Goal: Communication & Community: Answer question/provide support

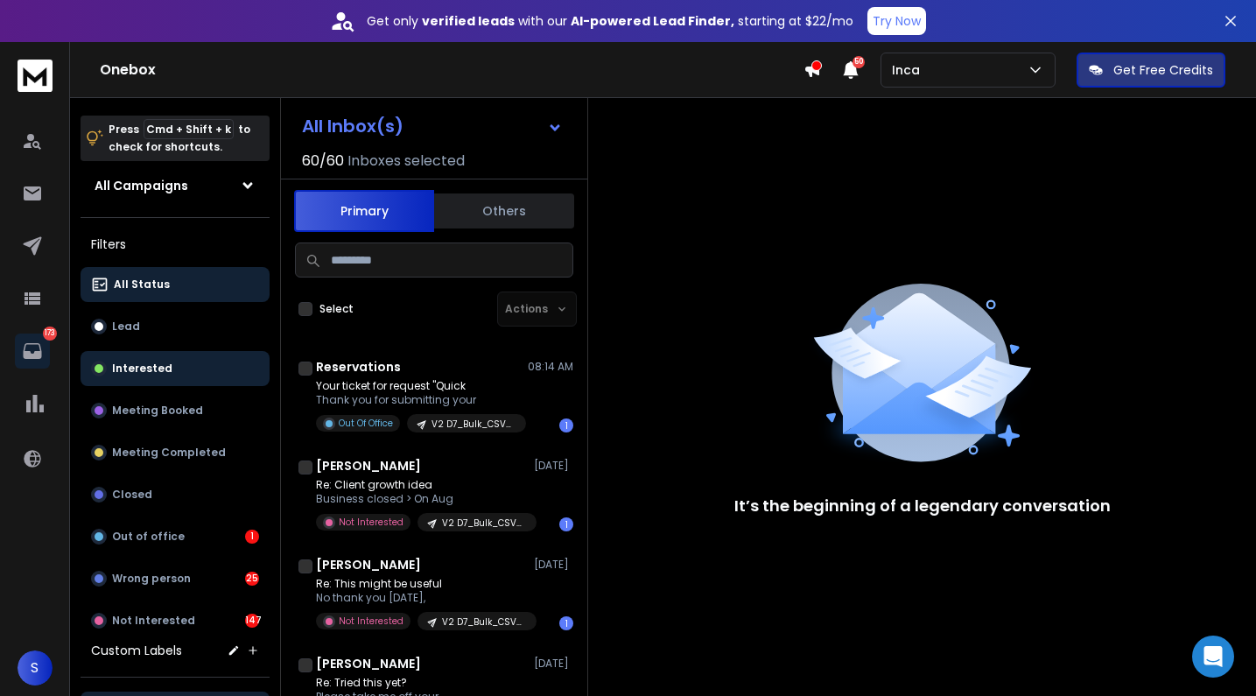
click at [130, 366] on p "Interested" at bounding box center [142, 369] width 60 height 14
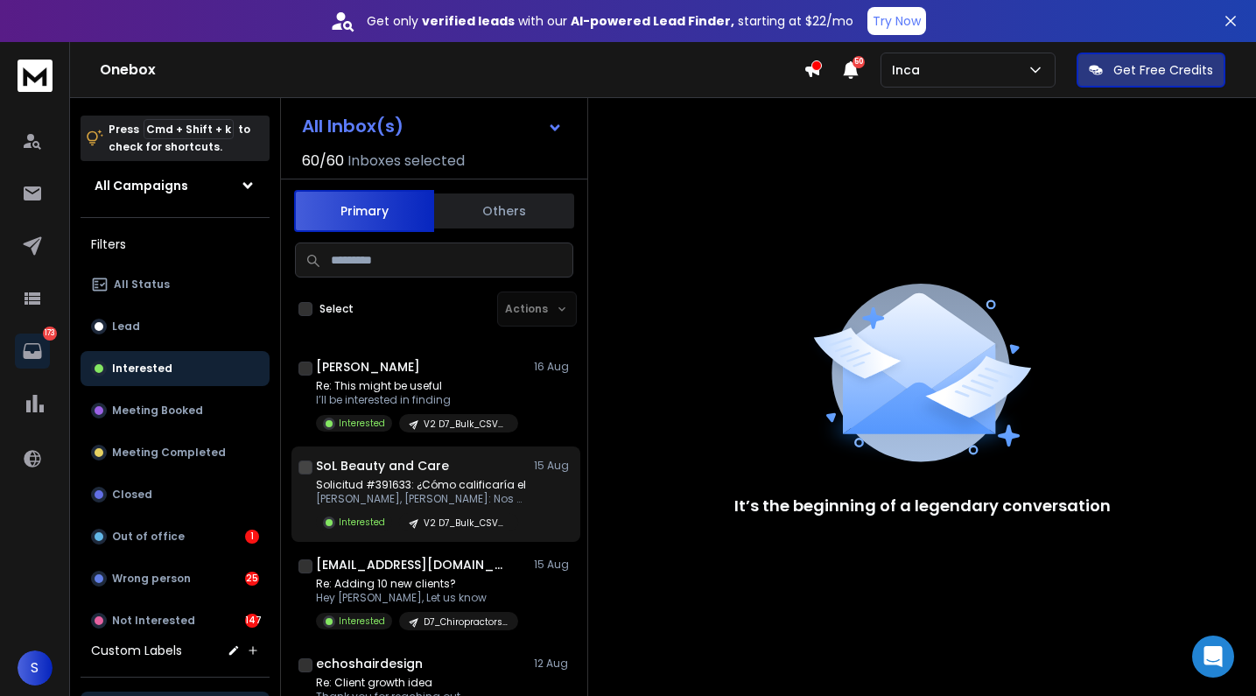
click at [499, 506] on div "Solicitud #391633: ¿Cómo calificaría el Hola, [PERSON_NAME]: Nos encantaría Int…" at bounding box center [421, 504] width 210 height 53
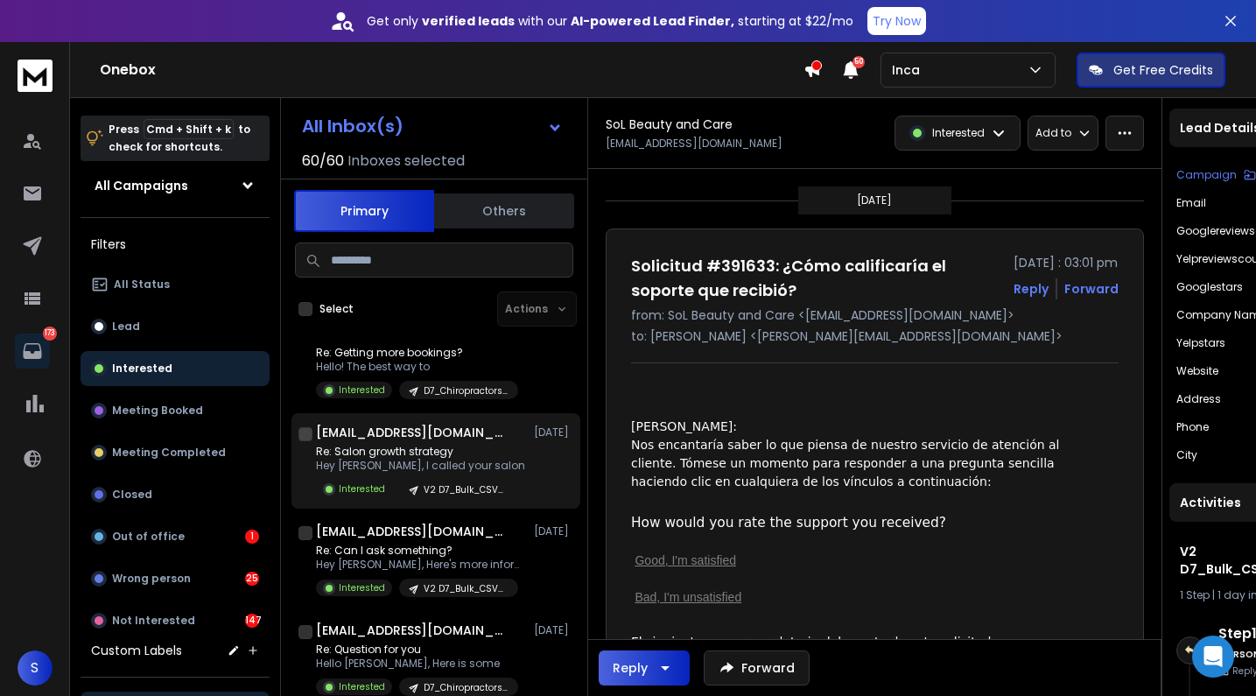
scroll to position [1322, 0]
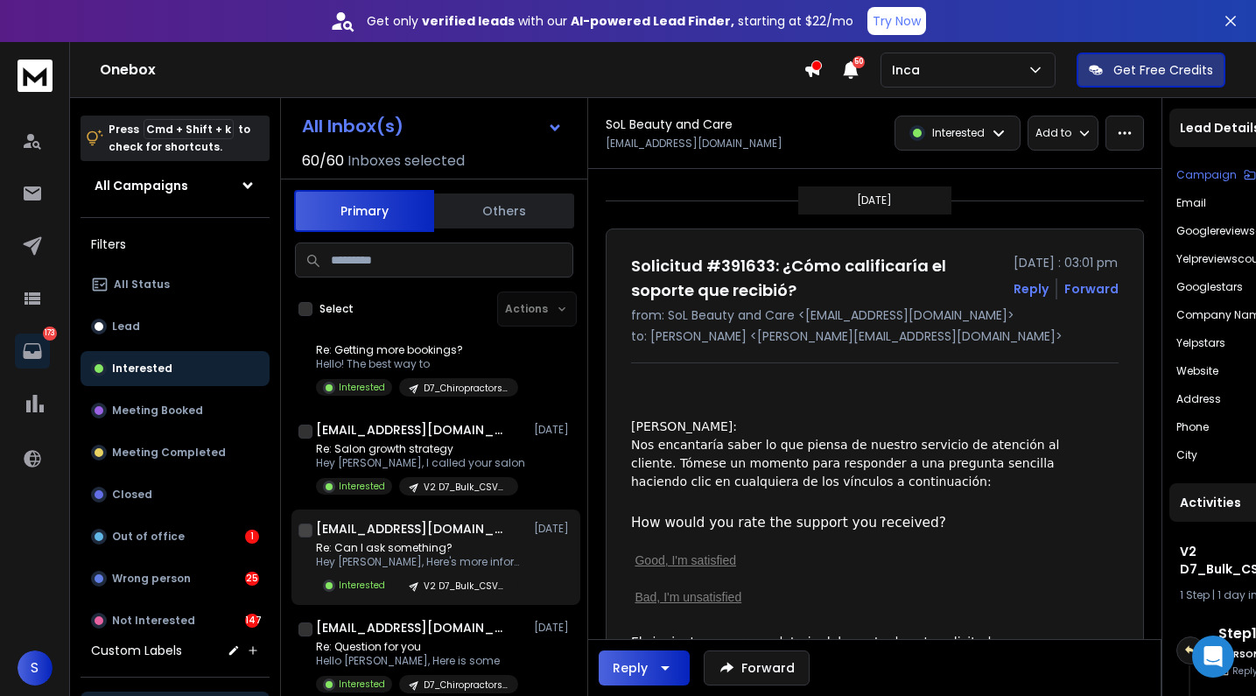
click at [453, 561] on p "Hey [PERSON_NAME], Here's more information about" at bounding box center [421, 562] width 210 height 14
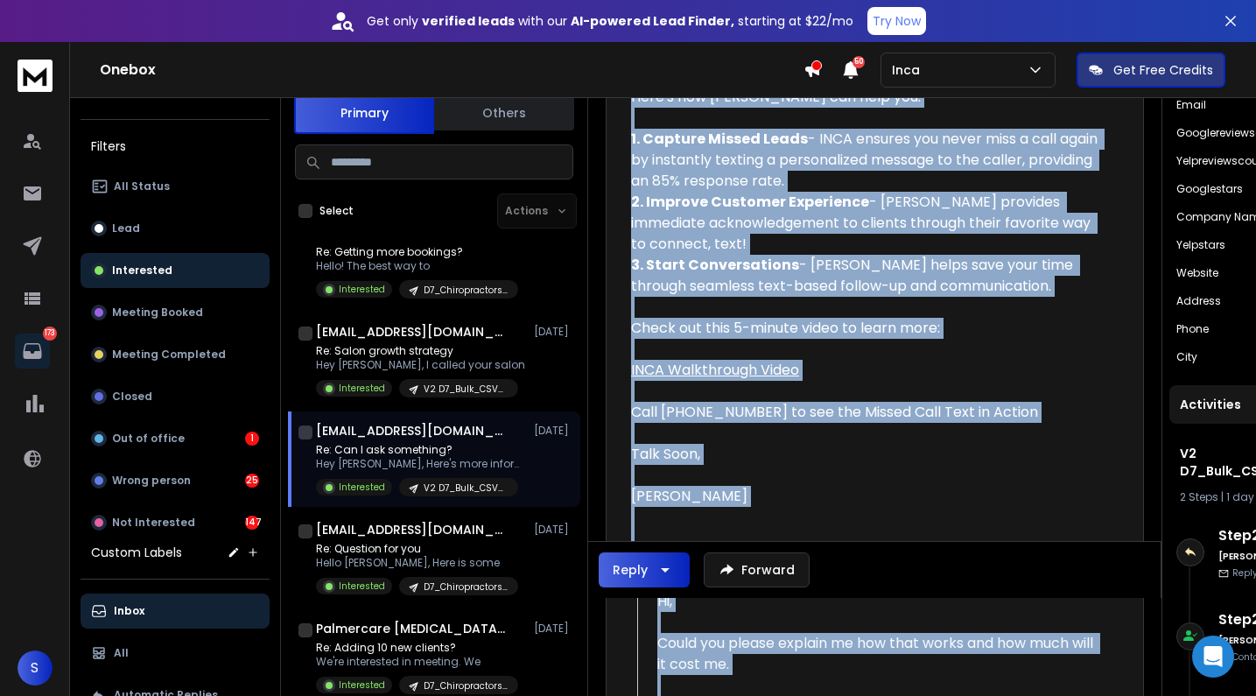
scroll to position [552, 0]
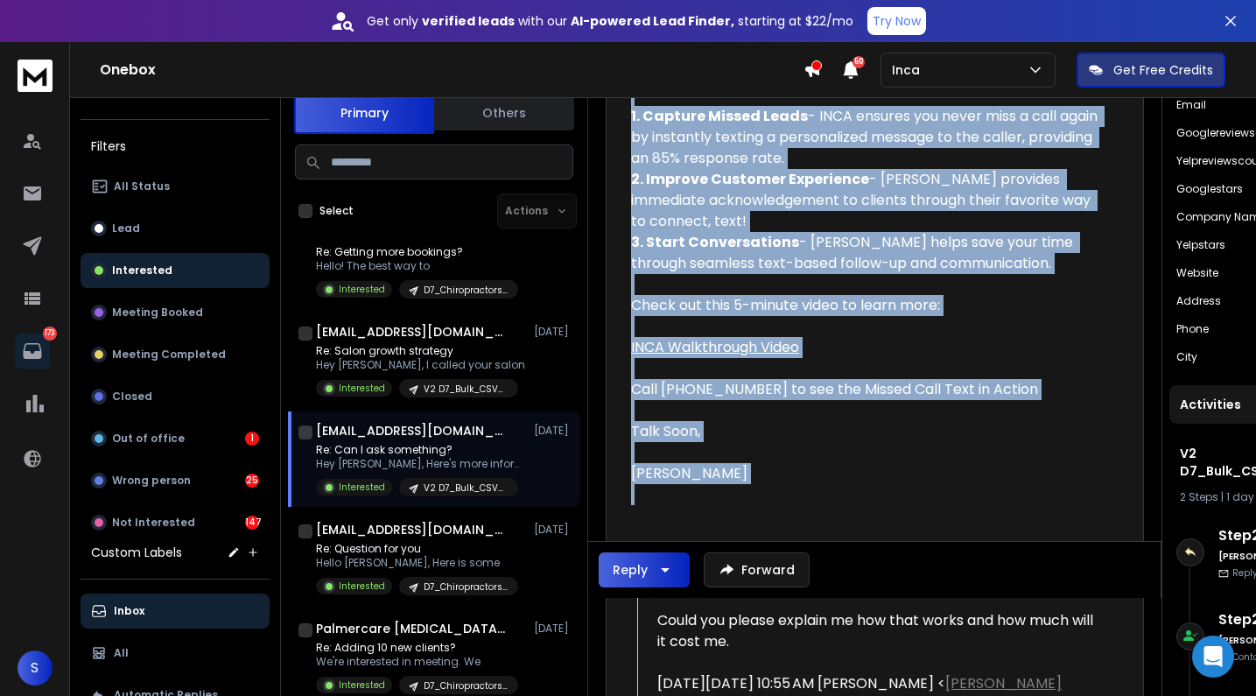
drag, startPoint x: 633, startPoint y: 369, endPoint x: 692, endPoint y: 467, distance: 114.3
click at [692, 467] on div "Hey [PERSON_NAME], Here's more information about our service as you requested. …" at bounding box center [875, 596] width 488 height 1737
copy div "Lor Ipsum, Dolo's amet consectetur adipi eli seddoei te inc utlaboree. Dolorema…"
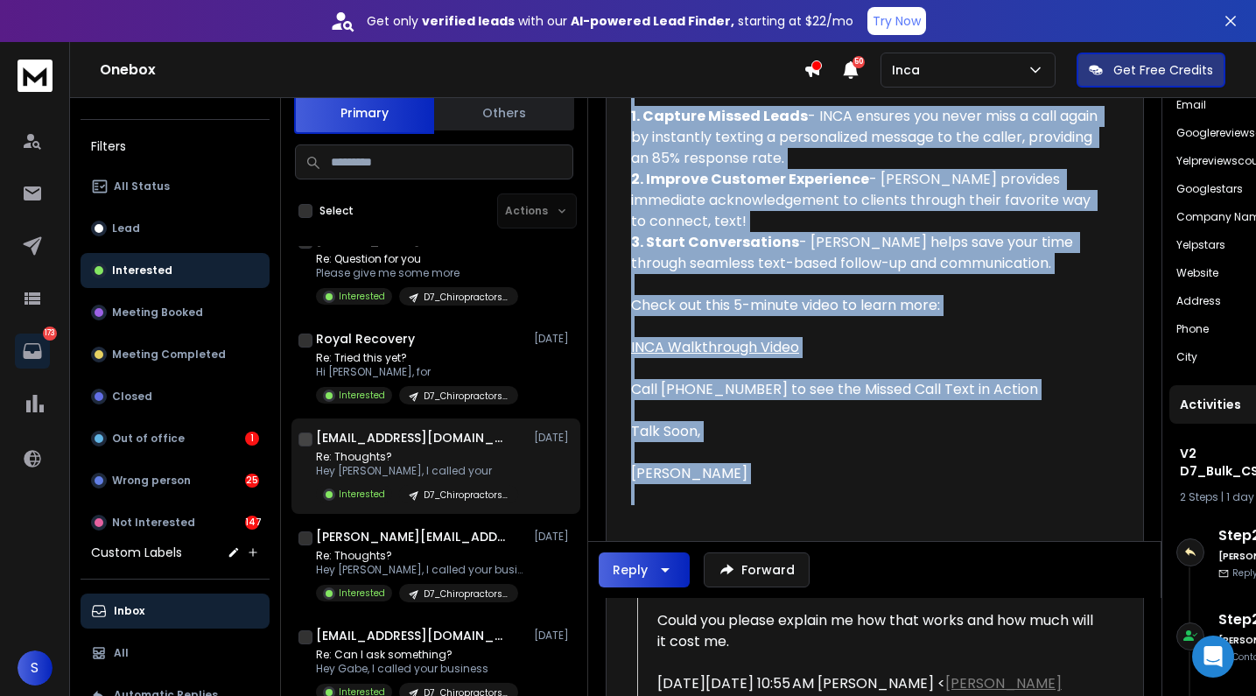
scroll to position [797, 0]
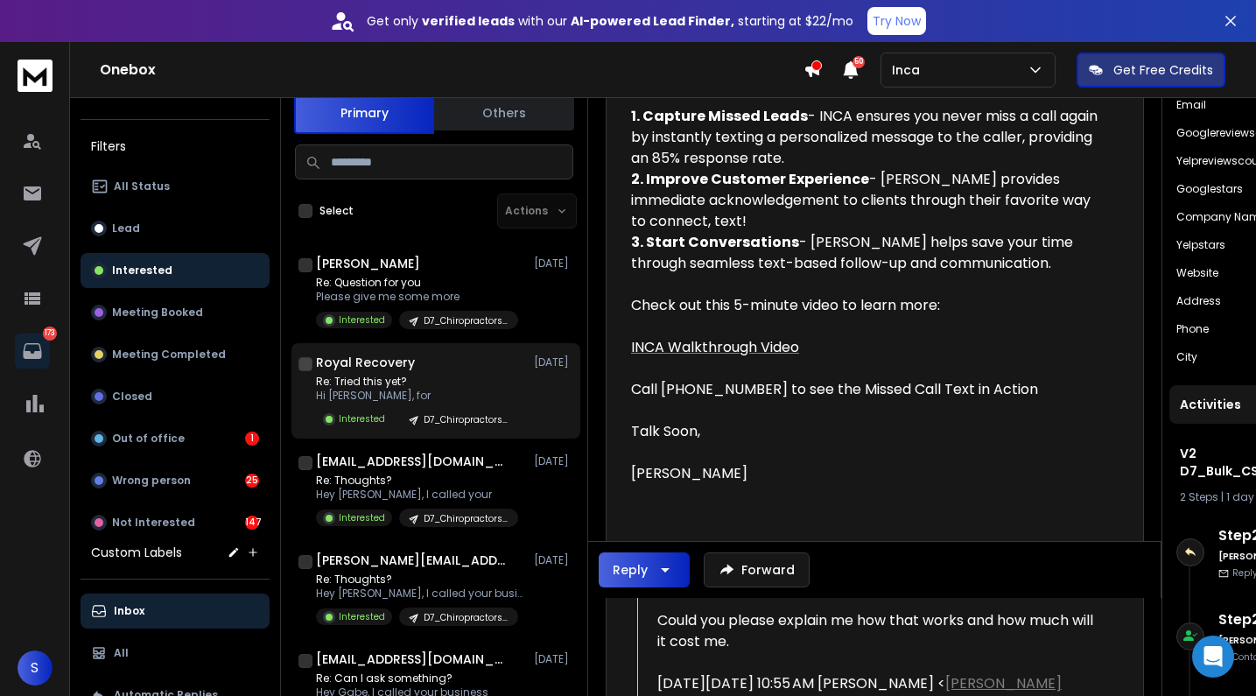
click at [416, 399] on p "Hi [PERSON_NAME], for" at bounding box center [417, 396] width 202 height 14
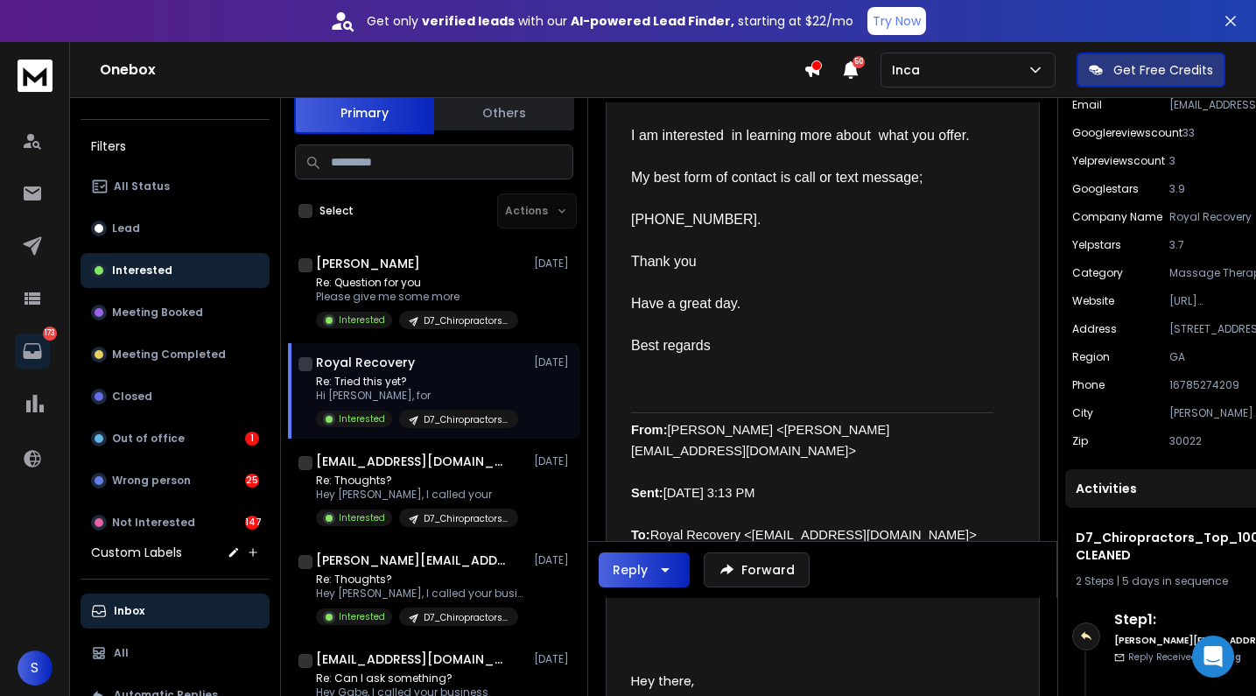
scroll to position [390, 0]
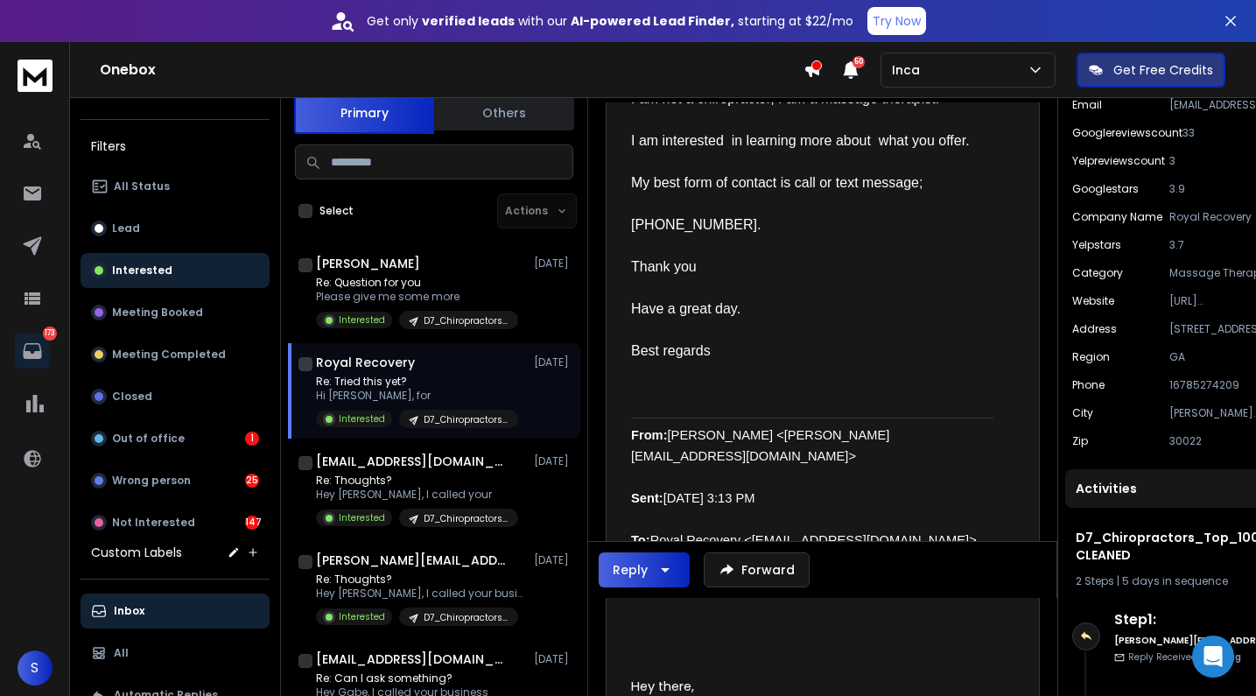
click at [647, 571] on div "Reply" at bounding box center [644, 569] width 63 height 21
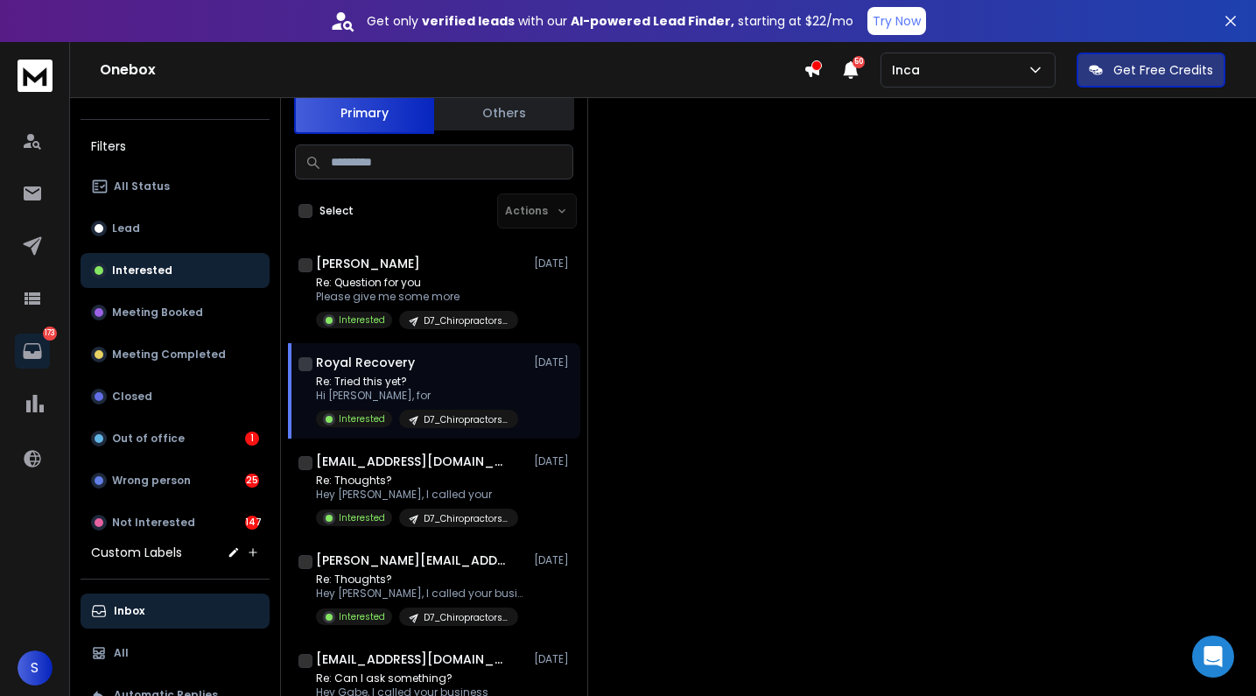
scroll to position [0, 0]
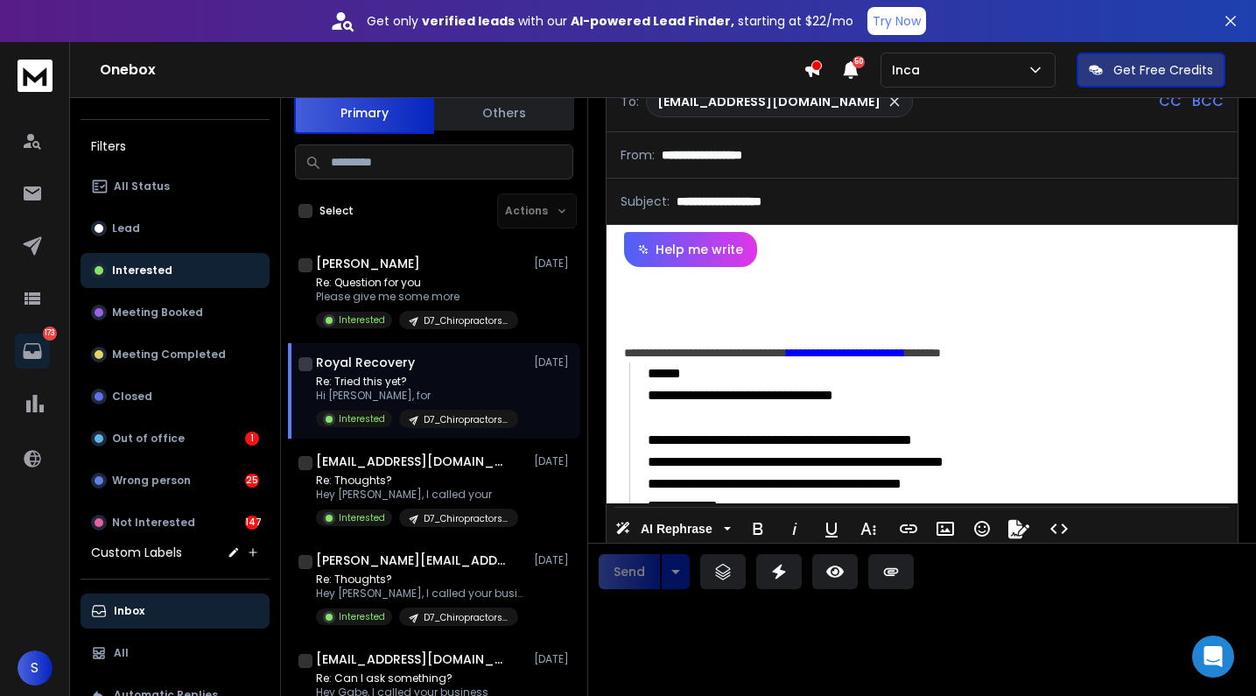
click at [657, 304] on div at bounding box center [922, 294] width 596 height 19
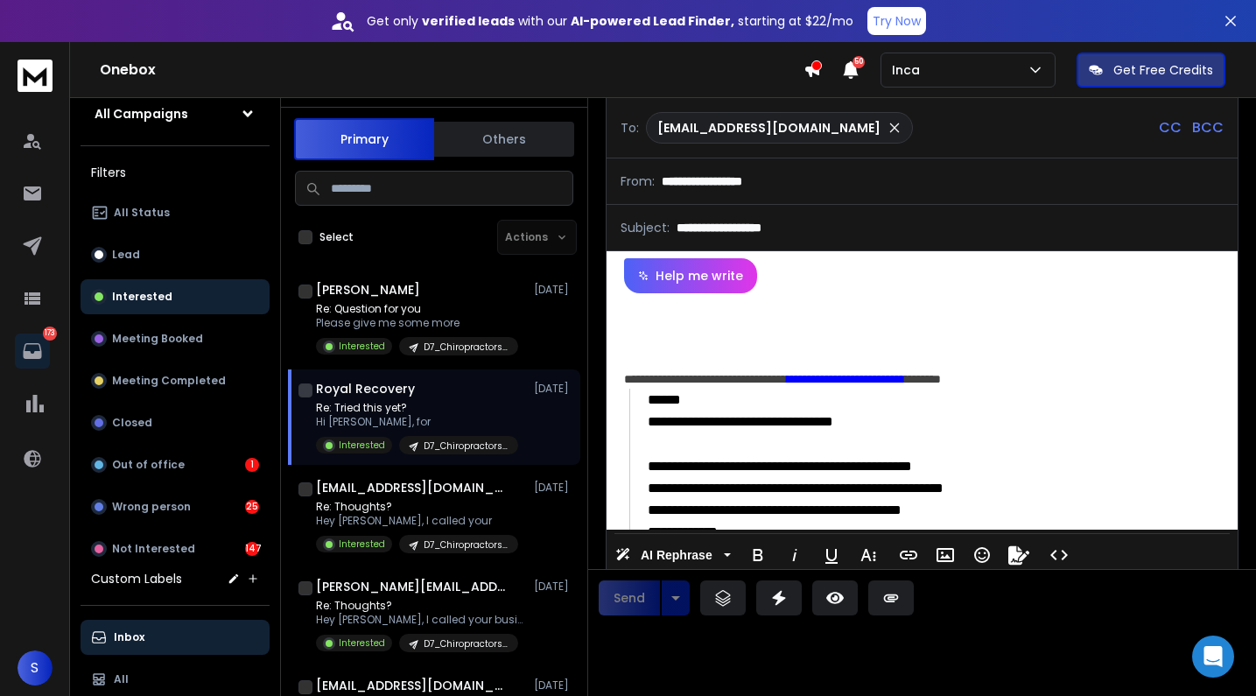
scroll to position [71, 0]
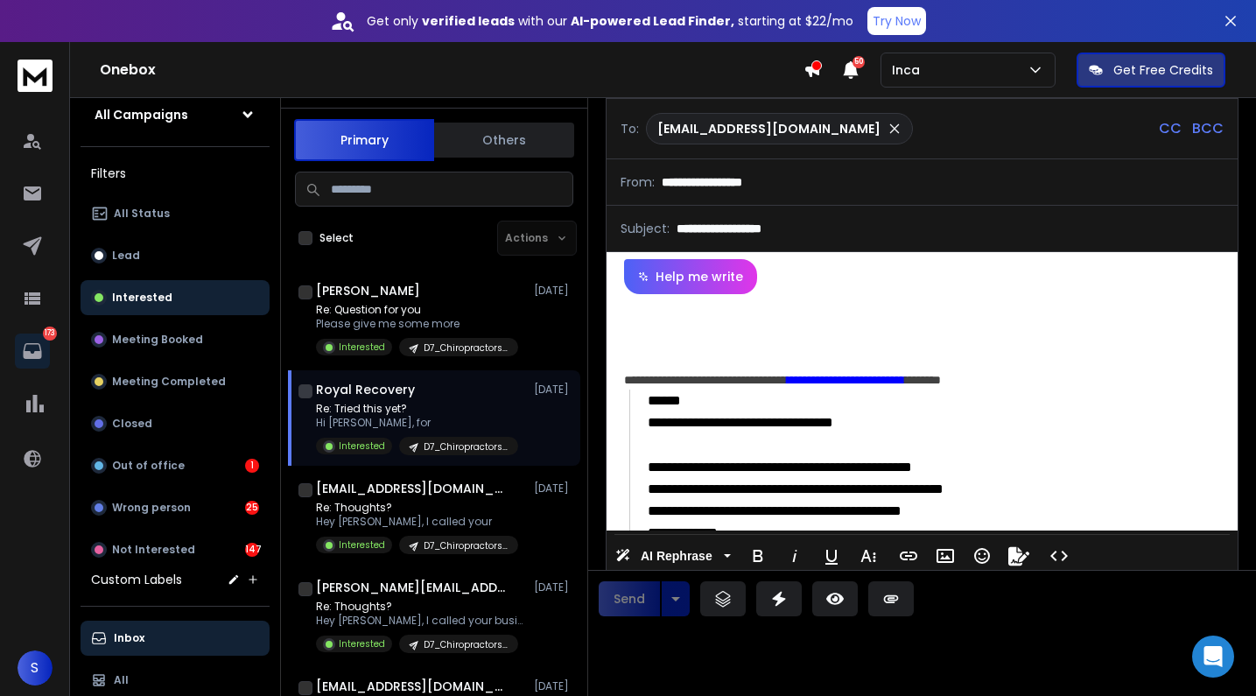
click at [656, 328] on div at bounding box center [919, 321] width 591 height 19
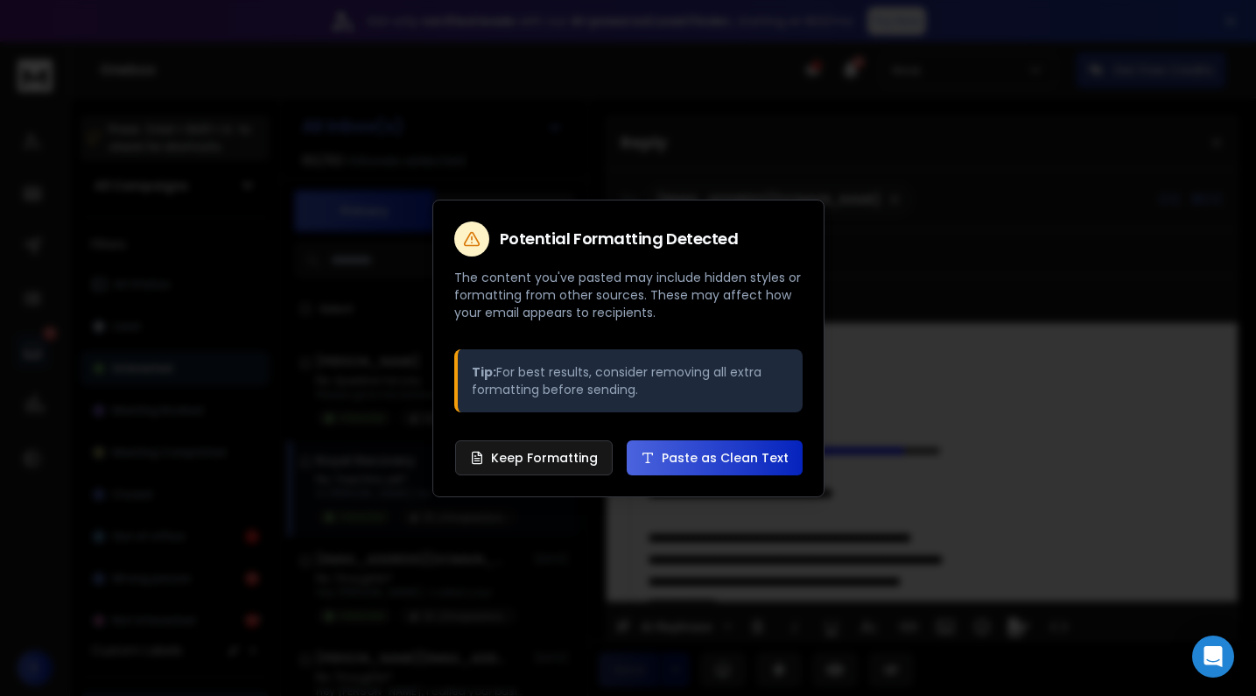
scroll to position [0, 0]
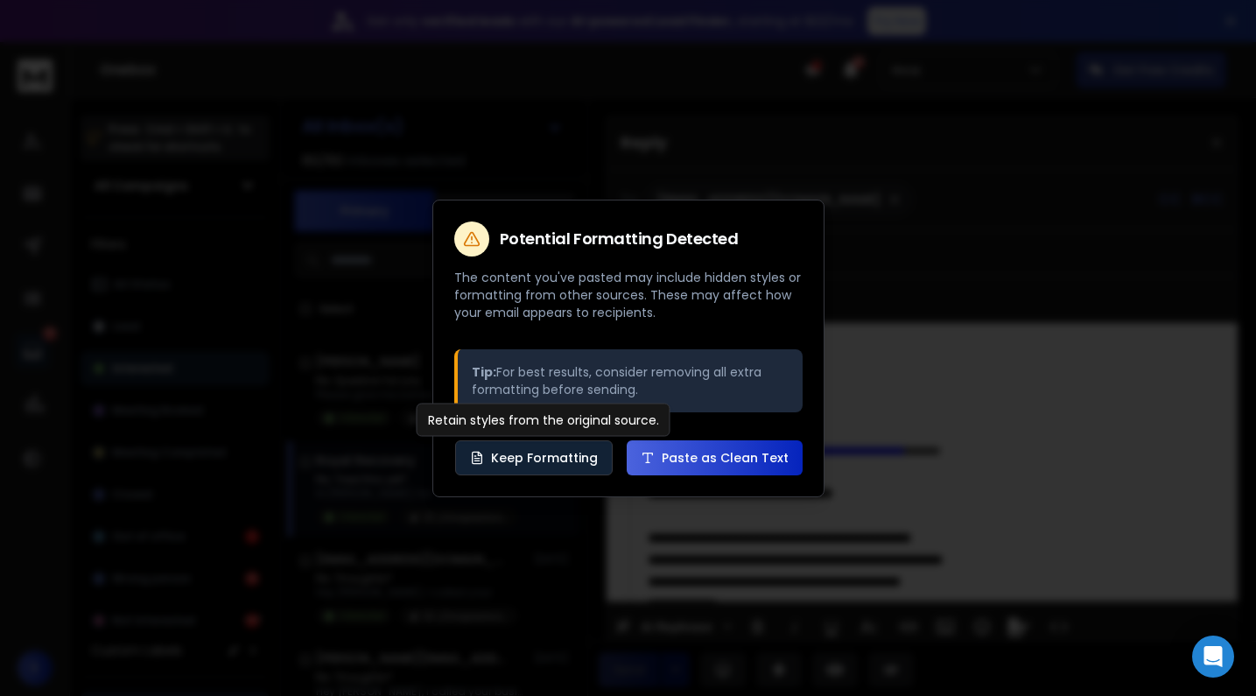
click at [545, 464] on button "Keep Formatting" at bounding box center [534, 457] width 158 height 35
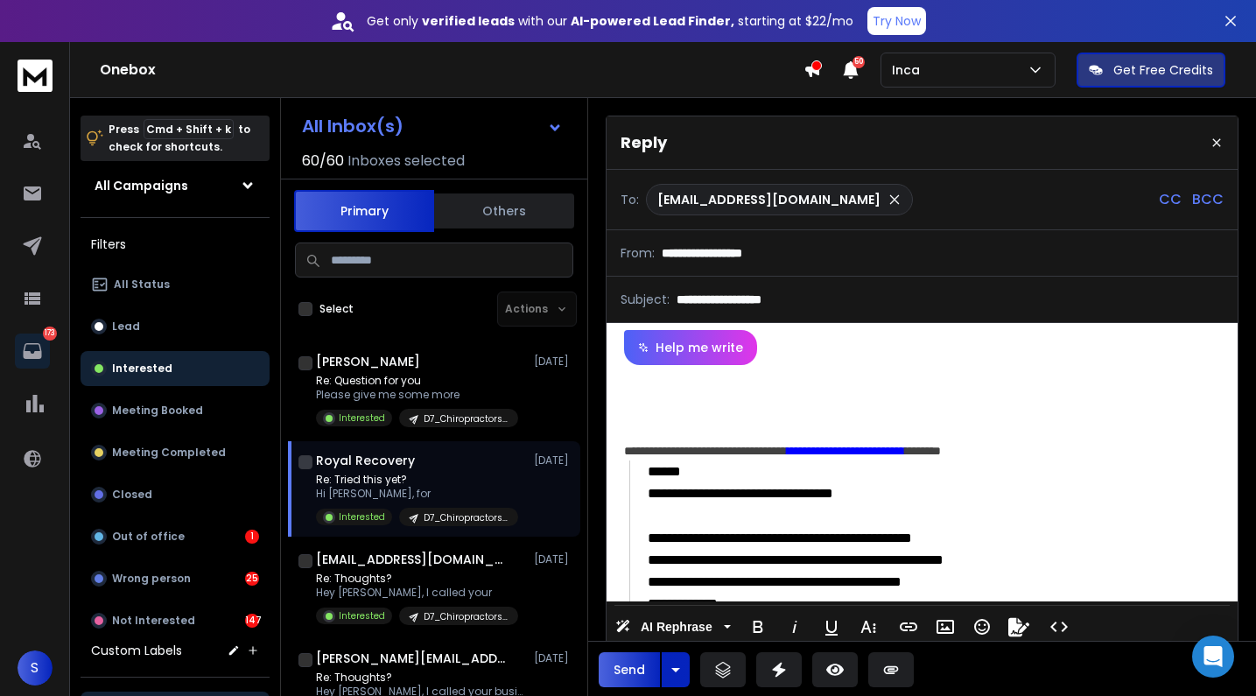
click at [664, 400] on div at bounding box center [919, 392] width 591 height 19
drag, startPoint x: 644, startPoint y: 429, endPoint x: 623, endPoint y: 394, distance: 40.8
click at [623, 394] on div "**********" at bounding box center [920, 483] width 626 height 236
click at [657, 432] on div at bounding box center [919, 431] width 591 height 19
click at [630, 397] on div at bounding box center [919, 392] width 591 height 19
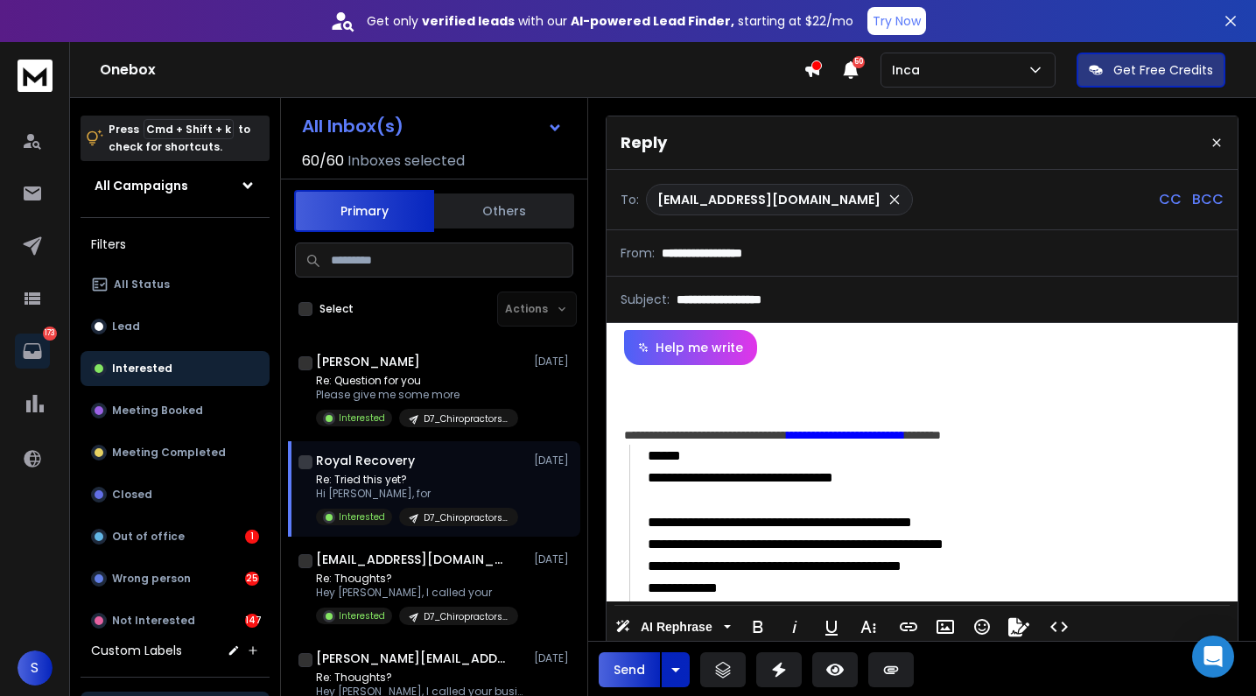
scroll to position [14, 0]
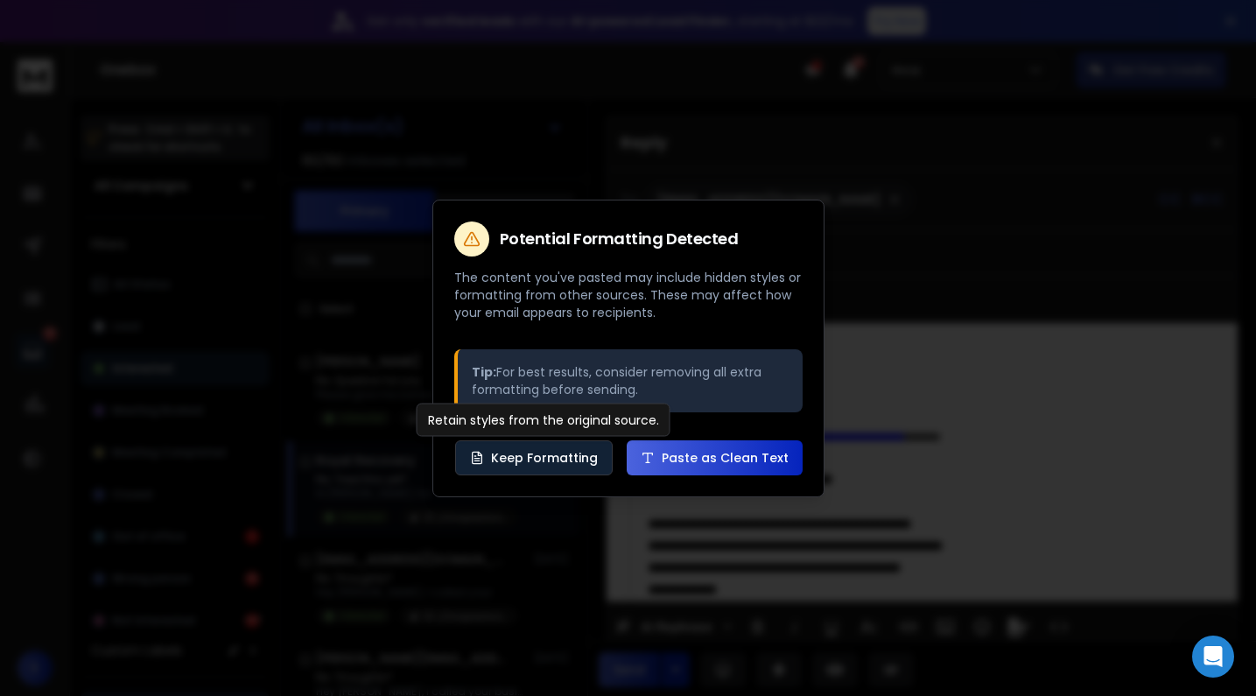
click at [542, 466] on button "Keep Formatting" at bounding box center [534, 457] width 158 height 35
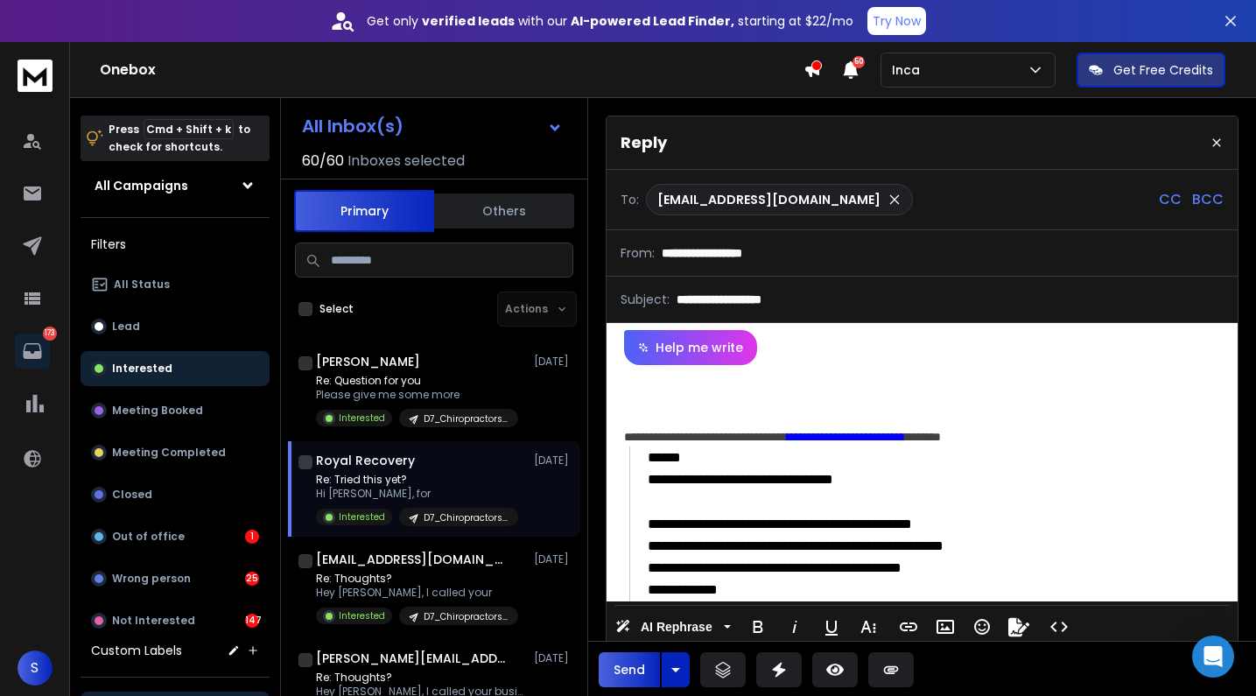
click at [677, 399] on div at bounding box center [919, 397] width 591 height 19
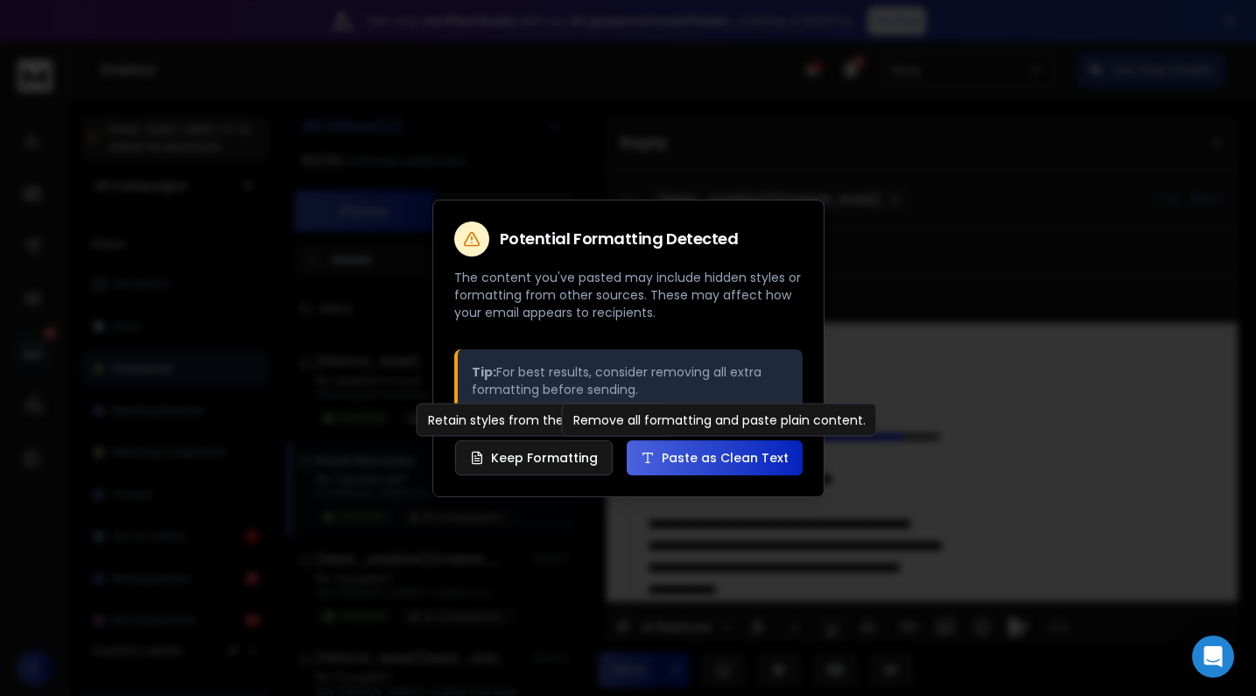
click at [686, 460] on button "Paste as Clean Text" at bounding box center [715, 457] width 176 height 35
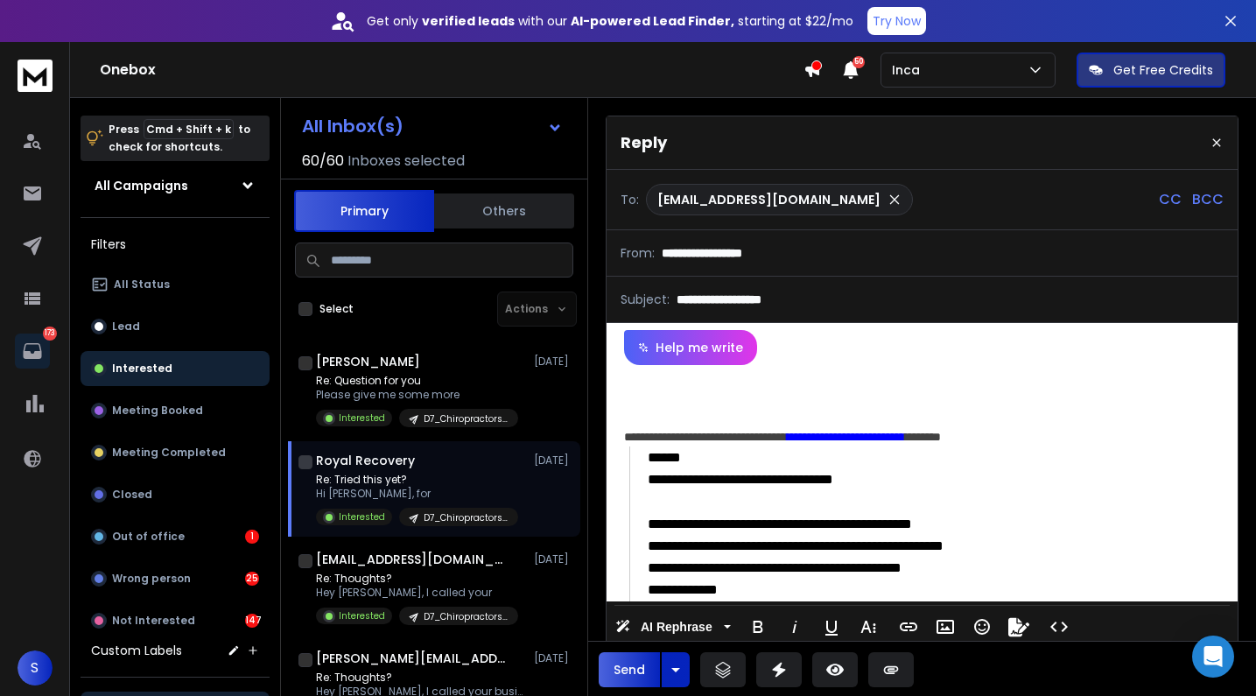
click at [659, 393] on div at bounding box center [919, 397] width 591 height 19
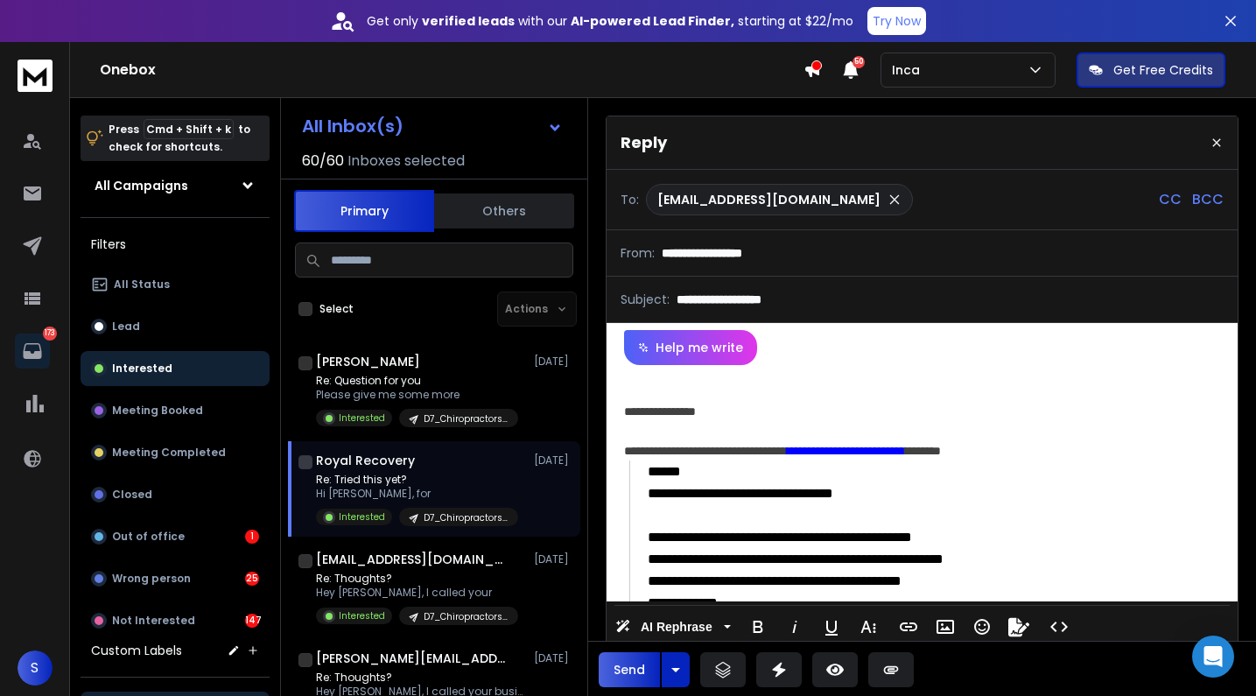
scroll to position [0, 0]
drag, startPoint x: 721, startPoint y: 417, endPoint x: 619, endPoint y: 418, distance: 102.4
click at [619, 418] on div "**********" at bounding box center [920, 483] width 626 height 236
copy div "**********"
click at [967, 1] on div "Get only verified leads with our AI-powered Lead Finder, starting at $22/mo Try…" at bounding box center [628, 21] width 1256 height 42
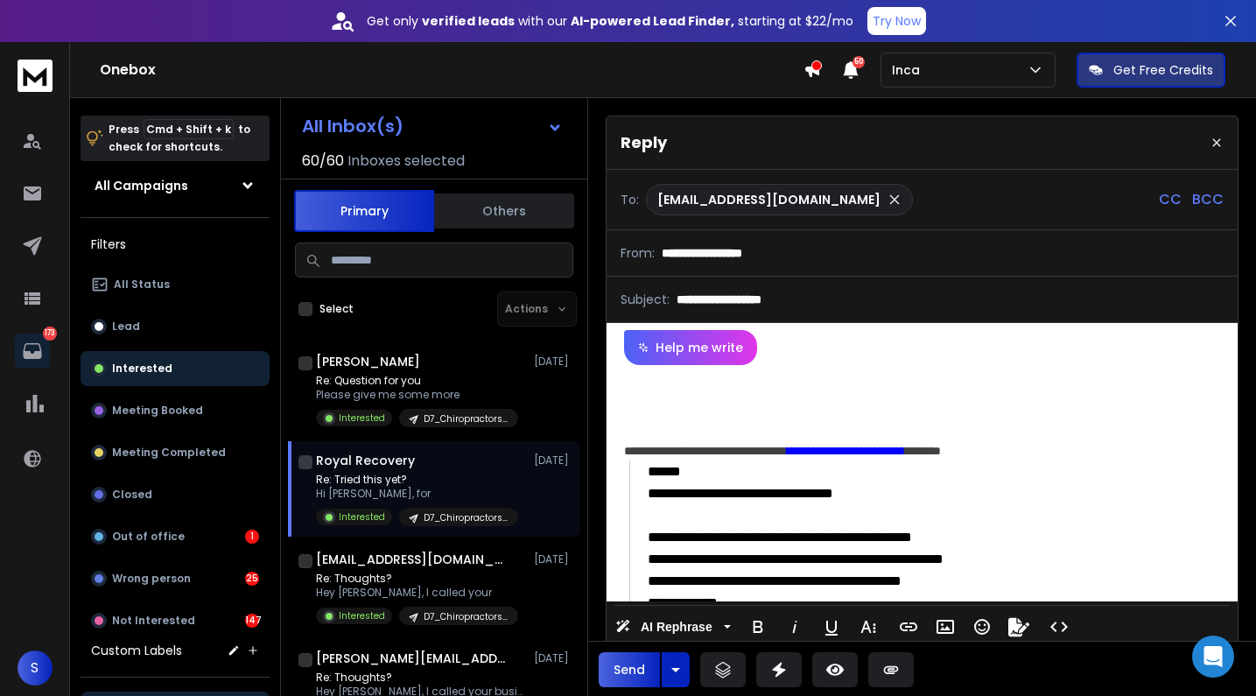
click at [687, 398] on div at bounding box center [919, 392] width 591 height 19
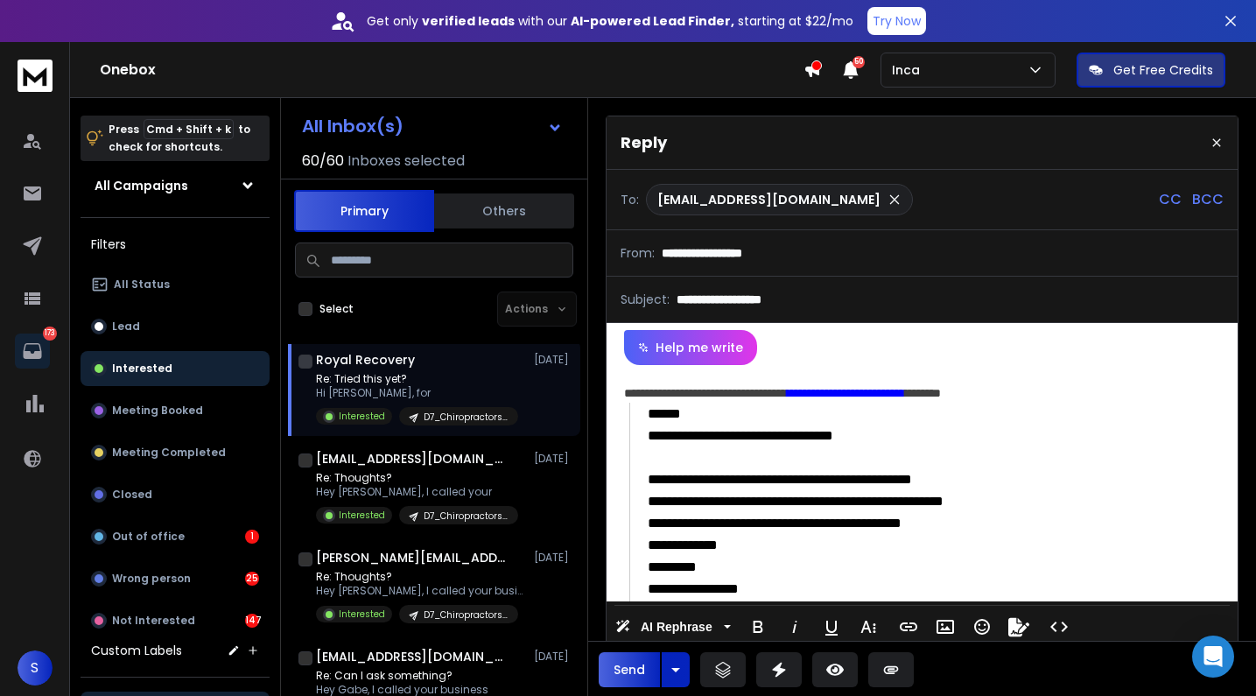
scroll to position [898, 0]
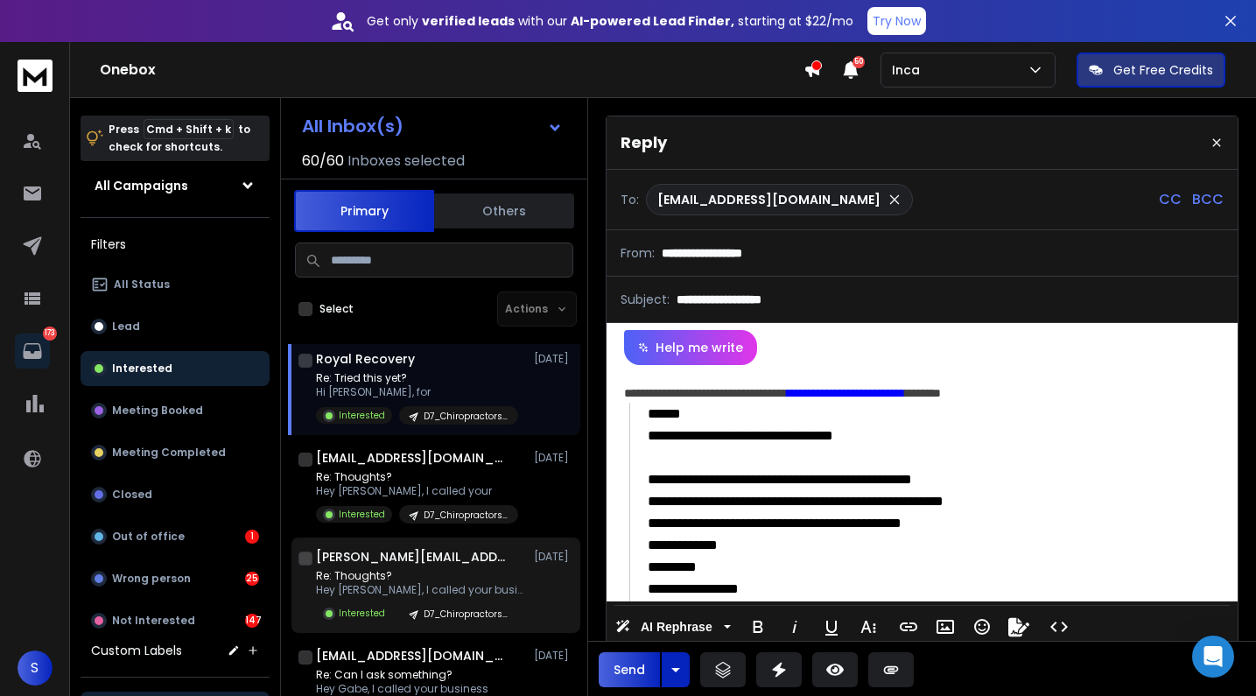
click at [391, 577] on p "Re: Thoughts?" at bounding box center [421, 576] width 210 height 14
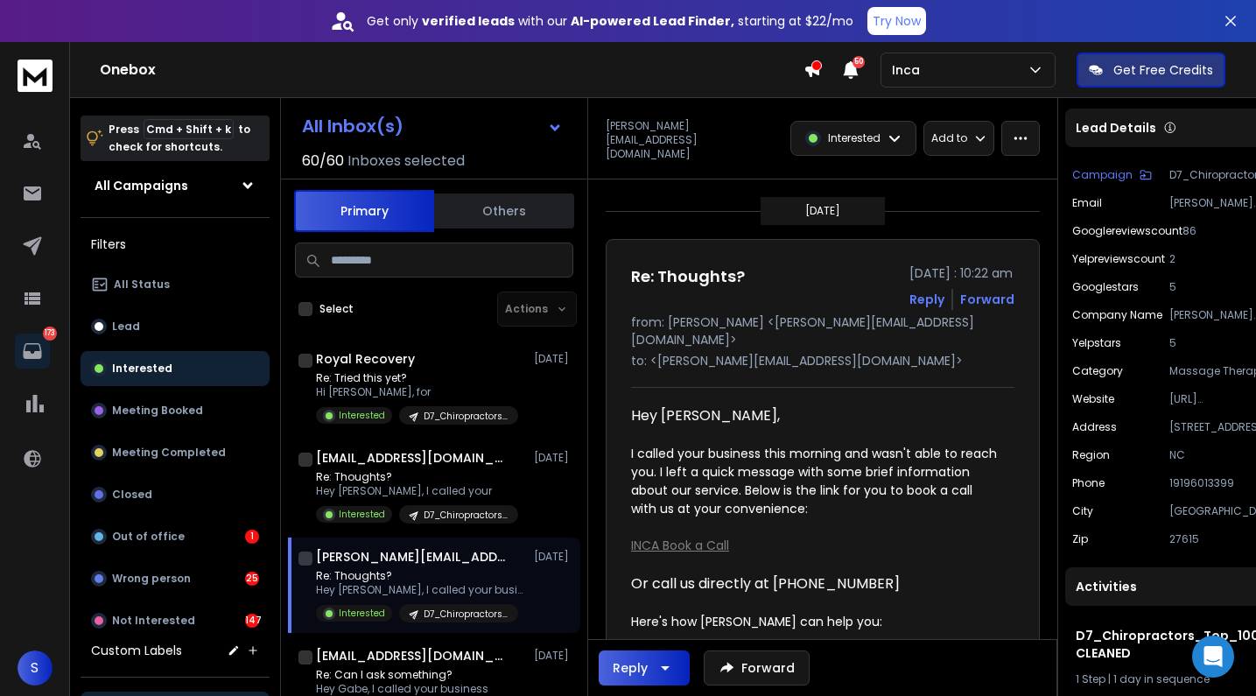
click at [637, 673] on div "Reply" at bounding box center [630, 668] width 35 height 18
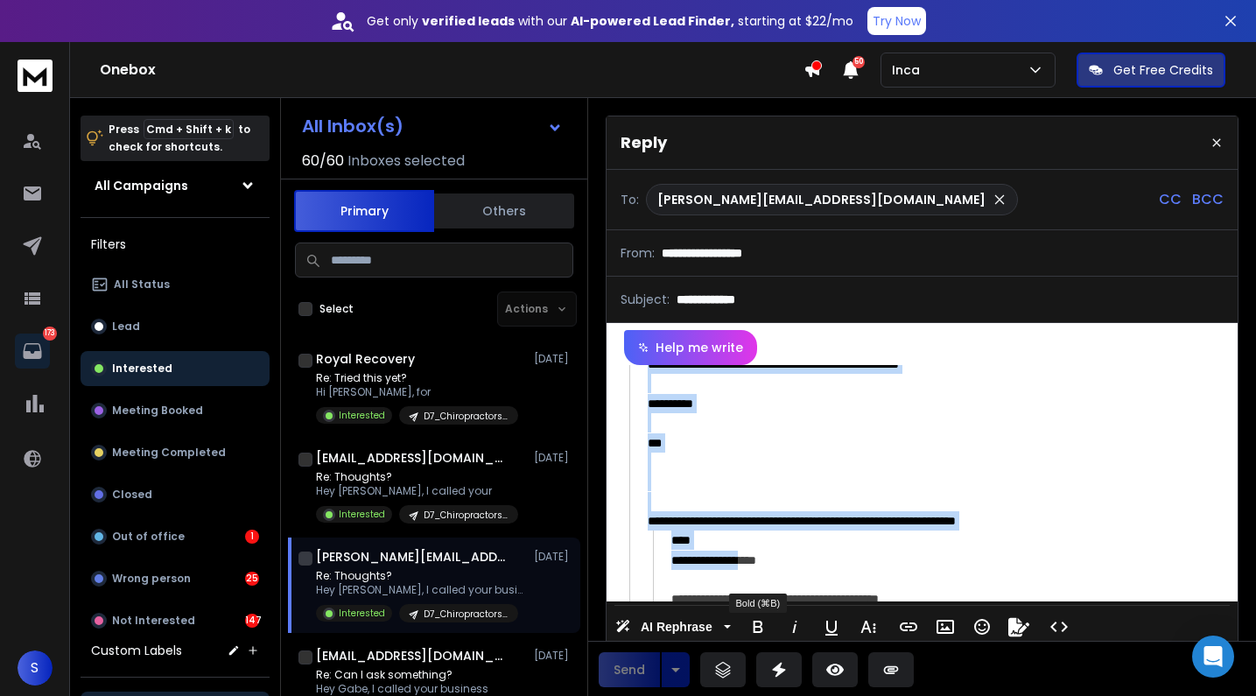
scroll to position [506, 0]
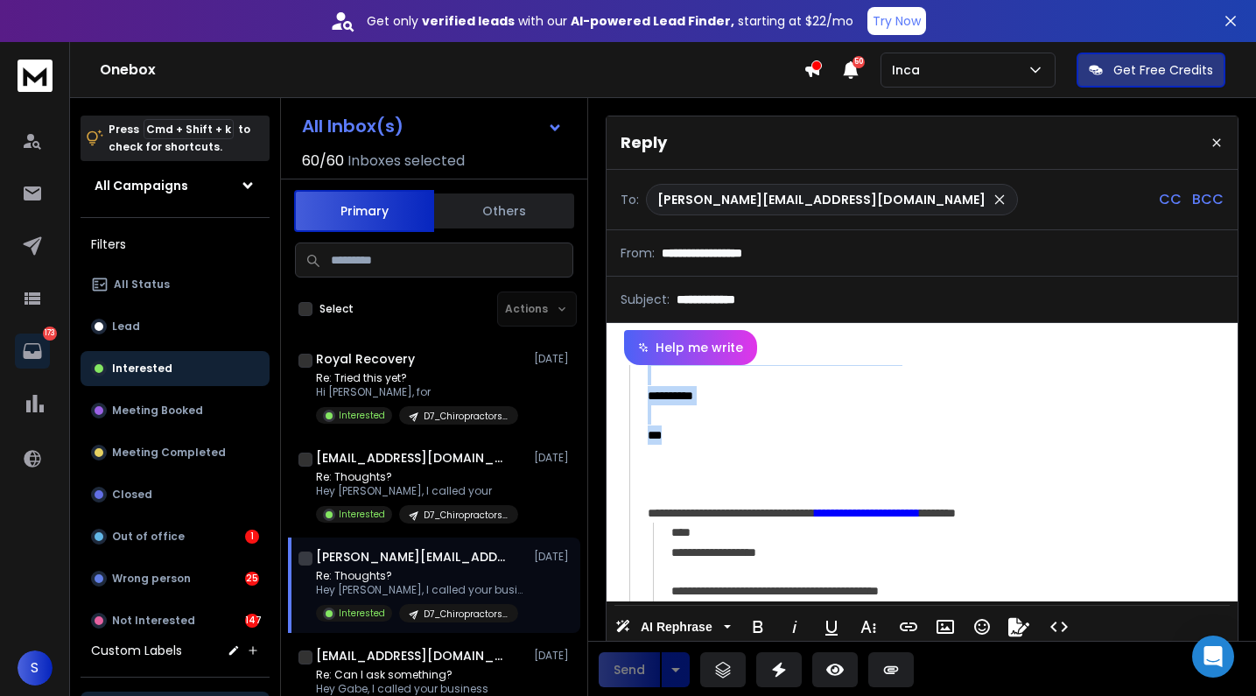
drag, startPoint x: 644, startPoint y: 472, endPoint x: 700, endPoint y: 484, distance: 57.4
click at [700, 484] on div "**********" at bounding box center [922, 440] width 586 height 973
copy div "**********"
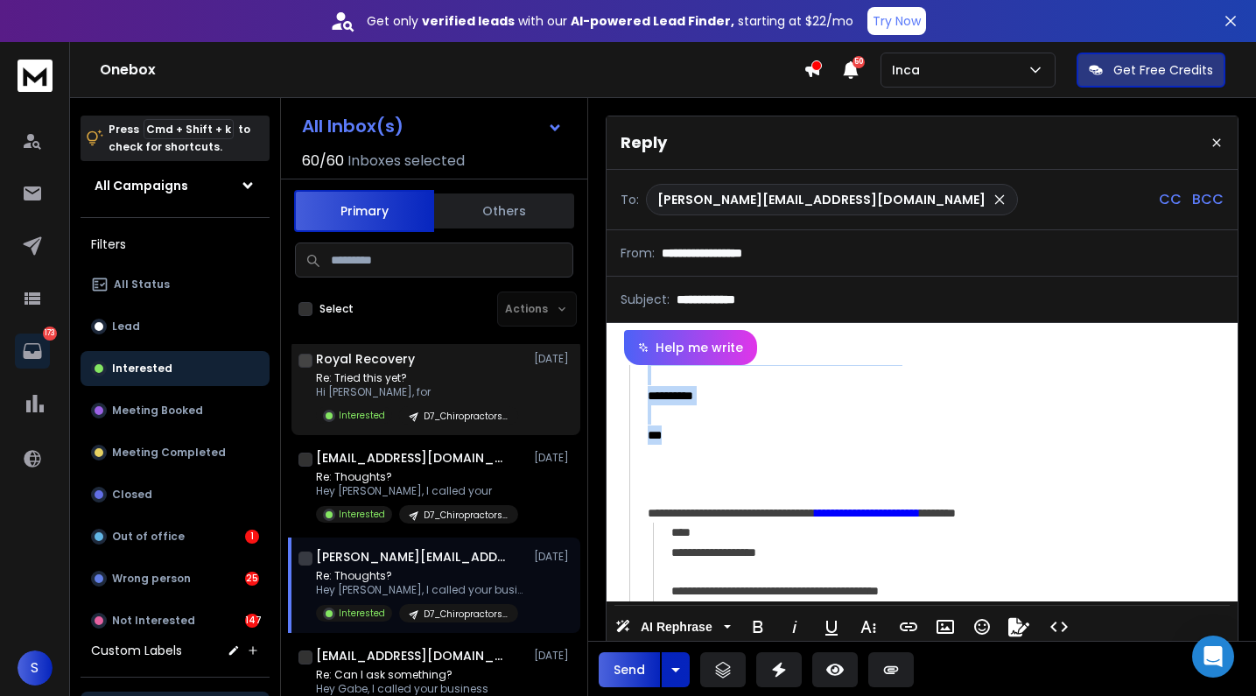
click at [391, 400] on div "Re: Tried this yet? Hi [PERSON_NAME], for Interested D7_Chiropractors_Top_100_U…" at bounding box center [417, 397] width 202 height 53
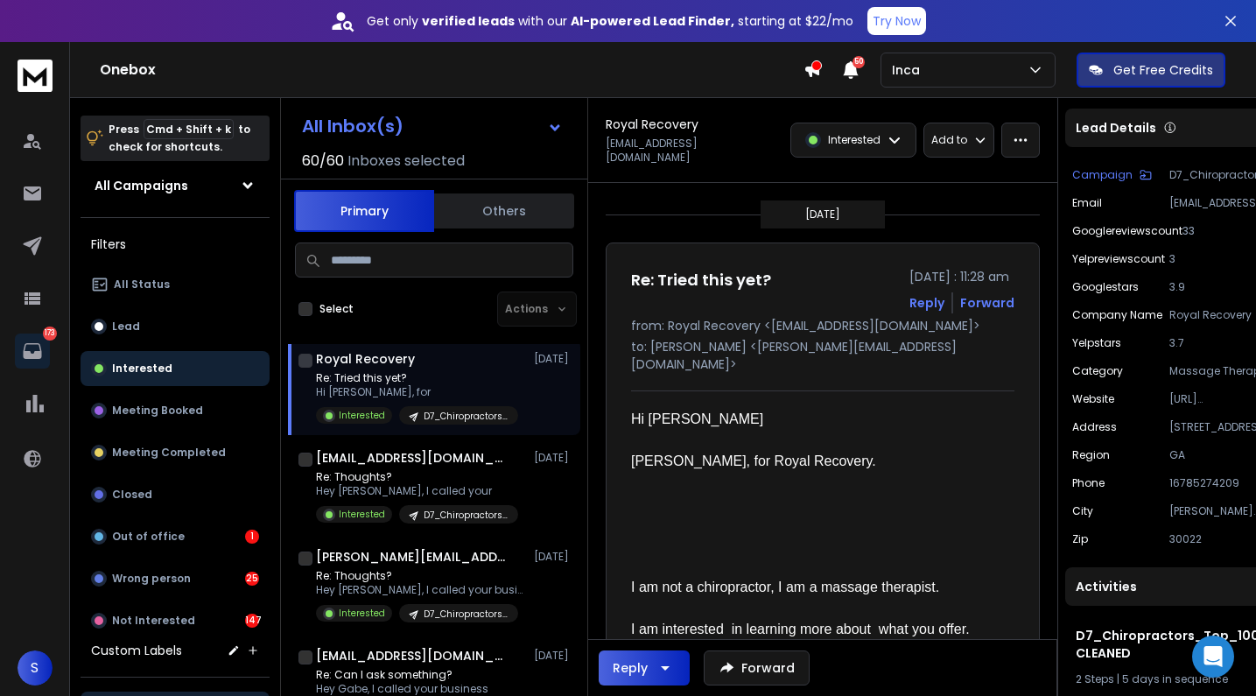
click at [636, 665] on div "Reply" at bounding box center [630, 668] width 35 height 18
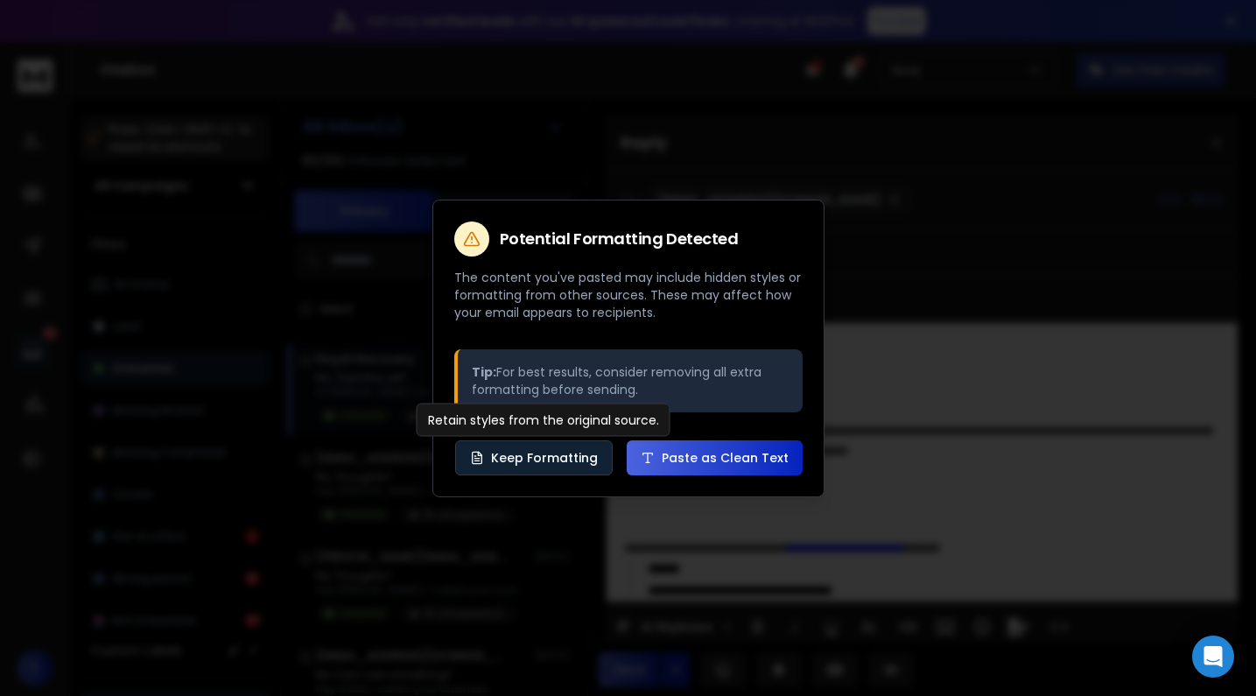
click at [580, 456] on button "Keep Formatting" at bounding box center [534, 457] width 158 height 35
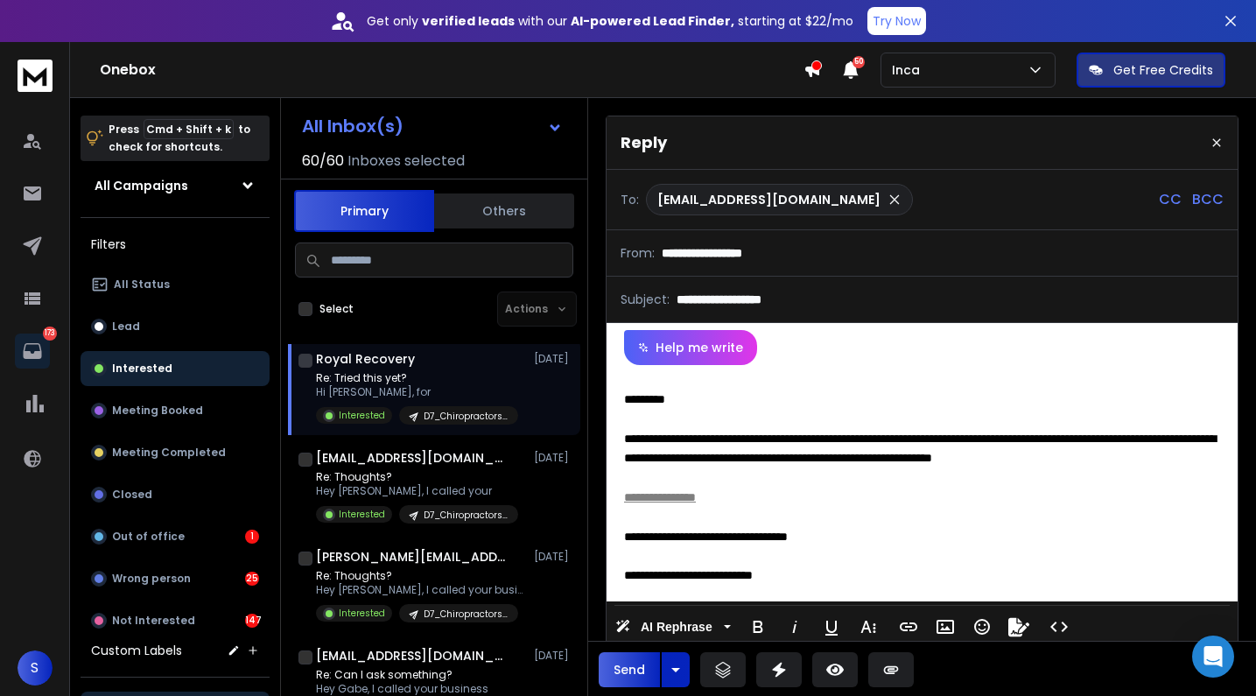
scroll to position [91, 0]
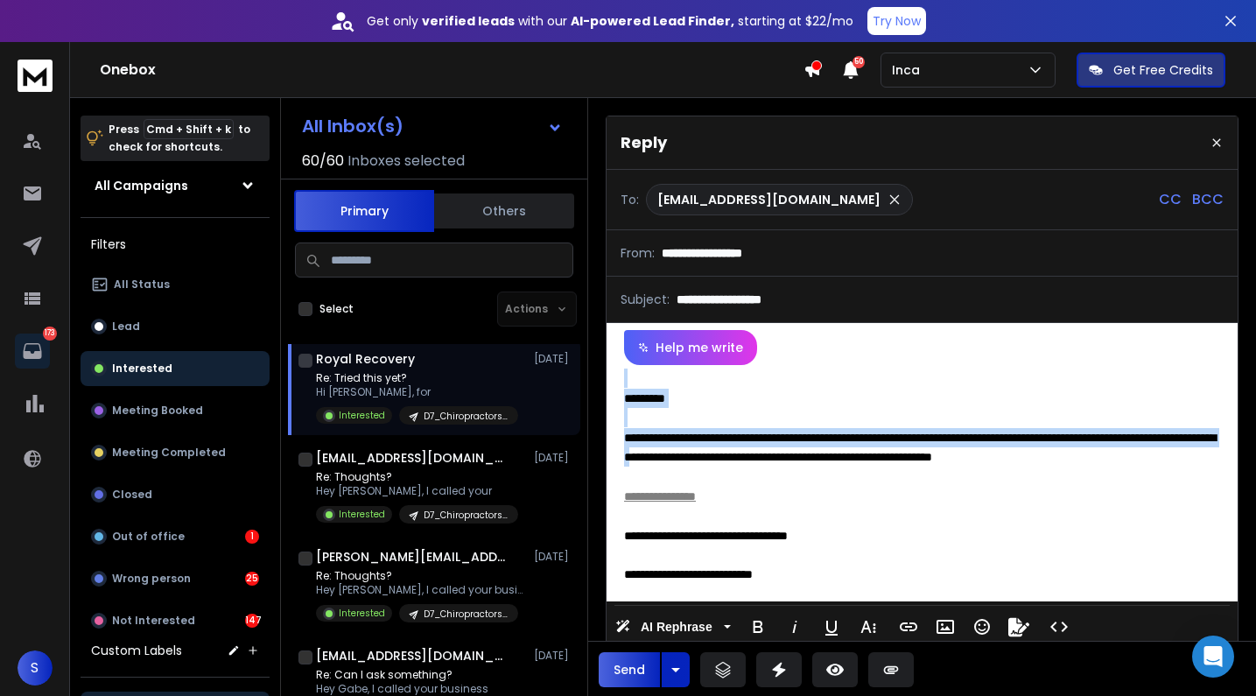
drag, startPoint x: 880, startPoint y: 461, endPoint x: 615, endPoint y: 388, distance: 275.3
click at [615, 388] on div "**********" at bounding box center [920, 483] width 626 height 236
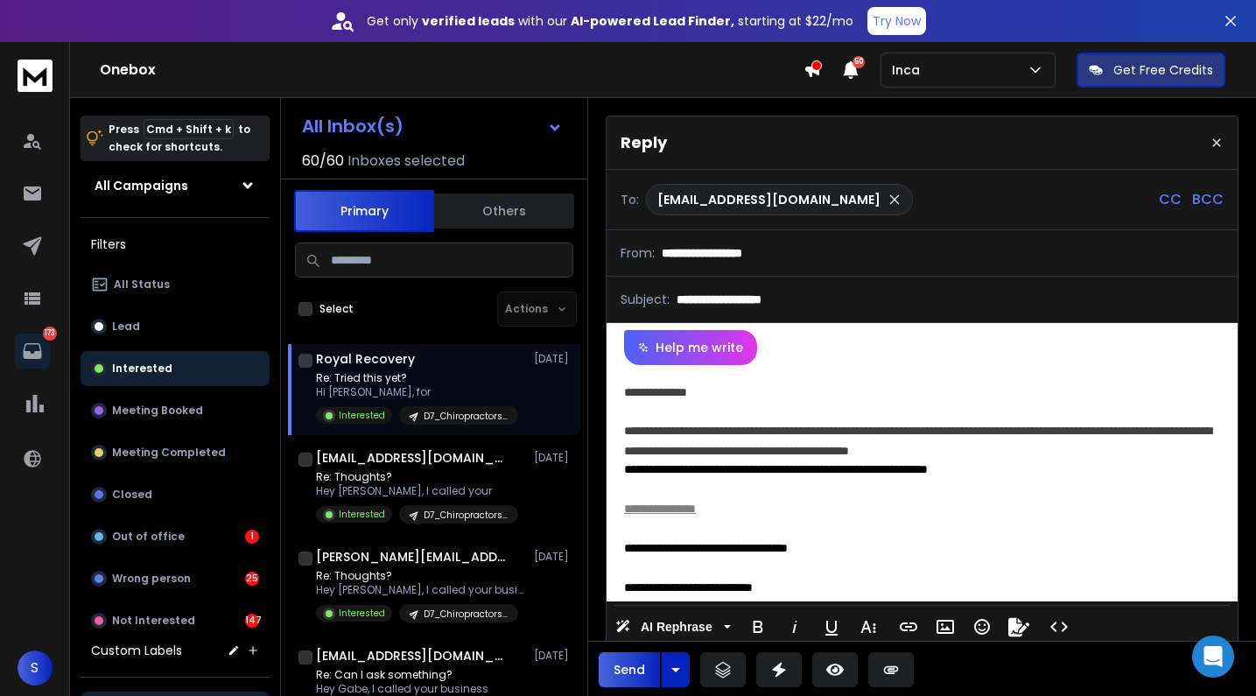
scroll to position [0, 0]
click at [1027, 452] on div "**********" at bounding box center [919, 440] width 591 height 39
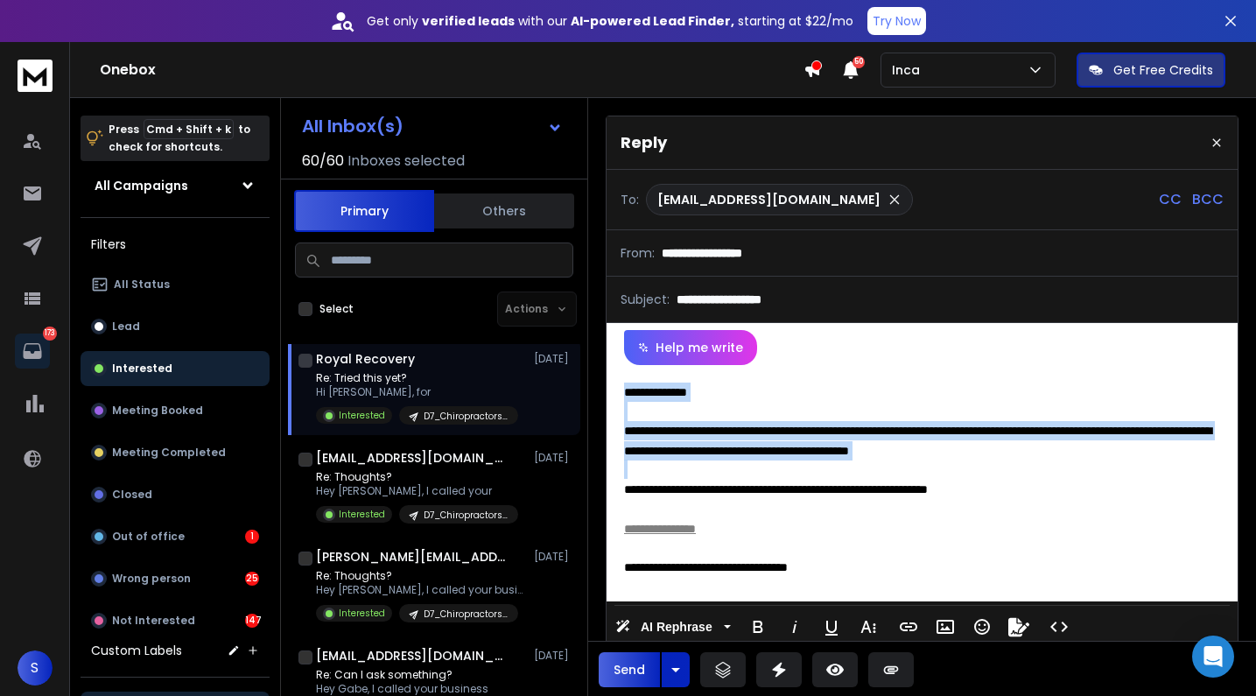
drag, startPoint x: 1055, startPoint y: 476, endPoint x: 608, endPoint y: 394, distance: 454.9
click at [608, 394] on div "**********" at bounding box center [920, 483] width 626 height 236
click at [869, 628] on icon "button" at bounding box center [868, 626] width 21 height 21
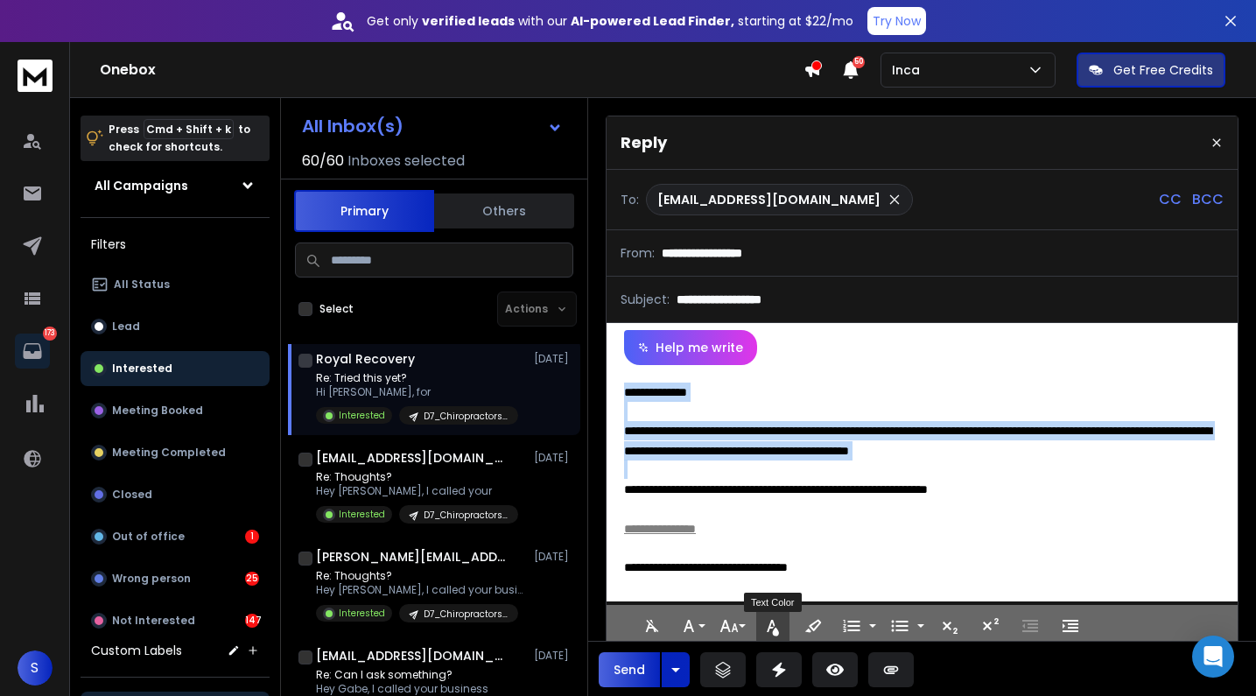
click at [768, 629] on icon "button" at bounding box center [772, 625] width 21 height 21
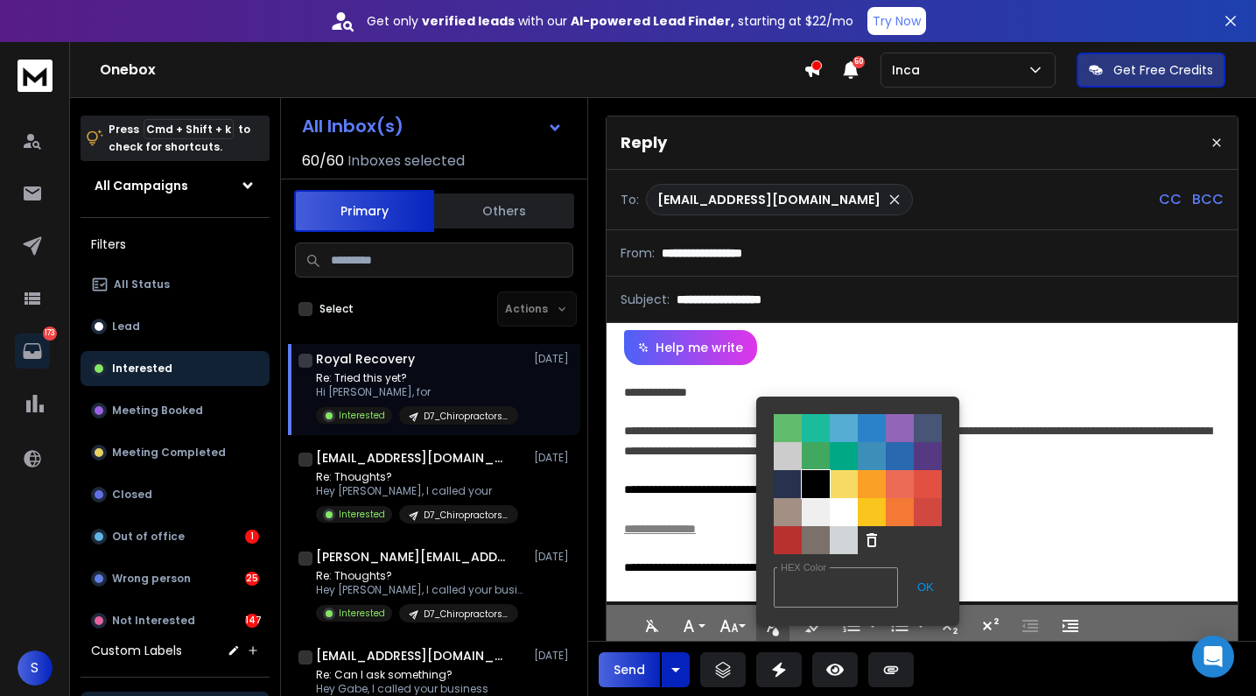
click at [819, 486] on span "Color#000000" at bounding box center [816, 484] width 28 height 28
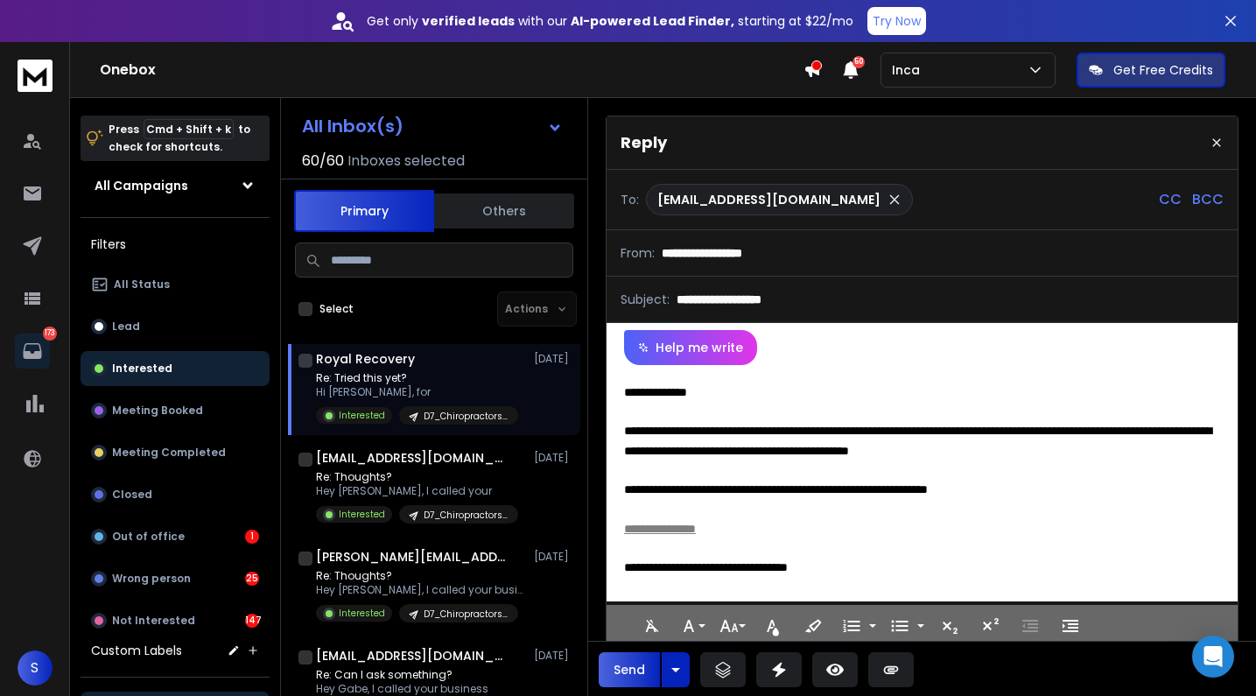
click at [1001, 553] on div at bounding box center [919, 547] width 591 height 19
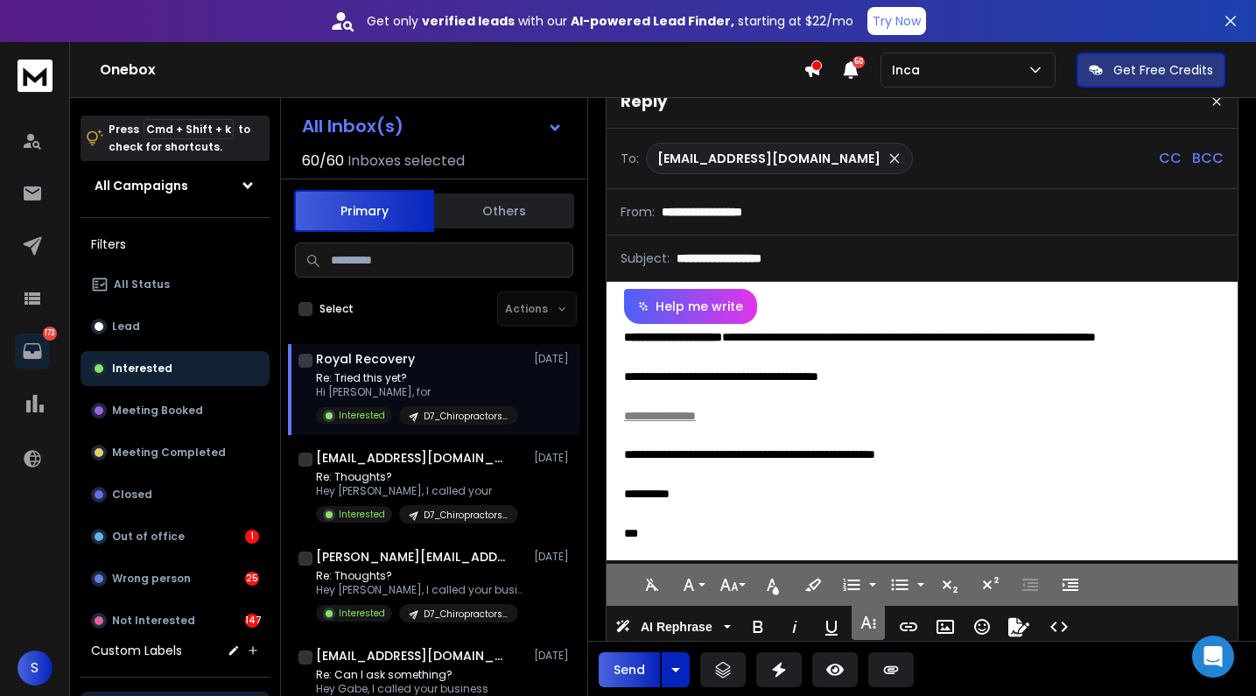
scroll to position [46, 0]
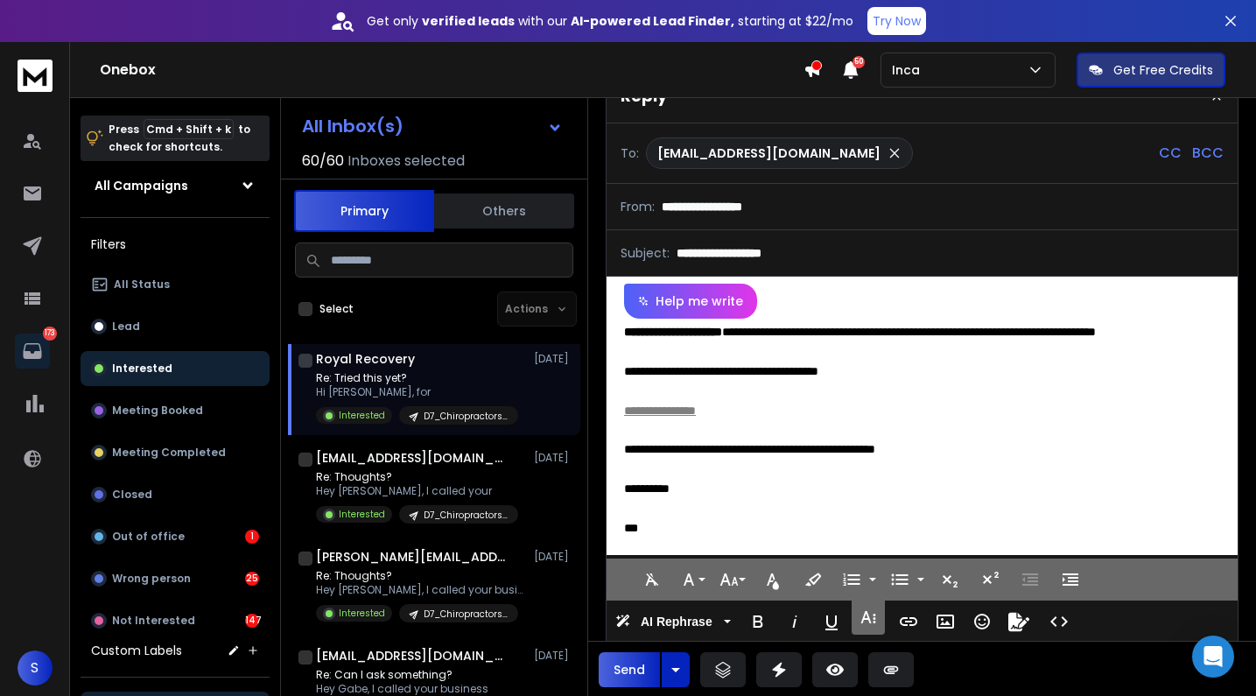
click at [616, 671] on button "Send" at bounding box center [629, 669] width 61 height 35
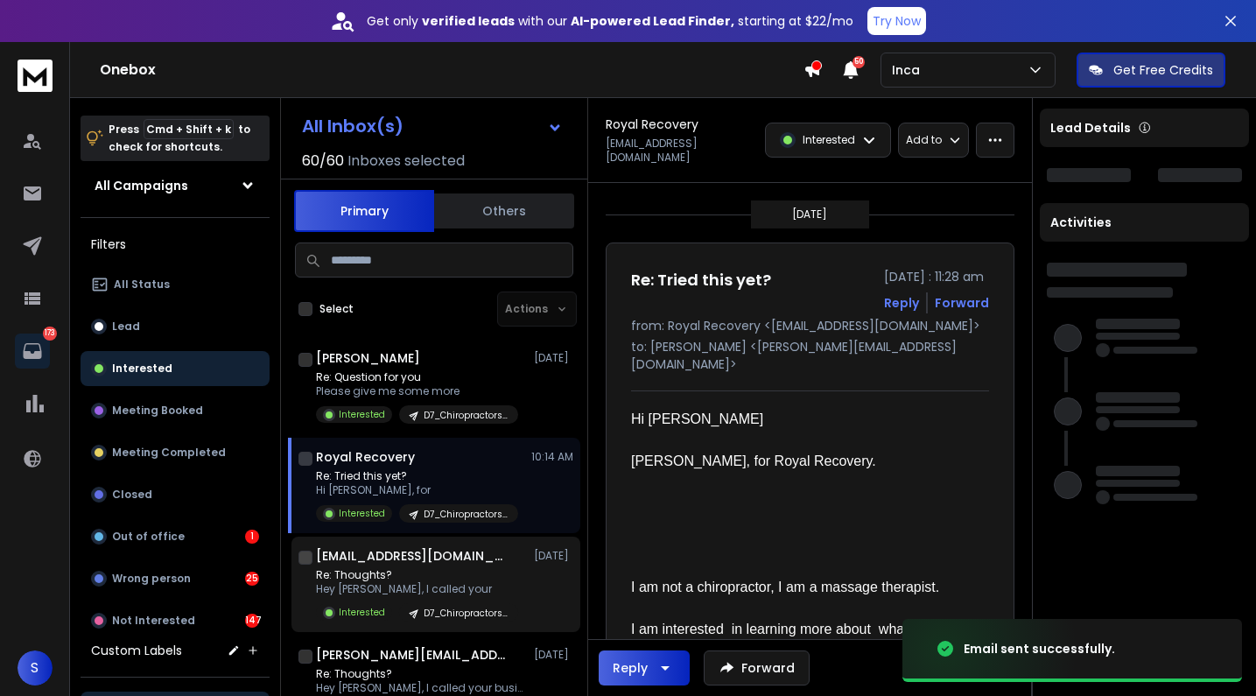
scroll to position [783, 0]
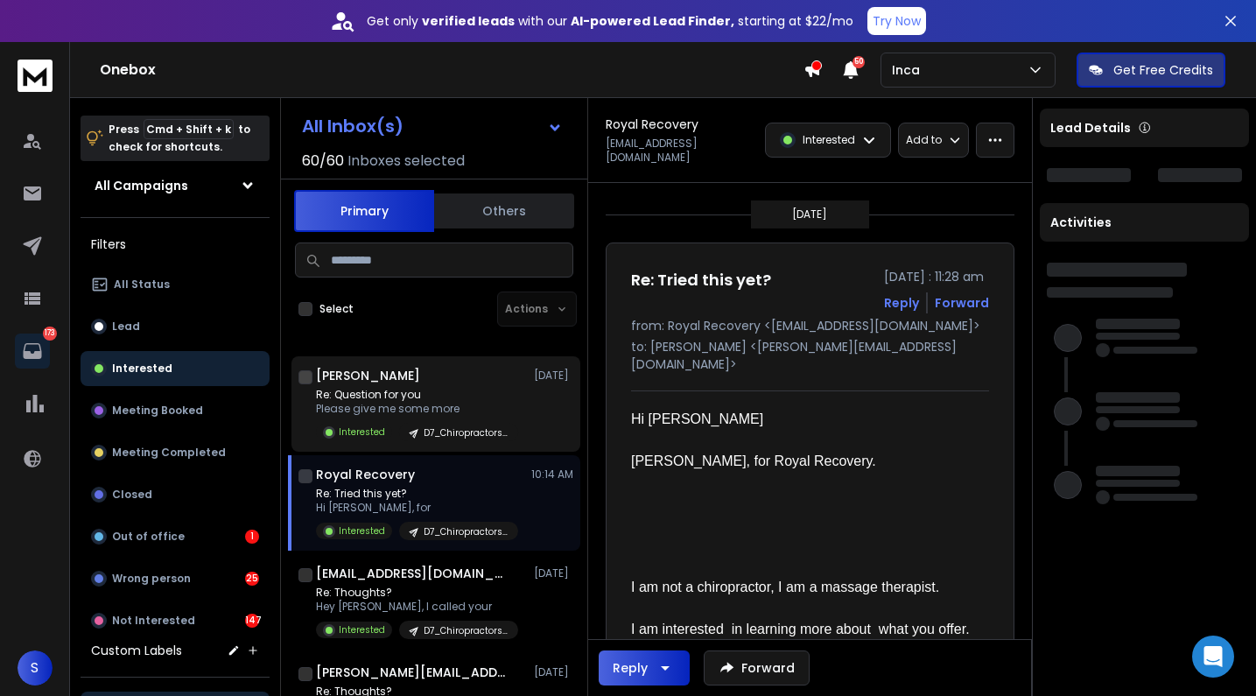
click at [411, 409] on p "Please give me some more" at bounding box center [417, 409] width 202 height 14
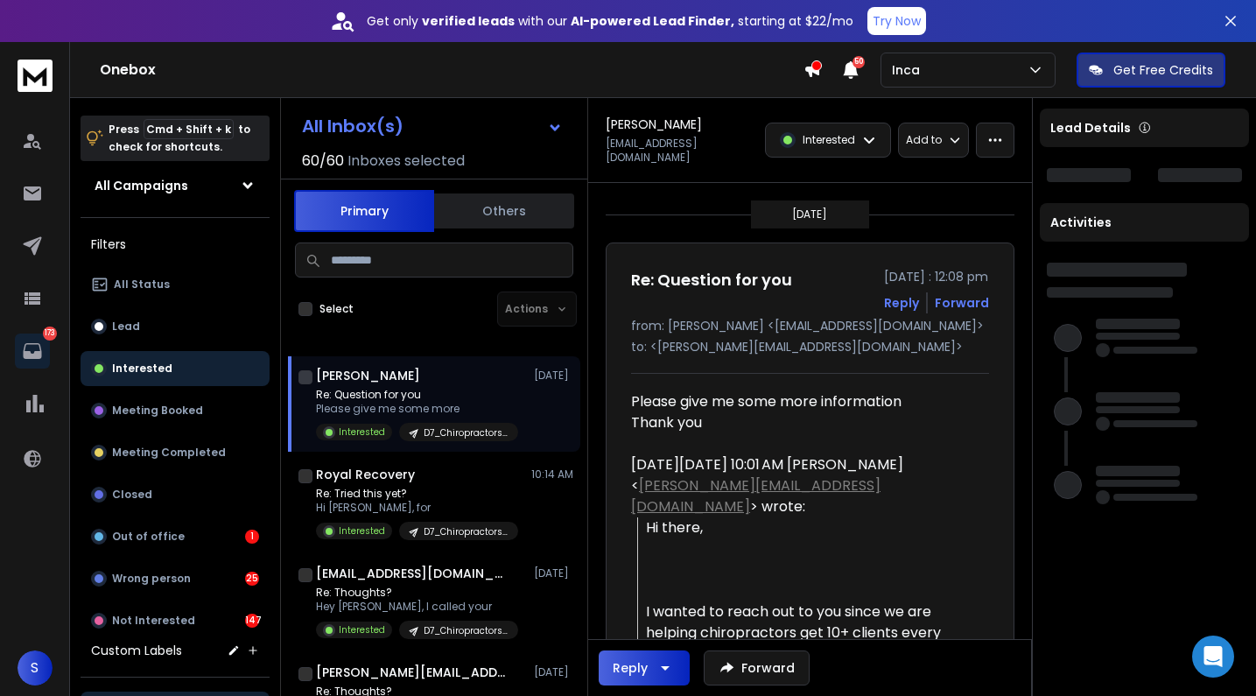
click at [636, 666] on div "Reply" at bounding box center [630, 668] width 35 height 18
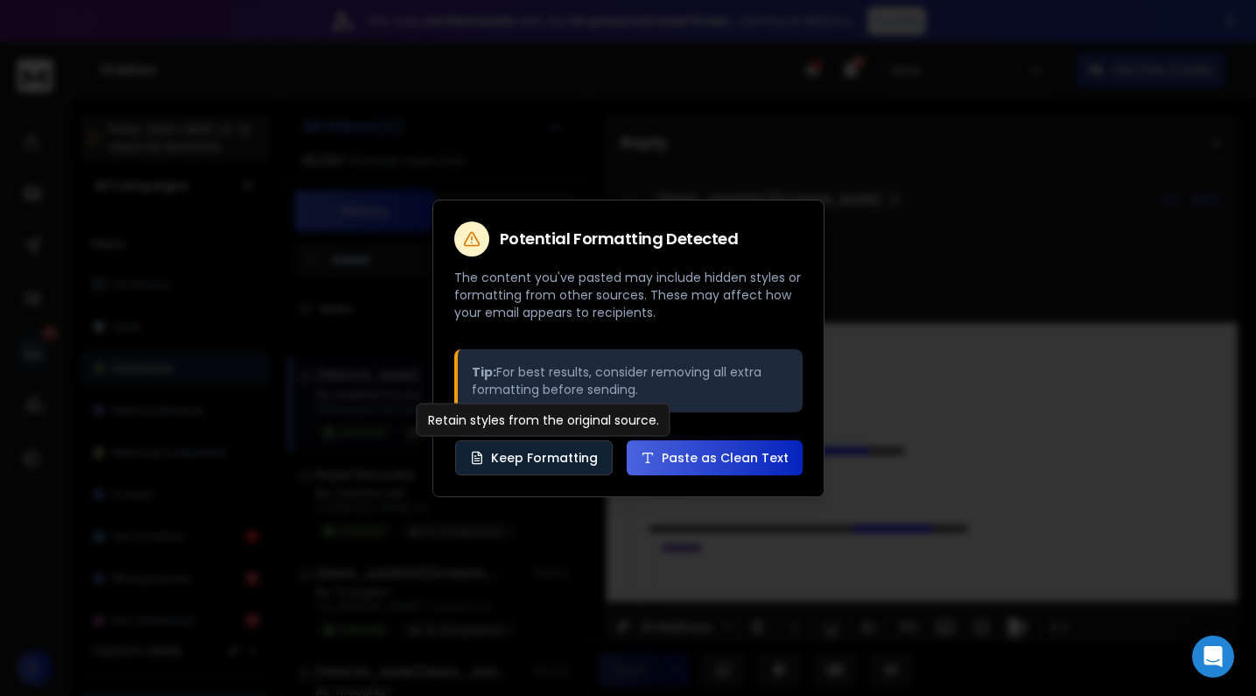
click at [575, 459] on button "Keep Formatting" at bounding box center [534, 457] width 158 height 35
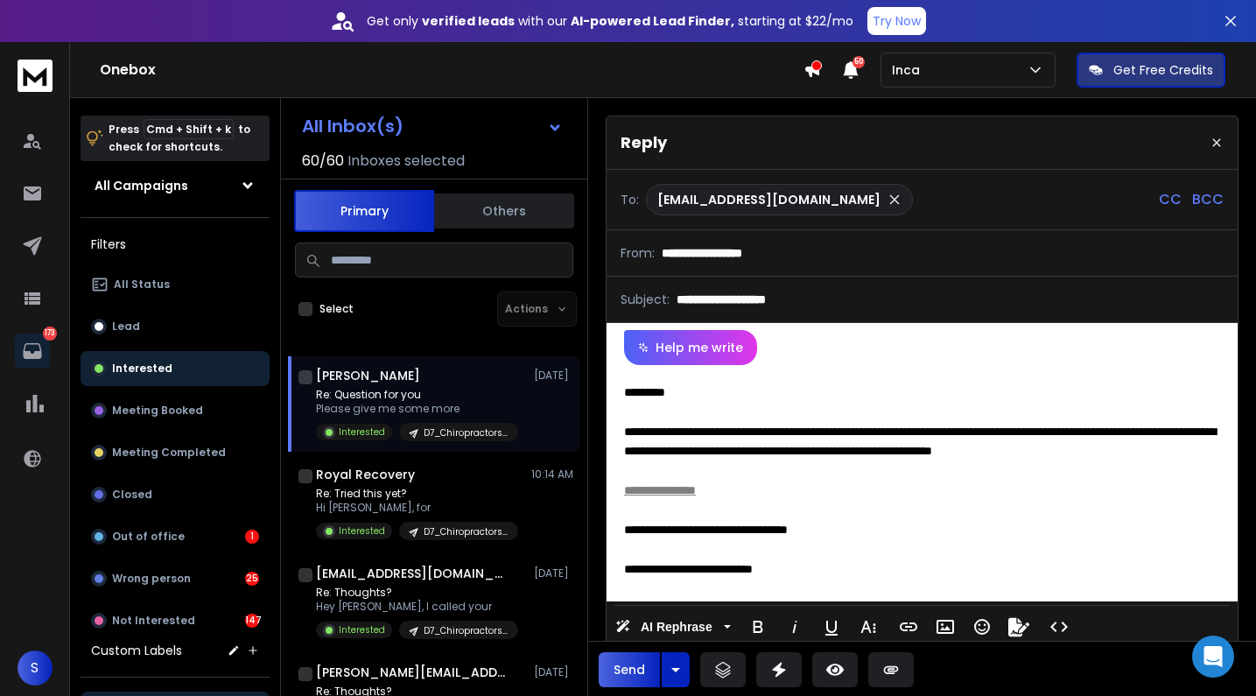
click at [663, 394] on span "*********" at bounding box center [644, 392] width 41 height 12
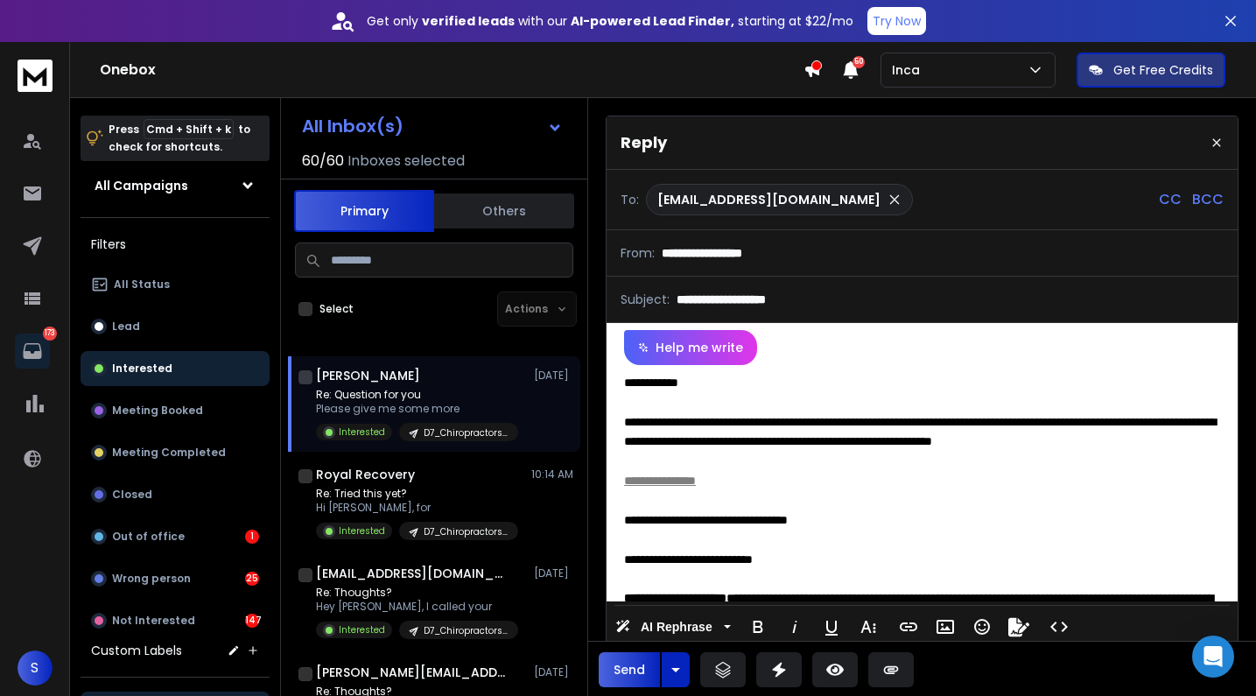
scroll to position [11, 0]
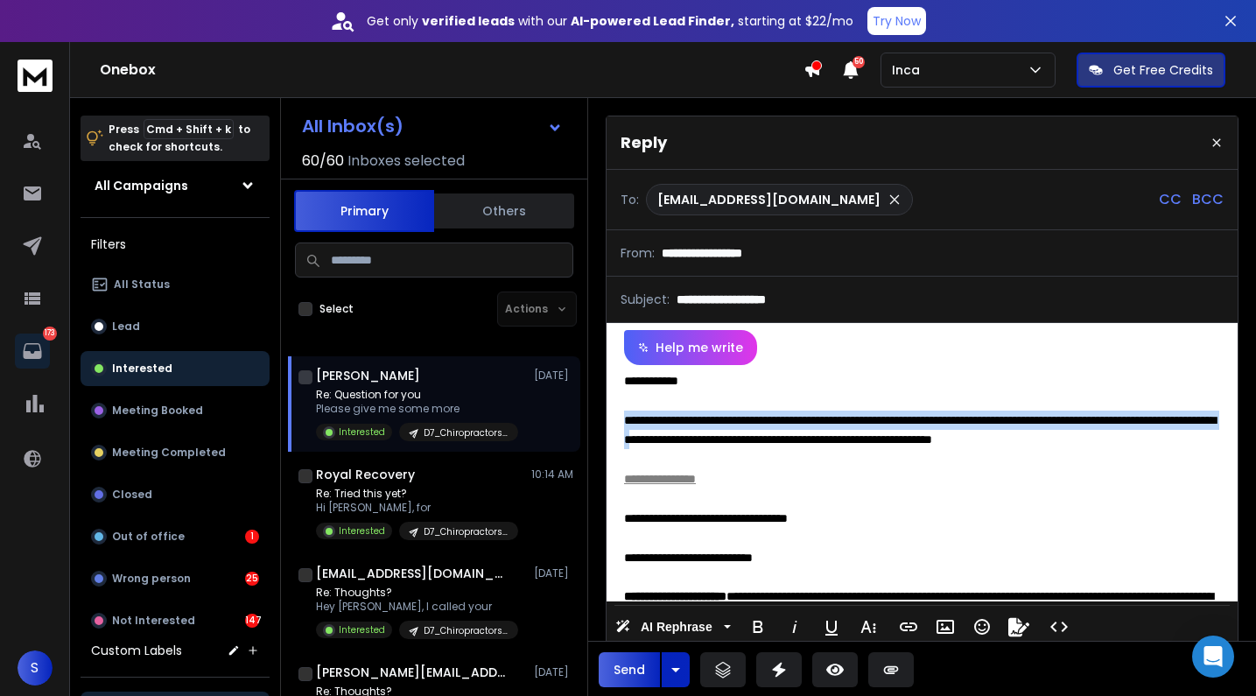
drag, startPoint x: 879, startPoint y: 443, endPoint x: 625, endPoint y: 418, distance: 255.1
click at [625, 418] on span "**********" at bounding box center [920, 430] width 592 height 32
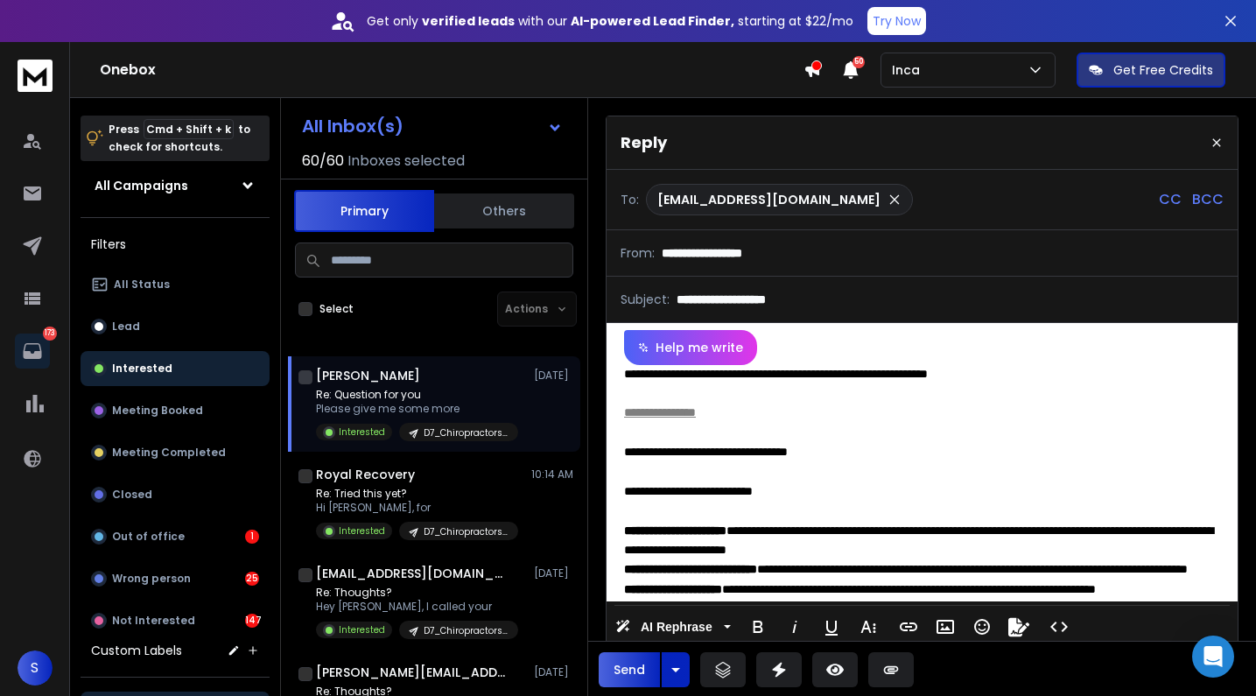
scroll to position [87, 0]
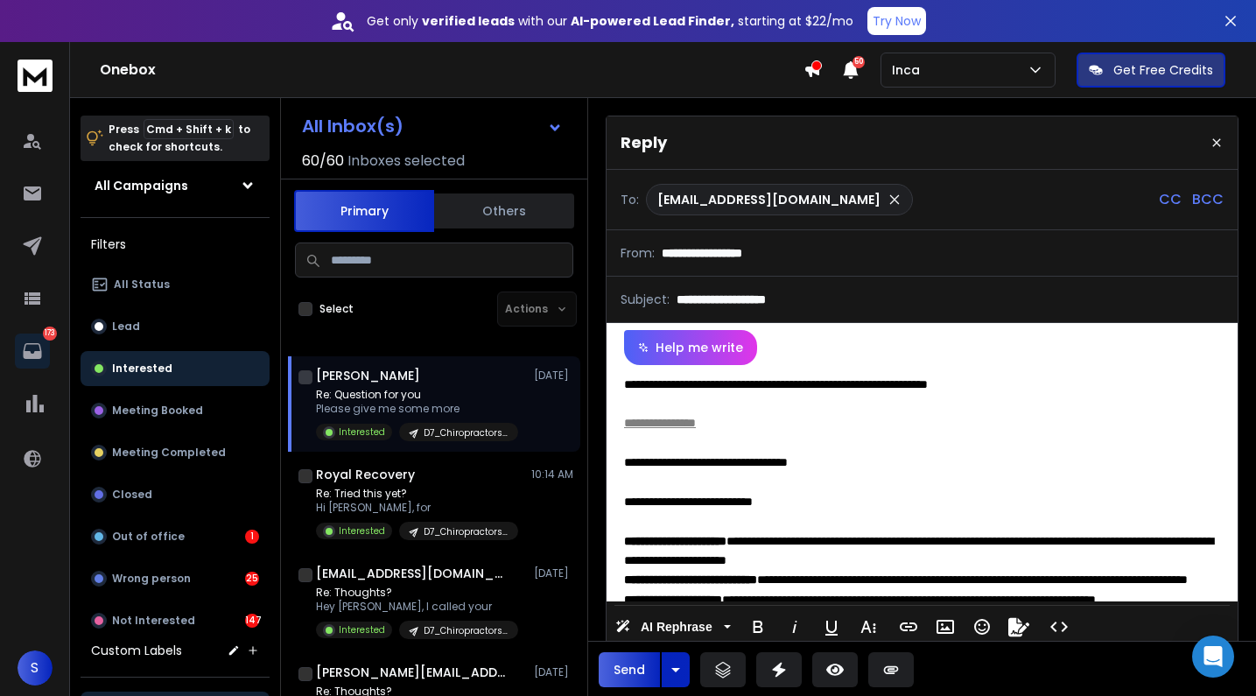
click at [627, 672] on button "Send" at bounding box center [629, 669] width 61 height 35
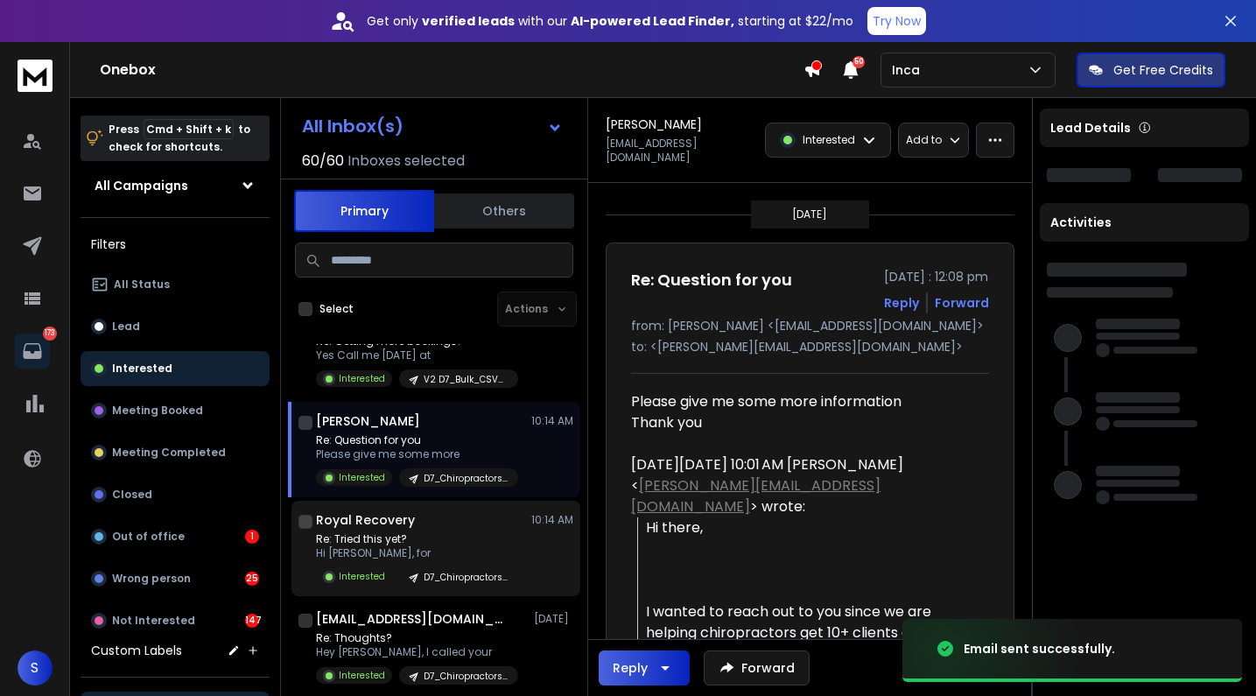
scroll to position [655, 0]
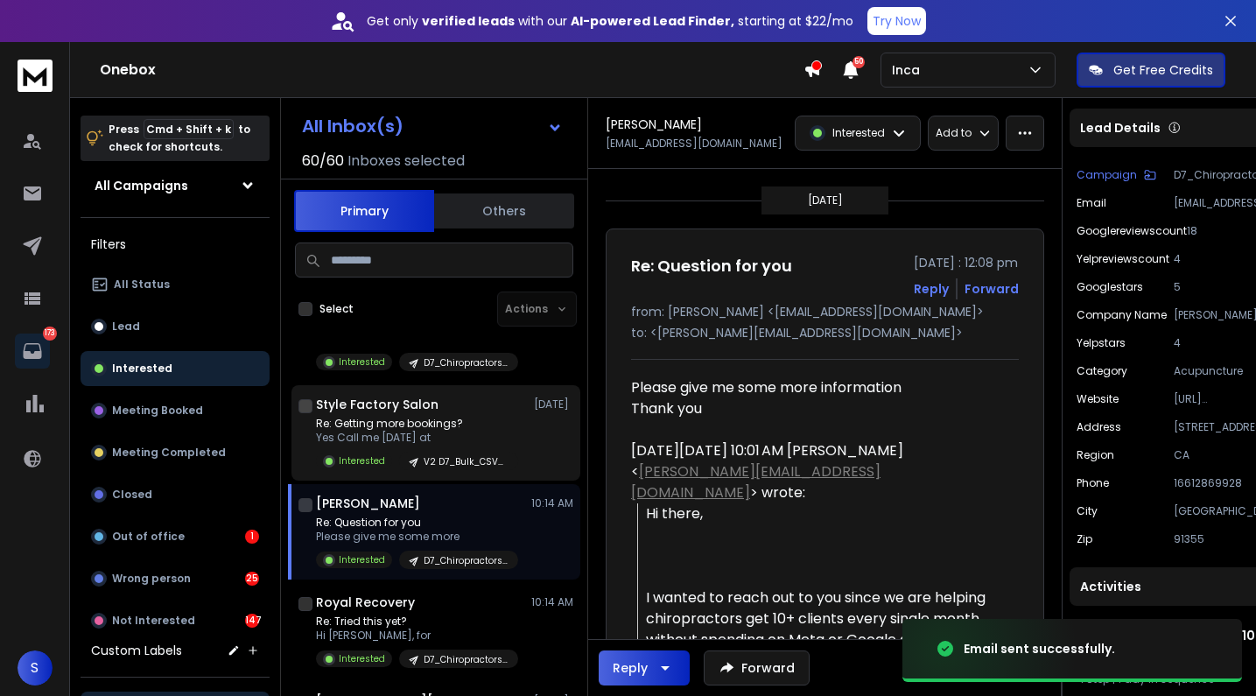
click at [397, 439] on p "Yes Call me [DATE] at" at bounding box center [417, 438] width 202 height 14
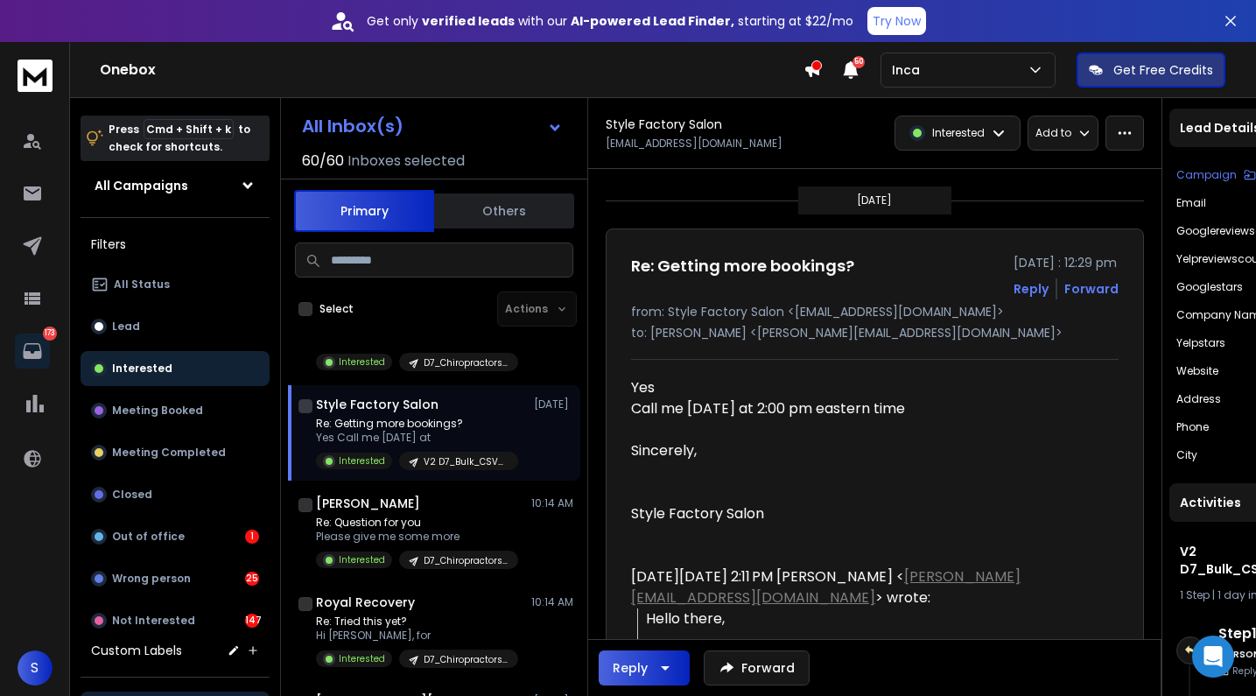
click at [633, 665] on div "Reply" at bounding box center [630, 668] width 35 height 18
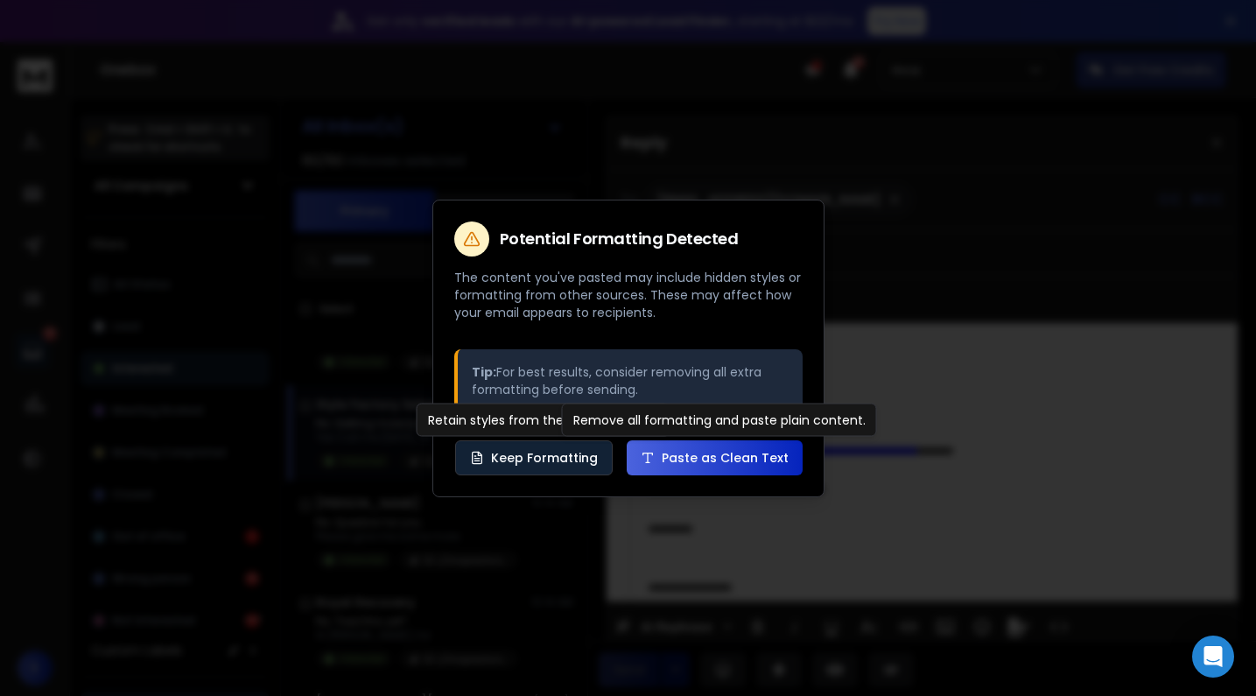
click at [563, 467] on button "Keep Formatting" at bounding box center [534, 457] width 158 height 35
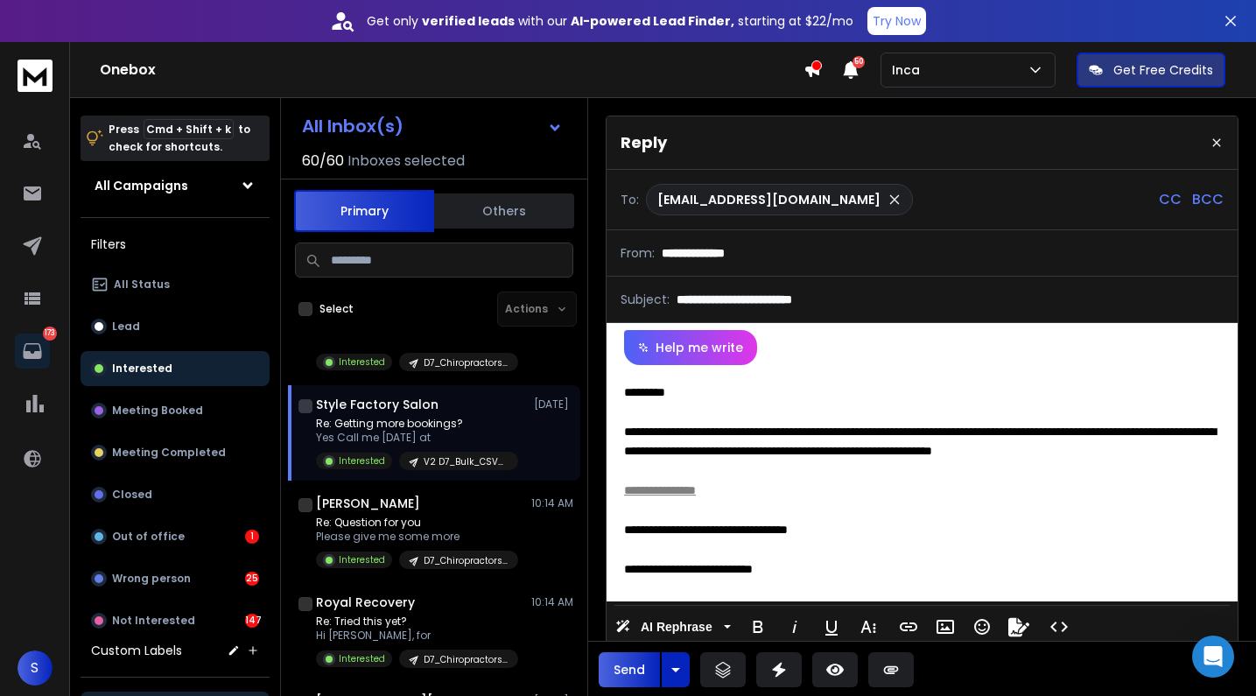
click at [655, 397] on span "*********" at bounding box center [644, 392] width 41 height 12
click at [1020, 438] on span "**********" at bounding box center [920, 441] width 592 height 32
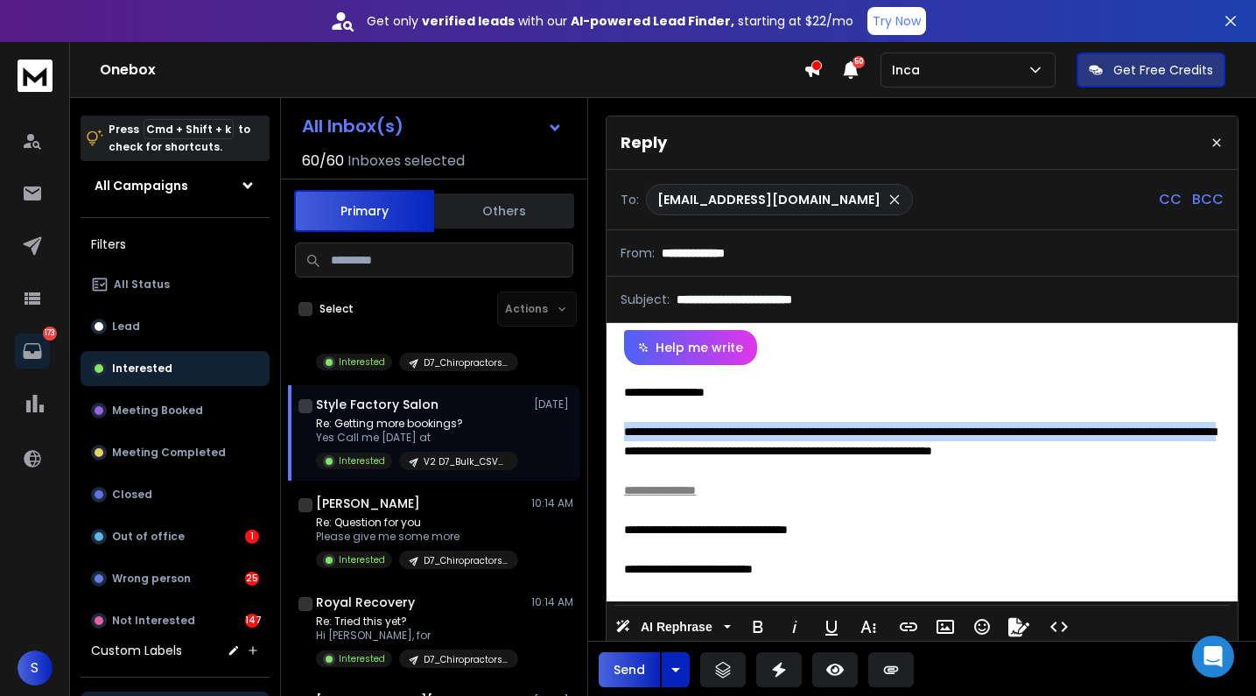
drag, startPoint x: 878, startPoint y: 456, endPoint x: 624, endPoint y: 438, distance: 254.5
click at [624, 438] on span "**********" at bounding box center [920, 441] width 592 height 32
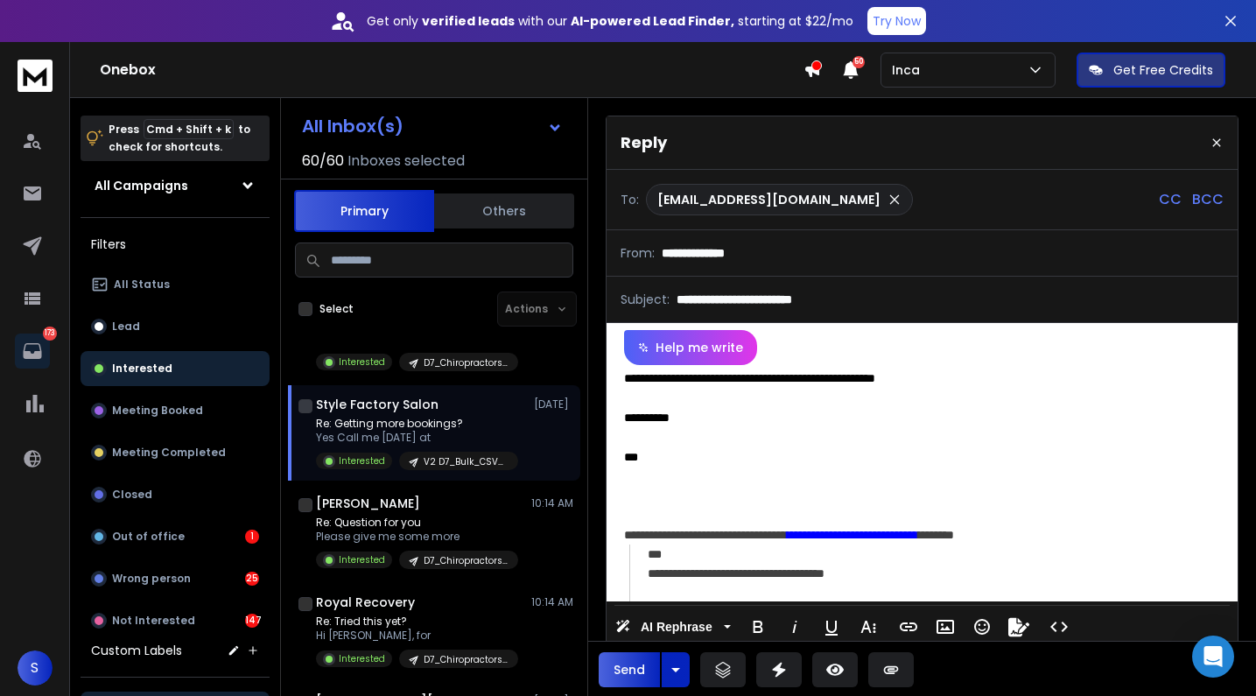
scroll to position [428, 0]
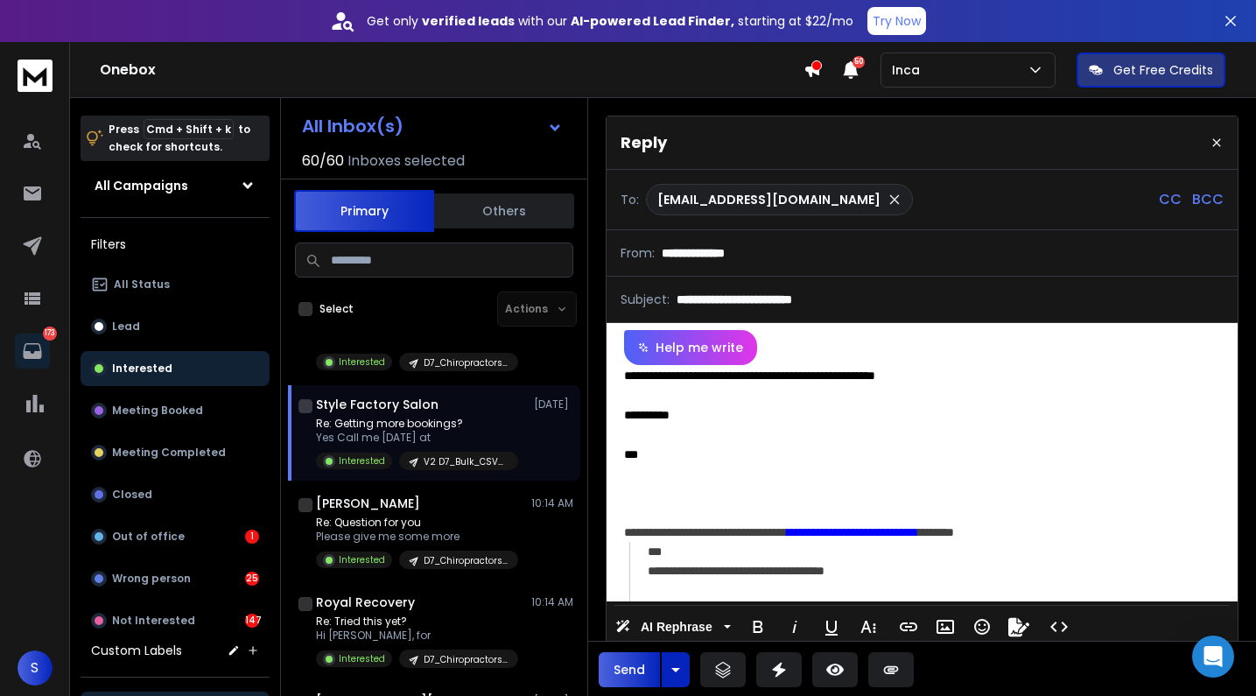
click at [631, 671] on button "Send" at bounding box center [629, 669] width 61 height 35
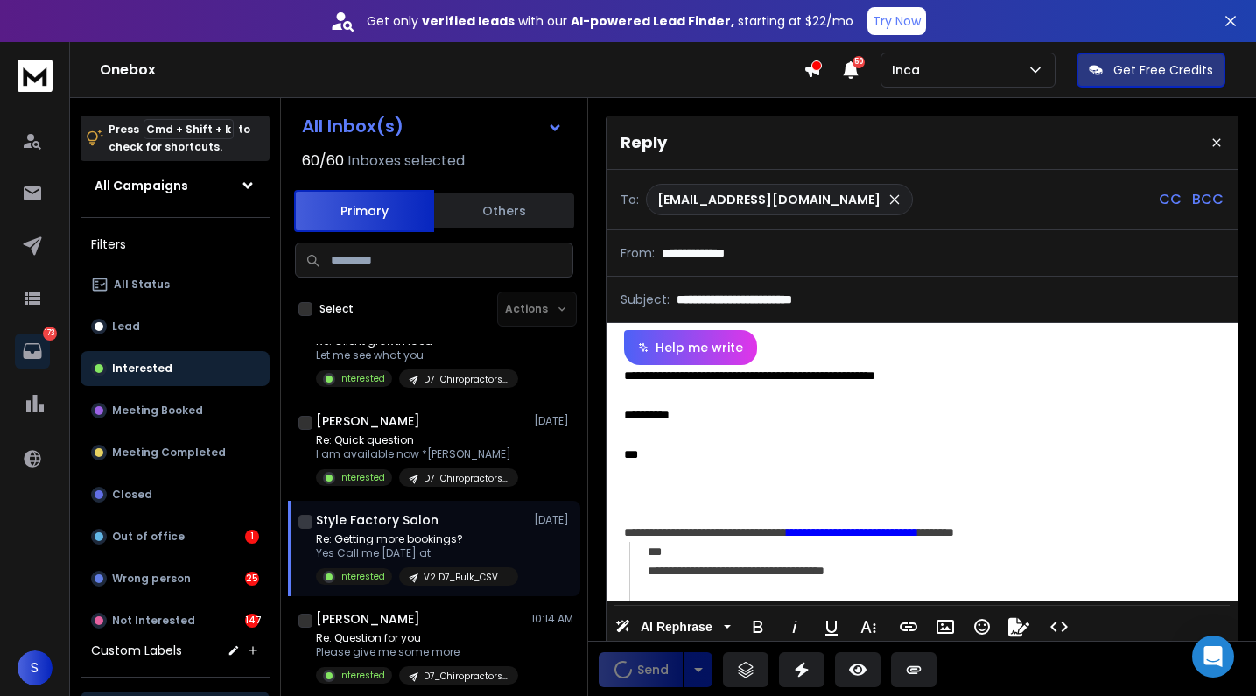
scroll to position [538, 0]
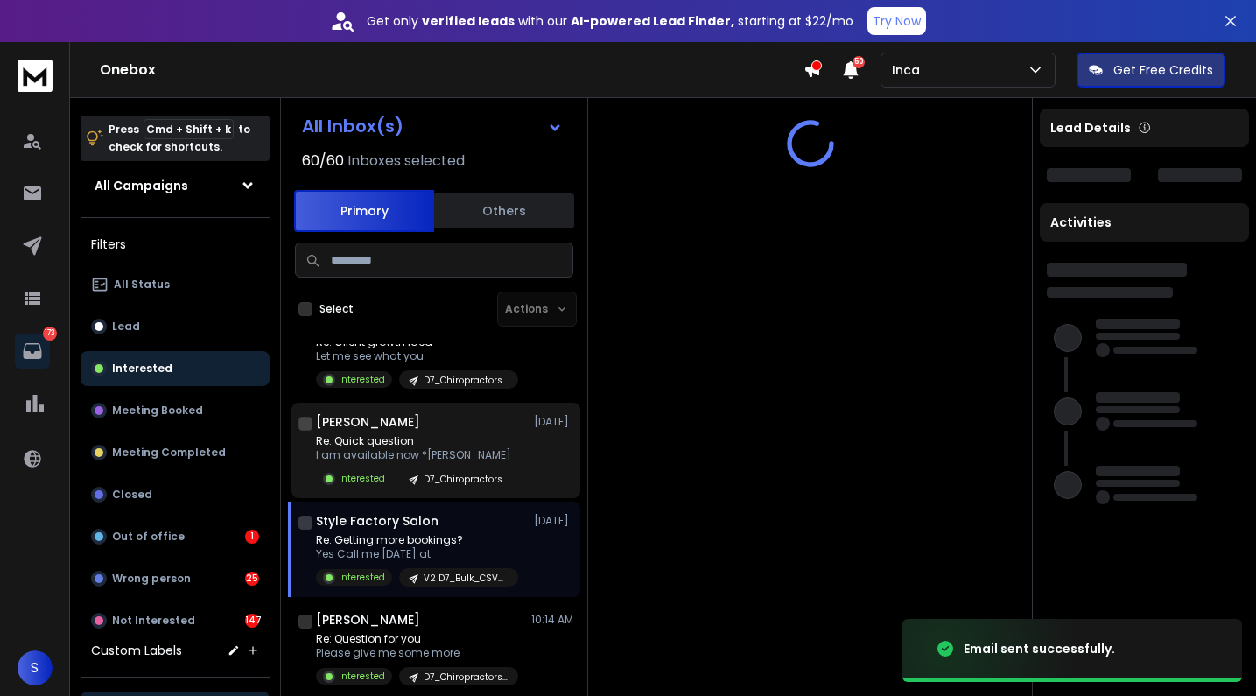
click at [415, 450] on p "I am available now *[PERSON_NAME]" at bounding box center [417, 455] width 202 height 14
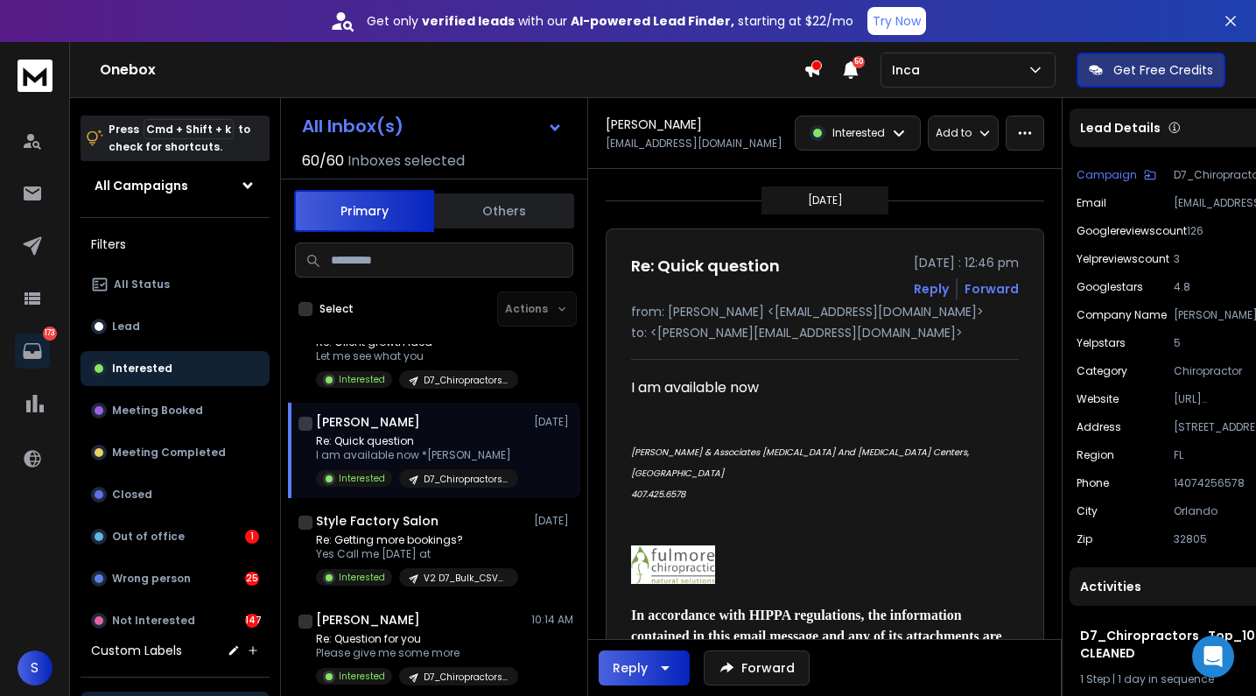
click at [631, 673] on div "Reply" at bounding box center [630, 668] width 35 height 18
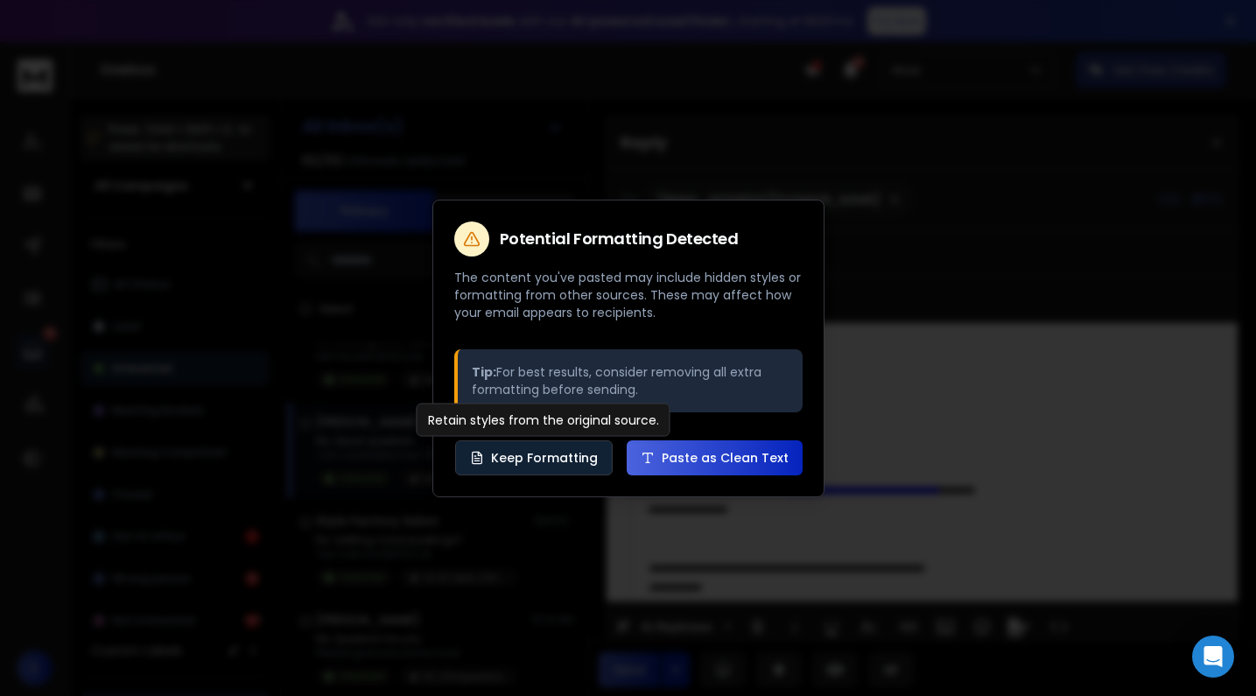
click at [580, 448] on button "Keep Formatting" at bounding box center [534, 457] width 158 height 35
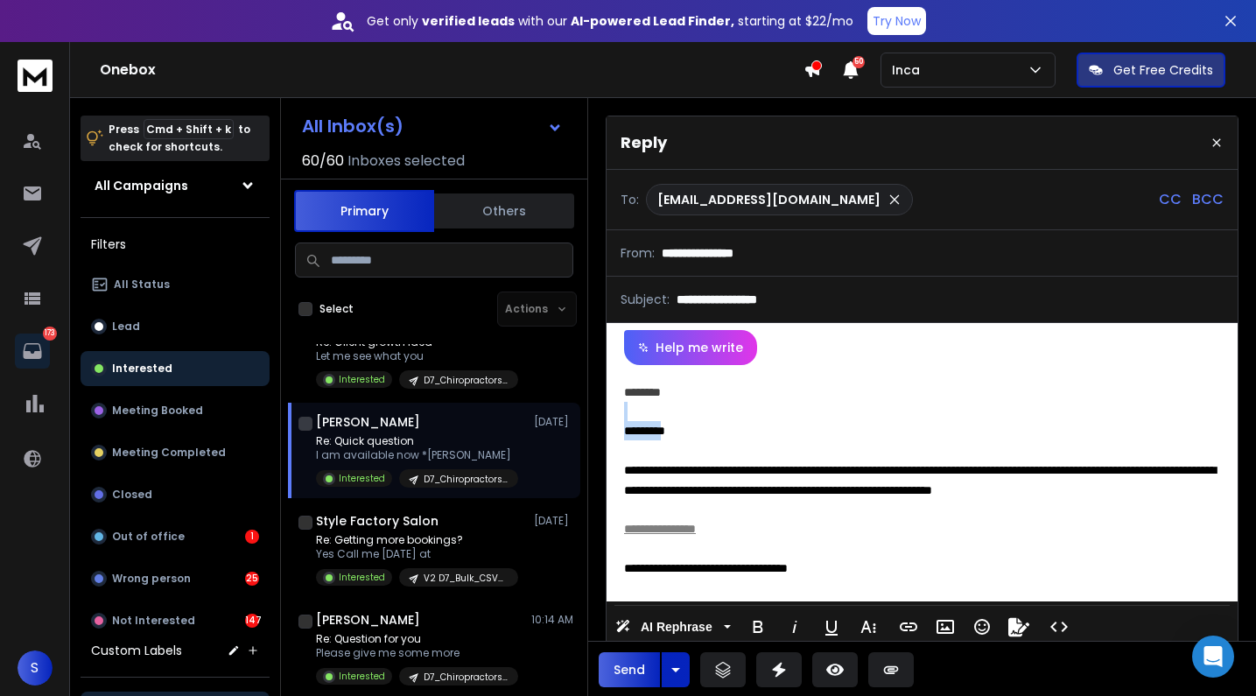
drag, startPoint x: 680, startPoint y: 470, endPoint x: 627, endPoint y: 448, distance: 57.7
click at [627, 448] on div "**********" at bounding box center [922, 483] width 631 height 236
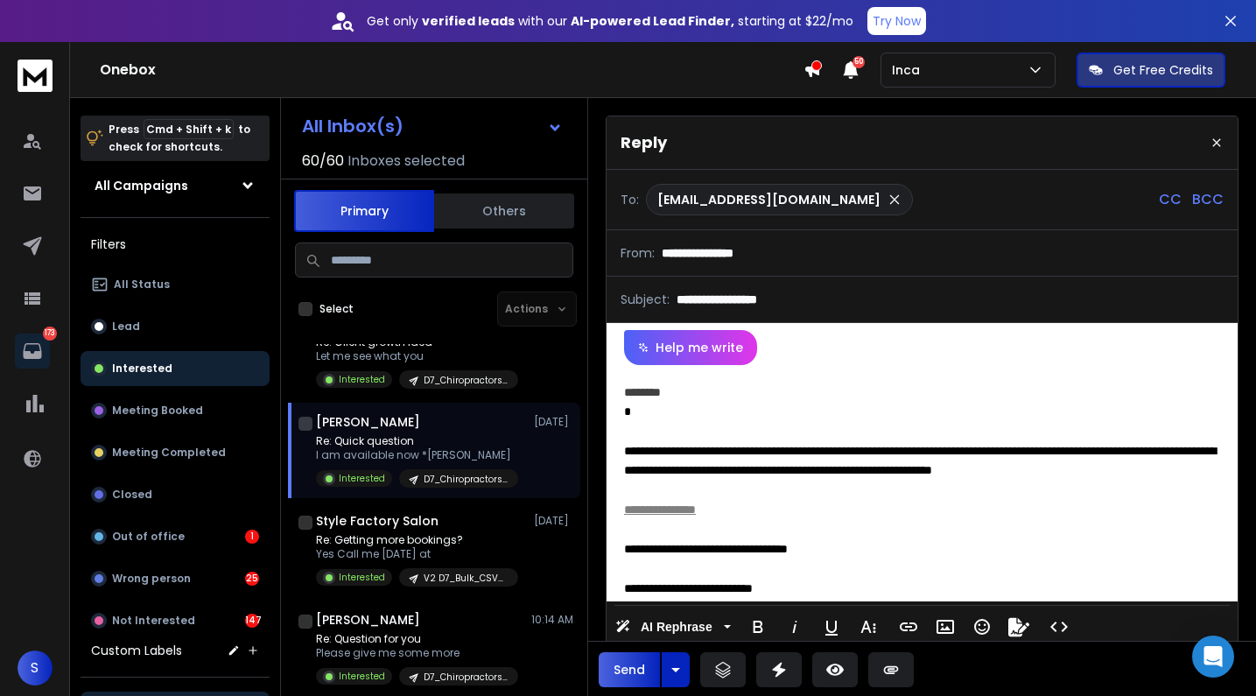
click at [657, 402] on div "********" at bounding box center [919, 392] width 591 height 19
click at [634, 421] on div "*" at bounding box center [922, 411] width 596 height 19
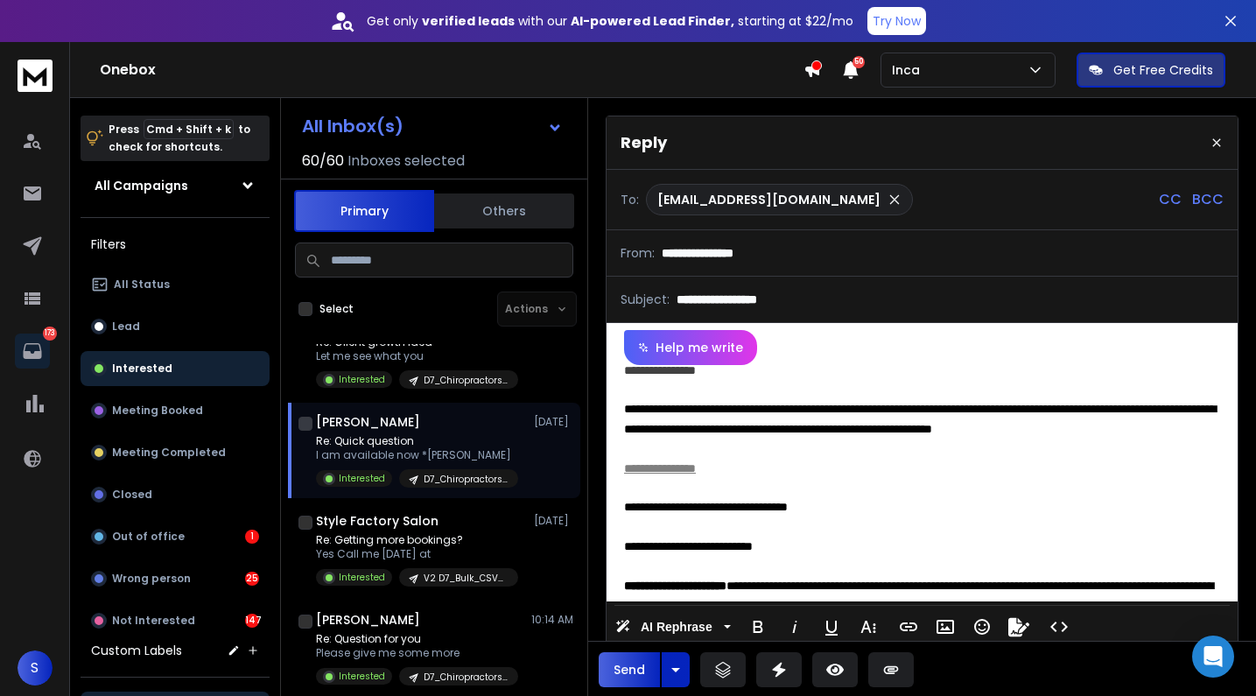
scroll to position [24, 0]
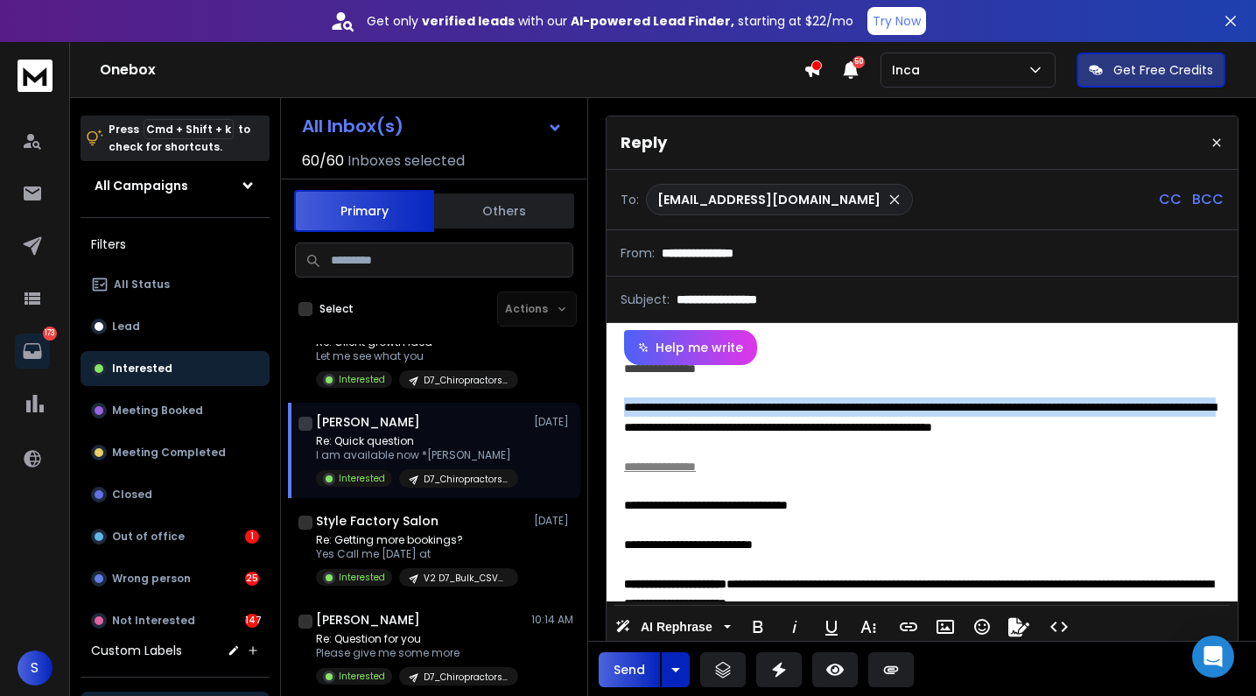
drag, startPoint x: 878, startPoint y: 467, endPoint x: 604, endPoint y: 443, distance: 275.0
click at [604, 443] on div "**********" at bounding box center [922, 484] width 668 height 773
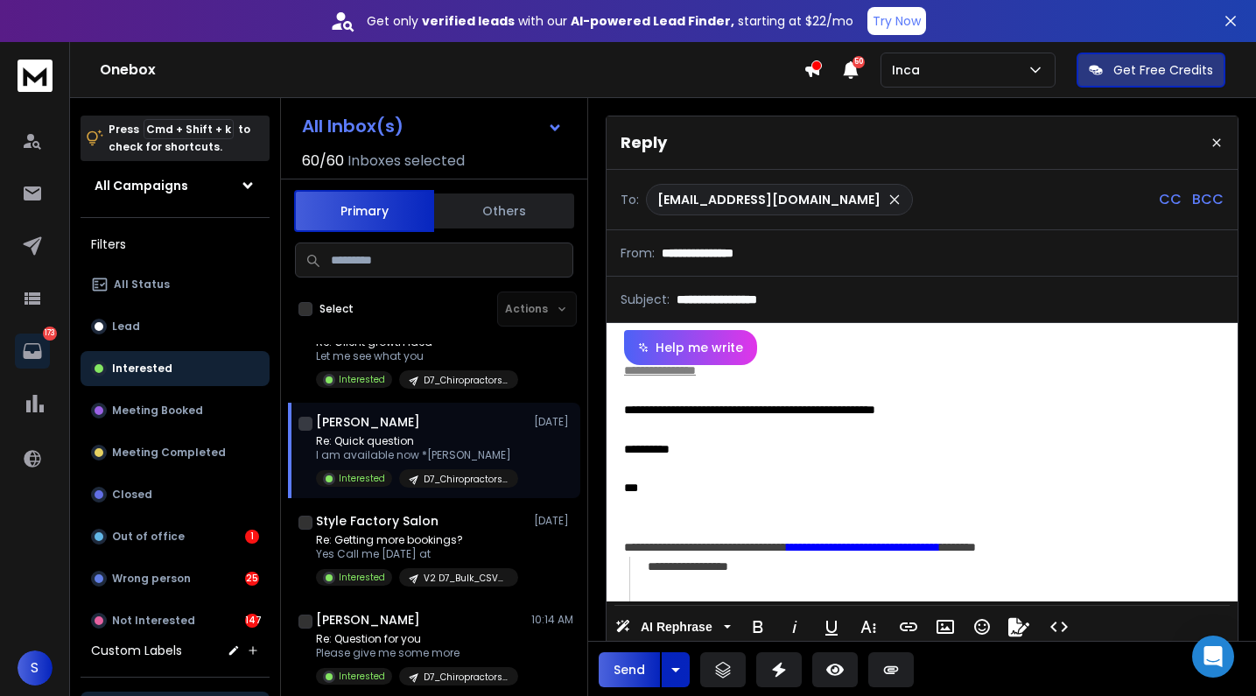
scroll to position [419, 0]
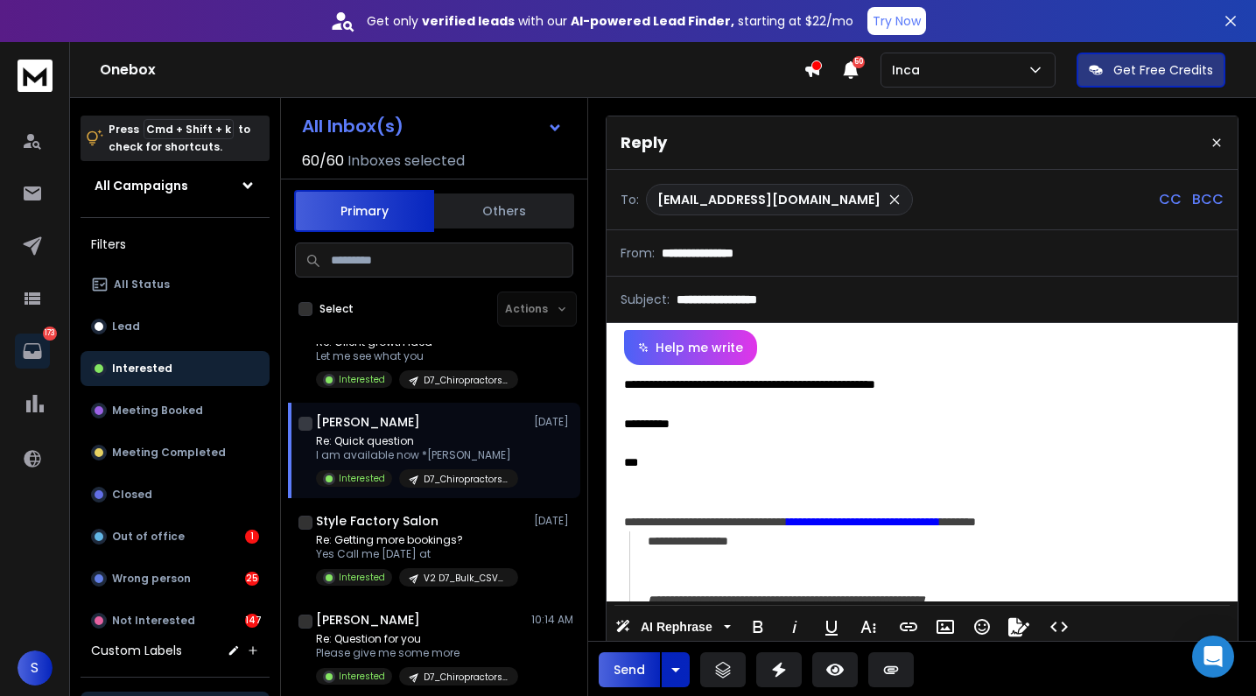
click at [629, 667] on button "Send" at bounding box center [629, 669] width 61 height 35
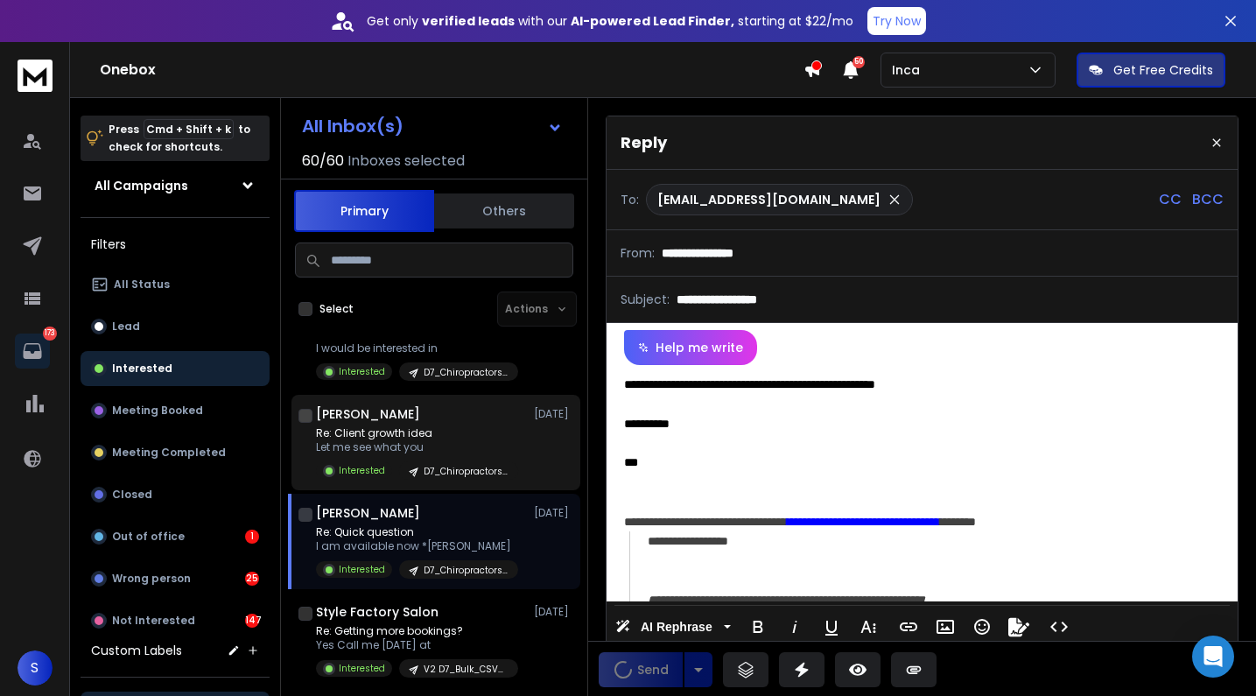
scroll to position [446, 0]
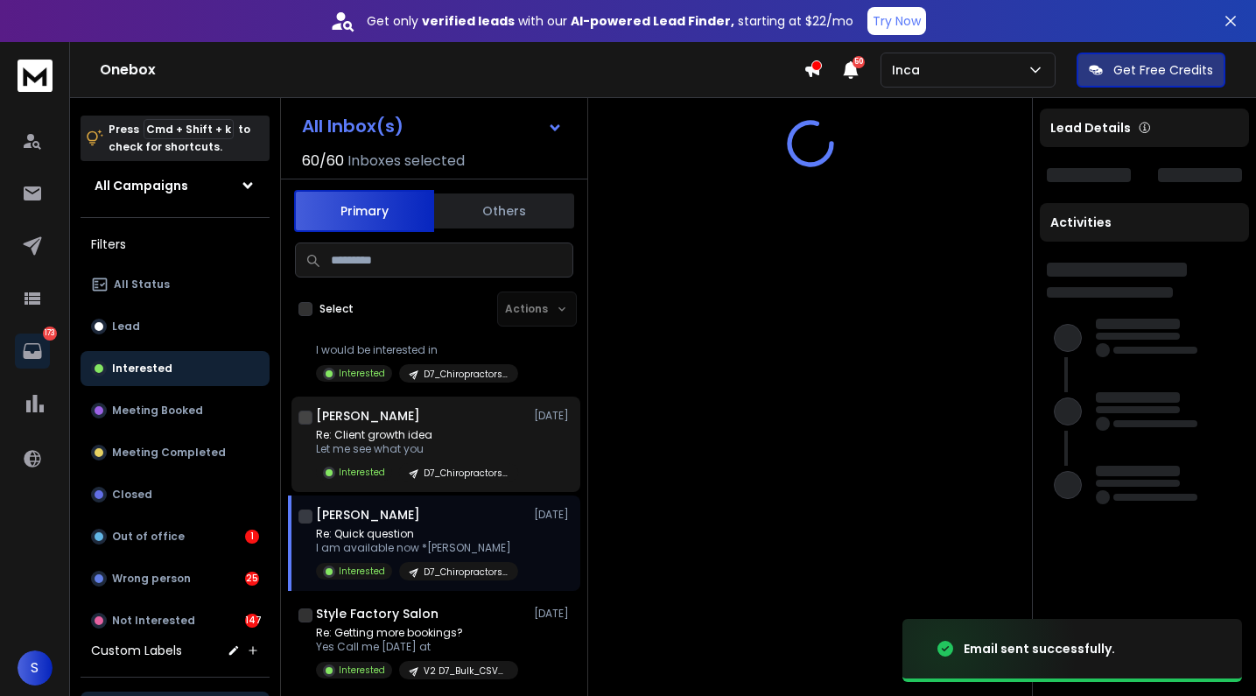
click at [388, 439] on p "Re: Client growth idea" at bounding box center [417, 435] width 202 height 14
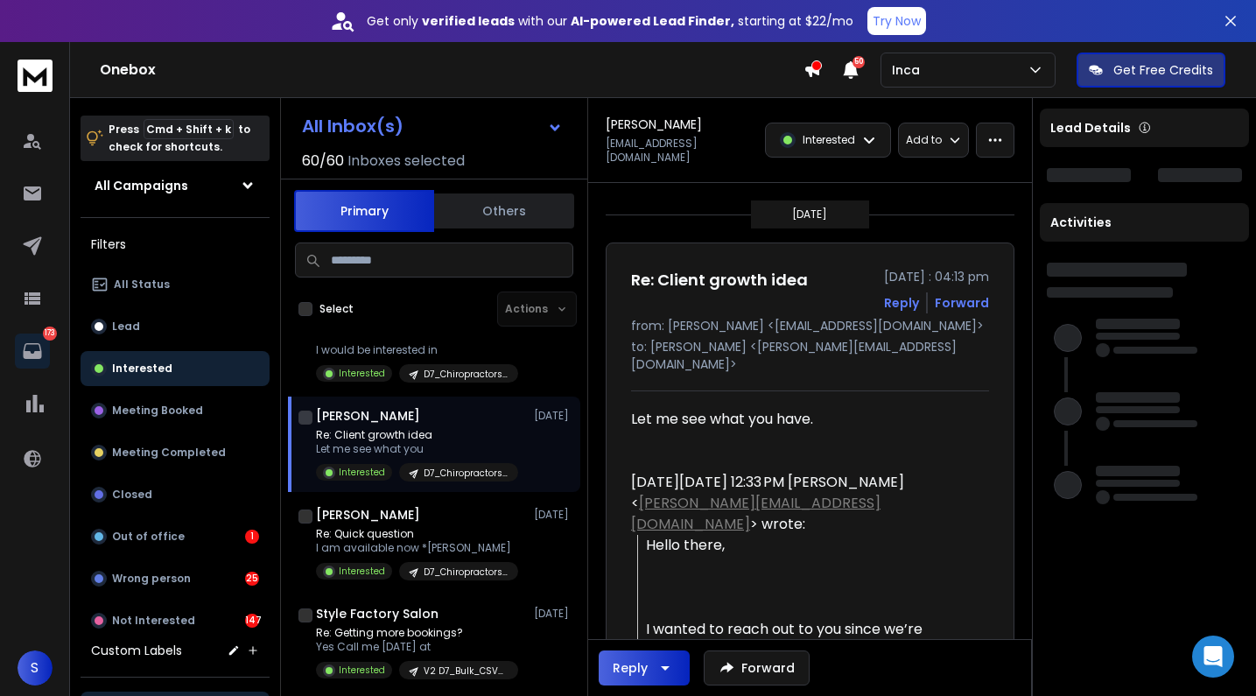
click at [622, 669] on div "Reply" at bounding box center [630, 668] width 35 height 18
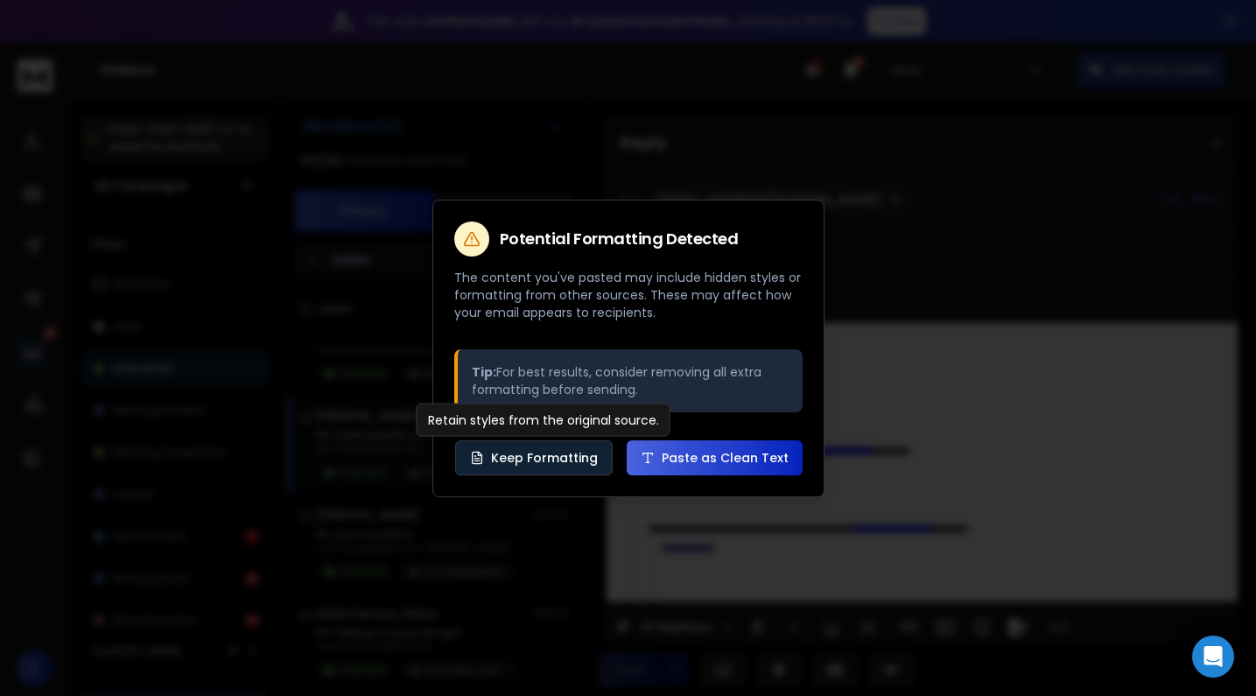
click at [567, 462] on button "Keep Formatting" at bounding box center [534, 457] width 158 height 35
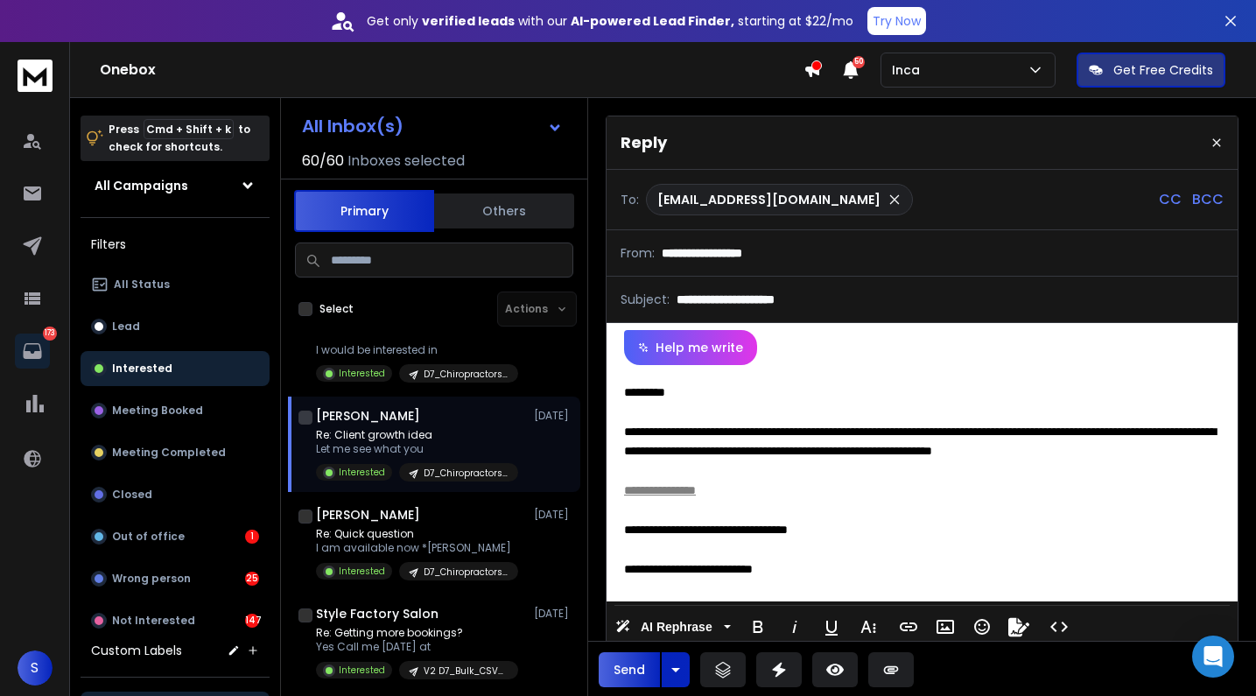
click at [659, 397] on span "*********" at bounding box center [644, 392] width 41 height 12
drag, startPoint x: 877, startPoint y: 456, endPoint x: 719, endPoint y: 445, distance: 158.9
click at [719, 445] on span "**********" at bounding box center [920, 441] width 592 height 32
click at [1054, 414] on div at bounding box center [922, 411] width 596 height 19
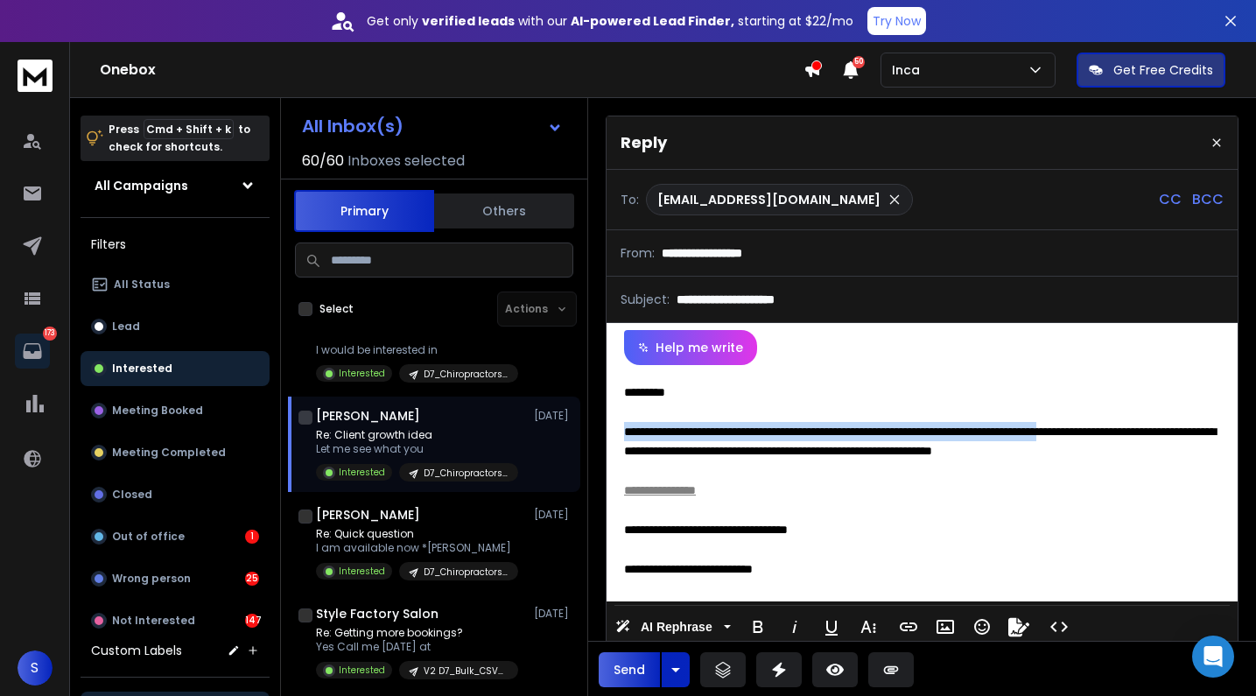
drag, startPoint x: 624, startPoint y: 455, endPoint x: 619, endPoint y: 432, distance: 23.4
click at [619, 432] on div "**********" at bounding box center [922, 483] width 631 height 236
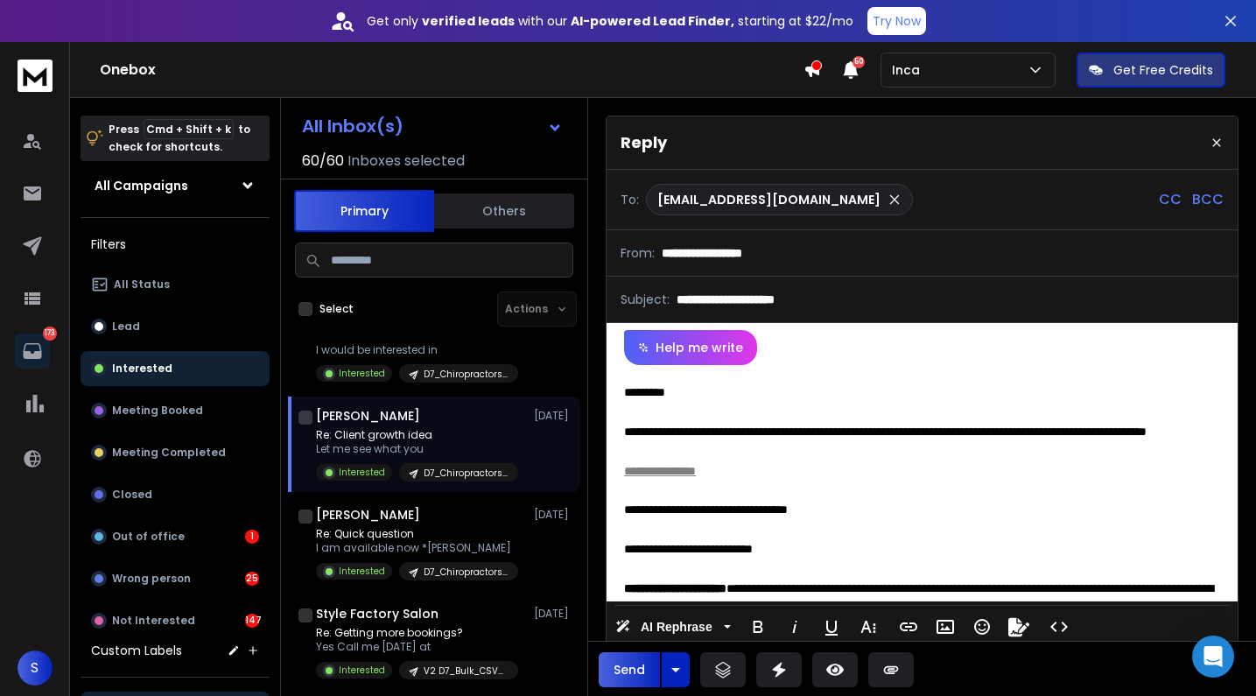
click at [870, 519] on div "**********" at bounding box center [922, 509] width 596 height 19
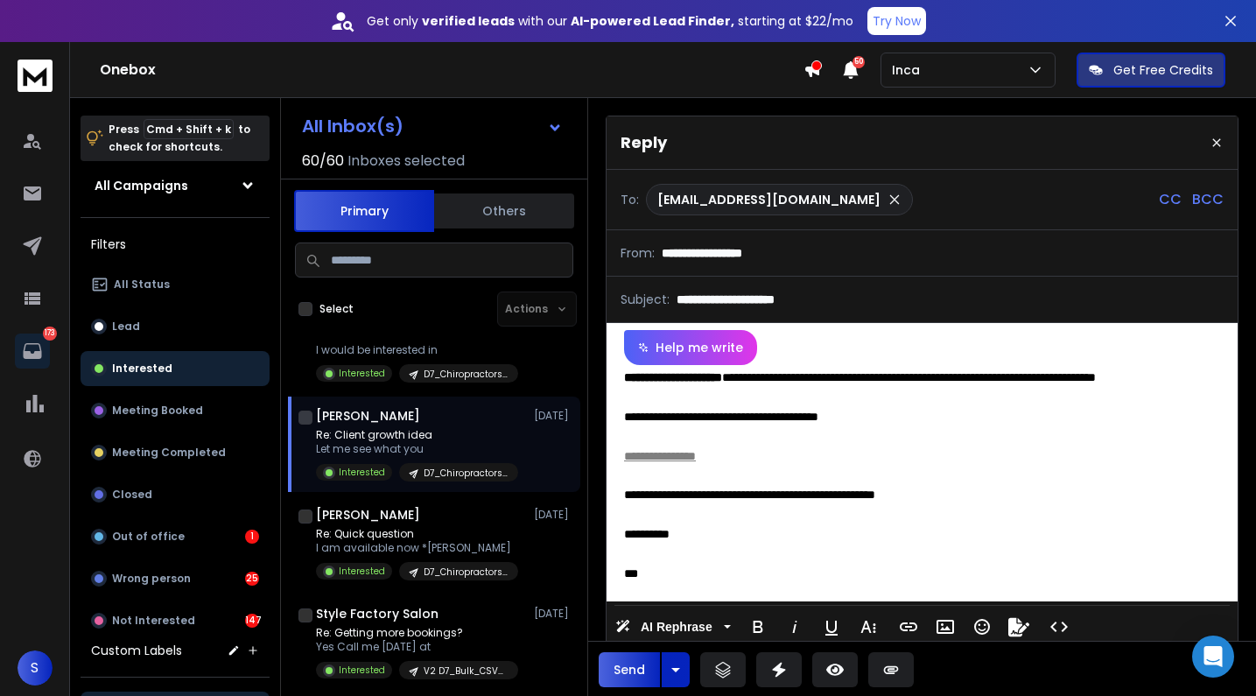
scroll to position [352, 0]
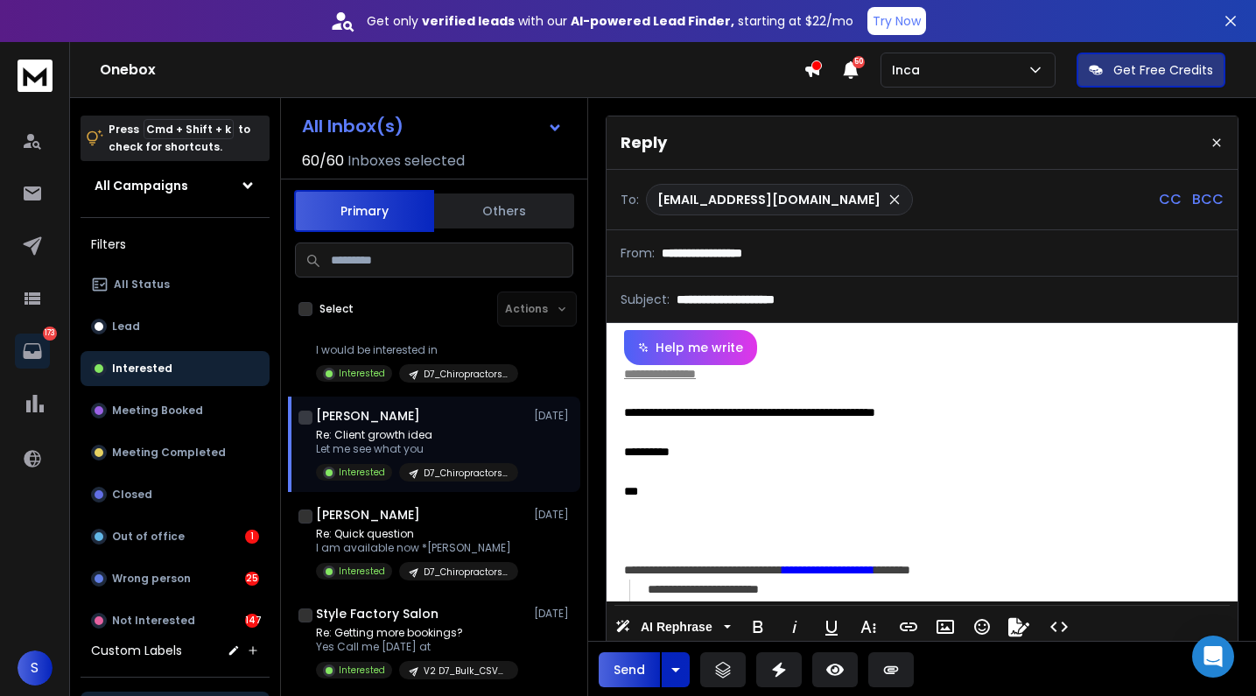
click at [635, 663] on button "Send" at bounding box center [629, 669] width 61 height 35
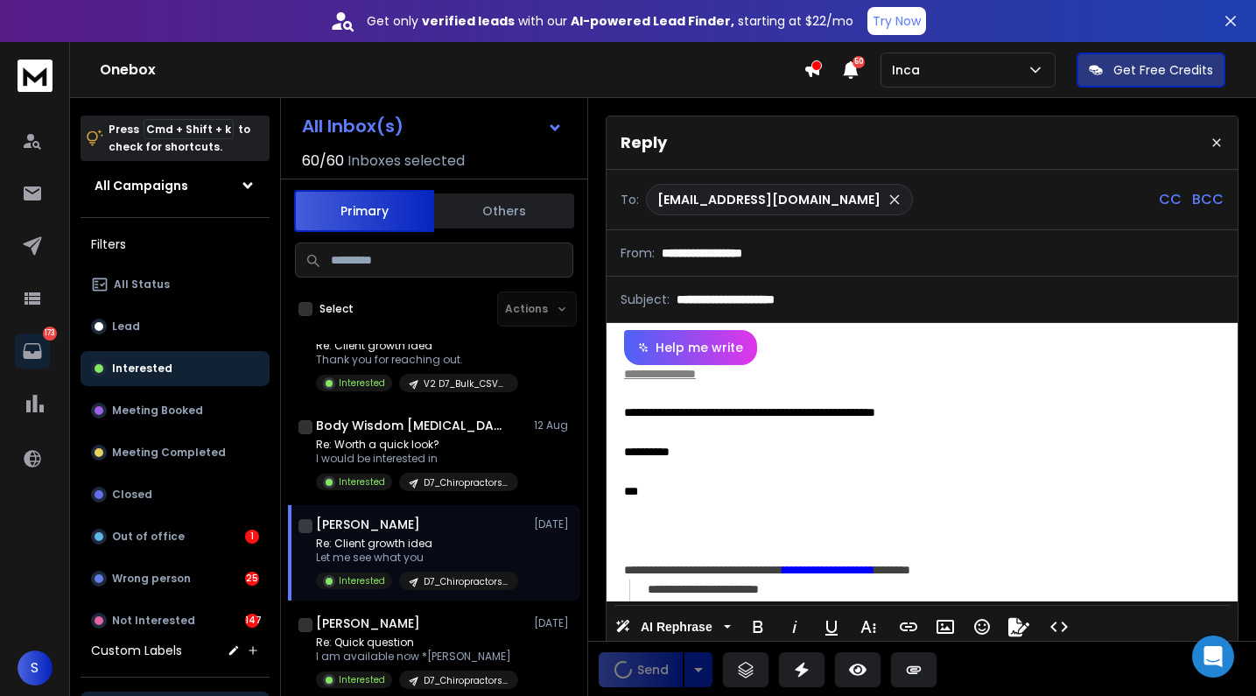
scroll to position [335, 0]
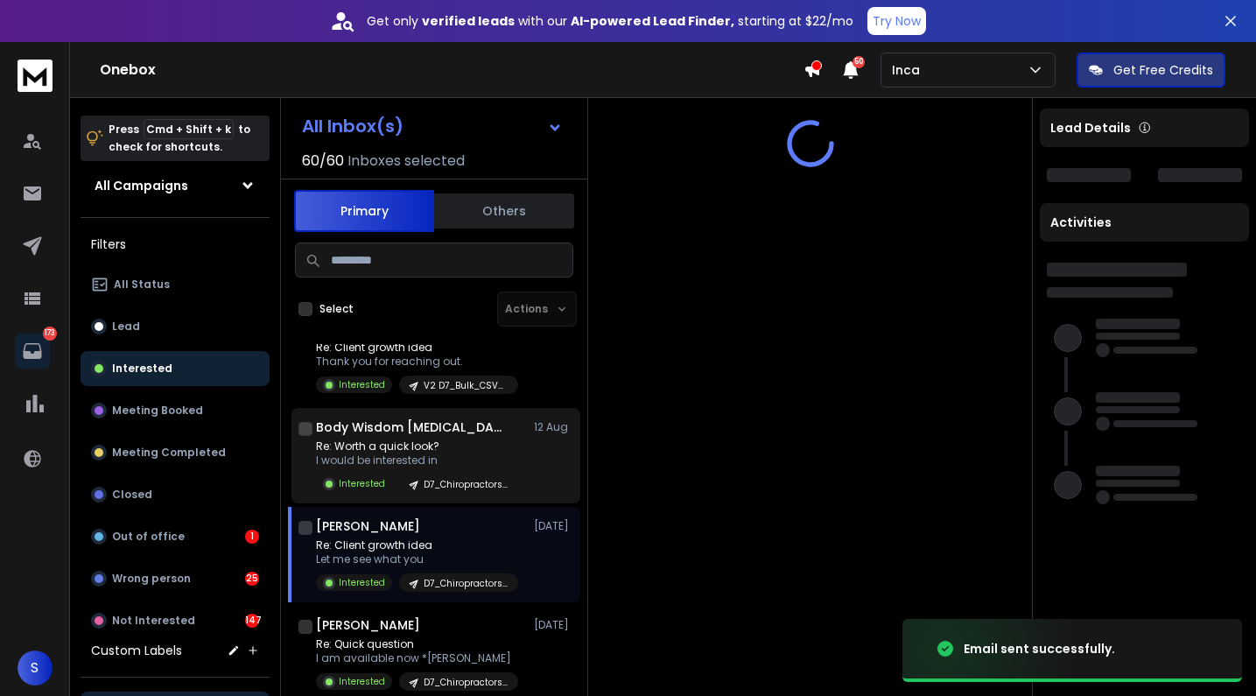
click at [448, 448] on p "Re: Worth a quick look?" at bounding box center [417, 446] width 202 height 14
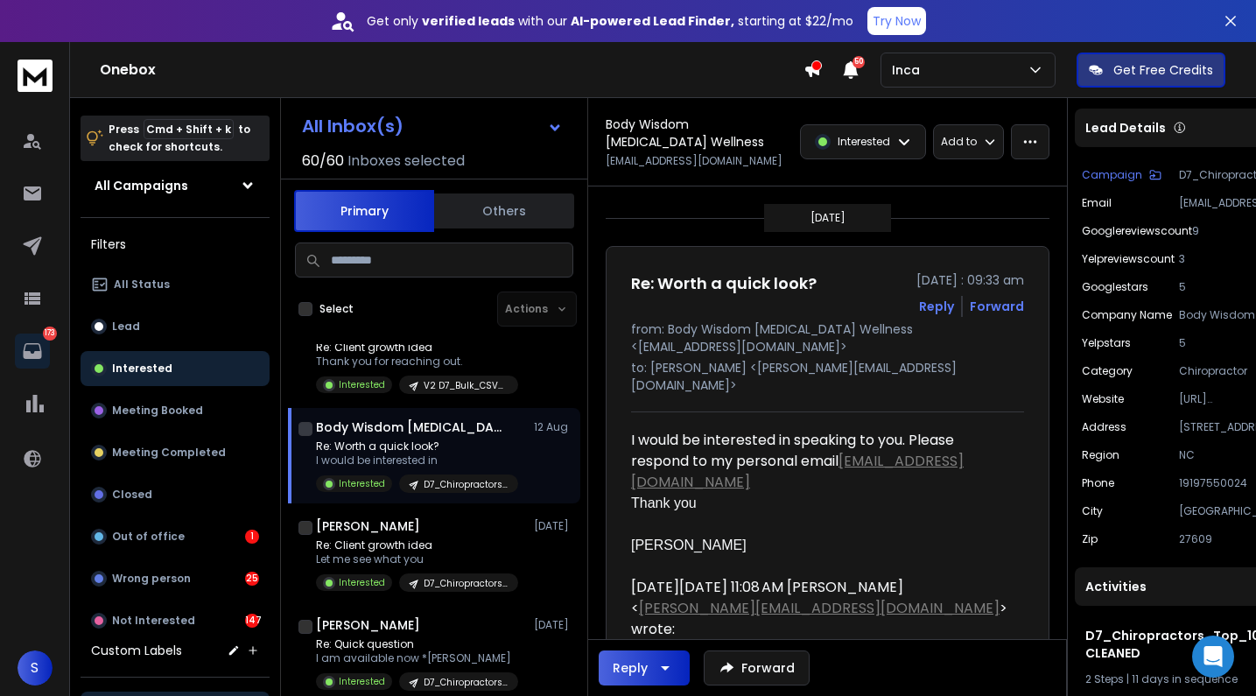
click at [960, 5] on div "Get only verified leads with our AI-powered Lead Finder, starting at $22/mo Try…" at bounding box center [628, 21] width 1256 height 42
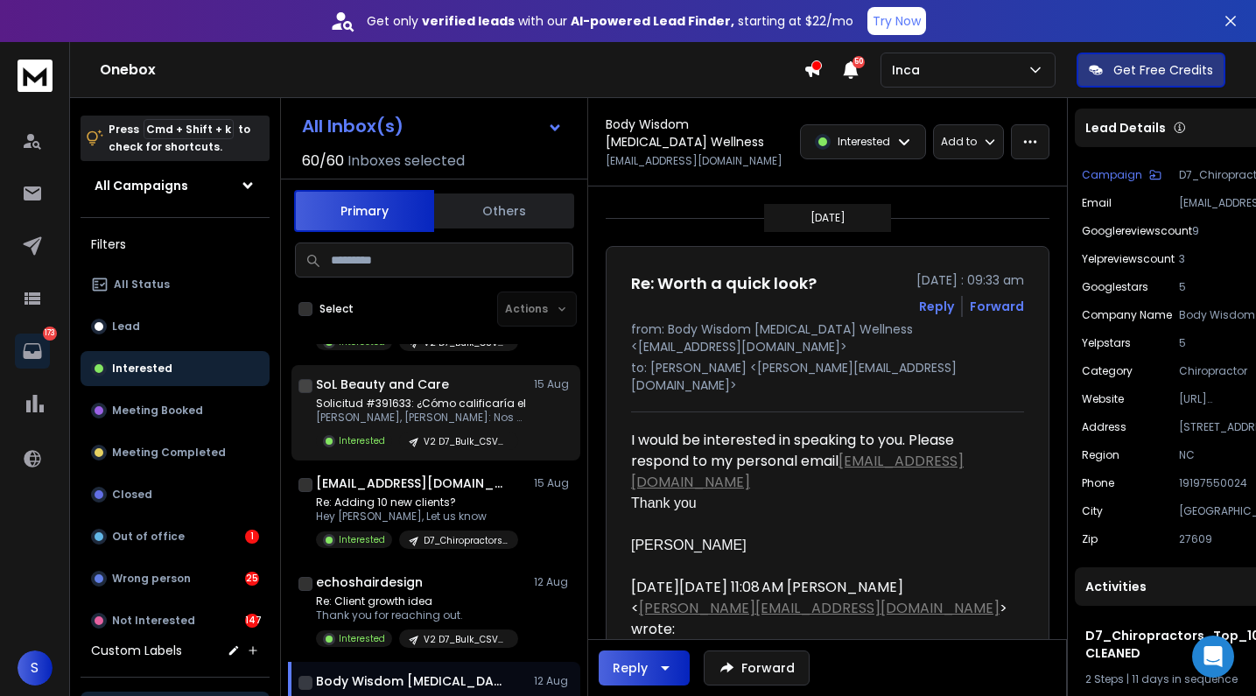
scroll to position [83, 0]
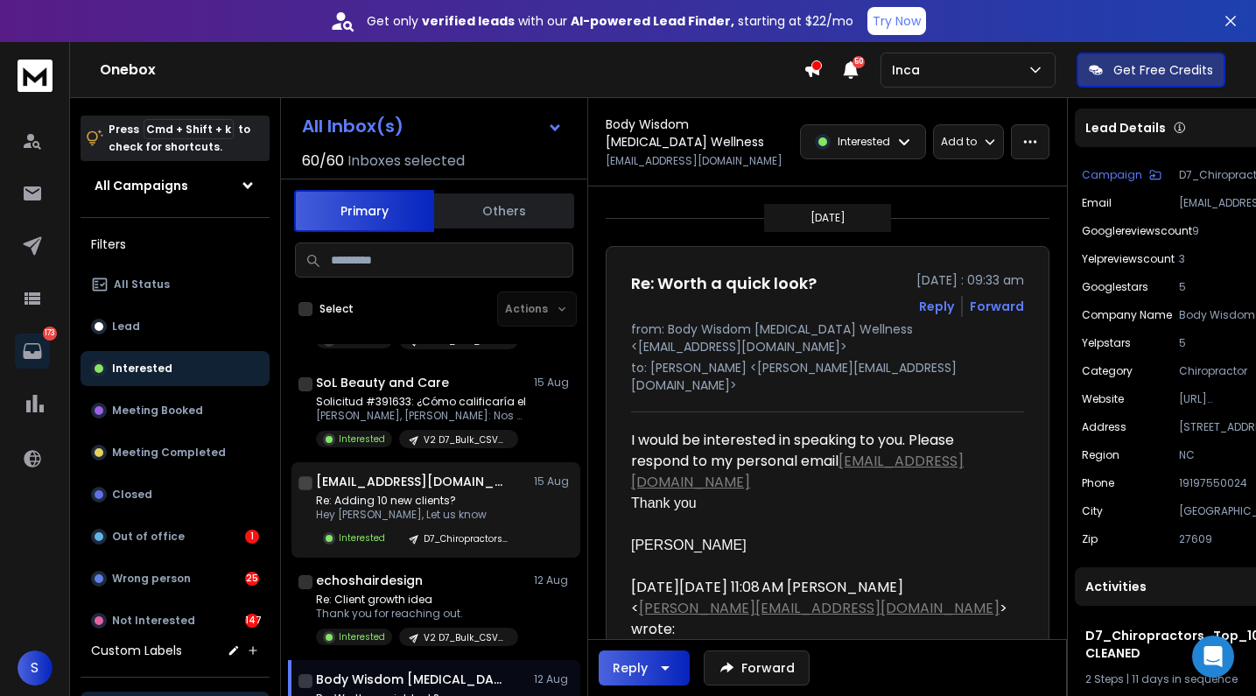
click at [398, 504] on p "Re: Adding 10 new clients?" at bounding box center [417, 501] width 202 height 14
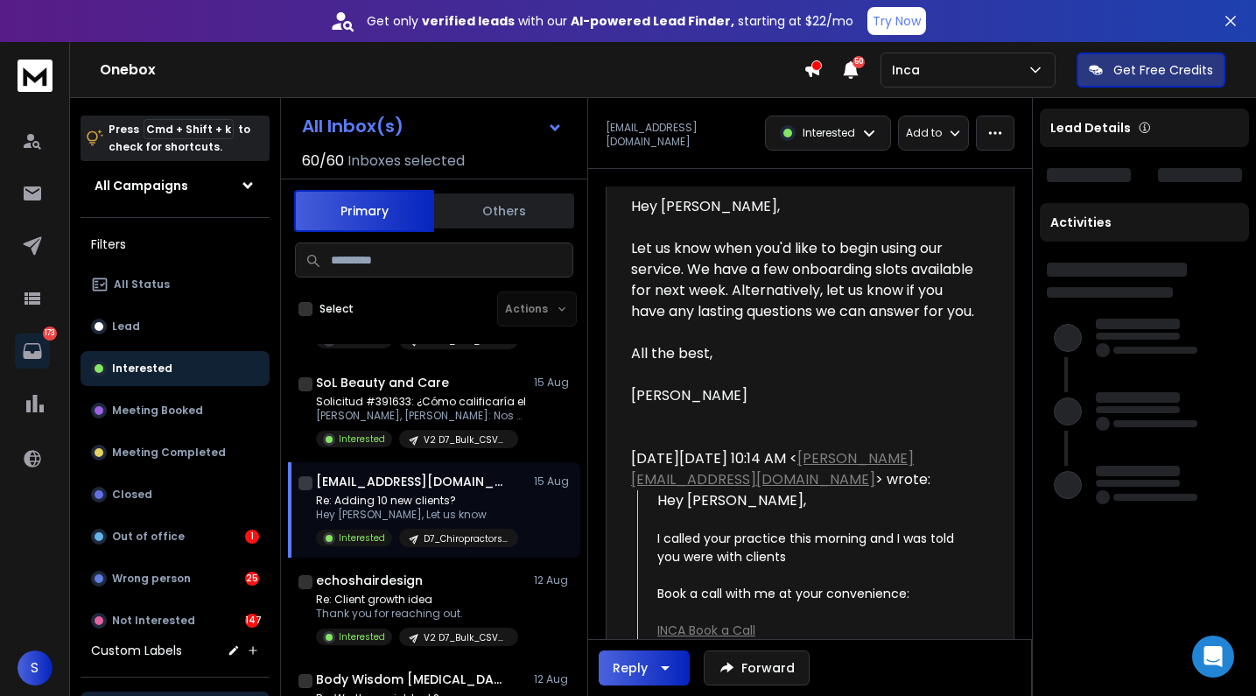
scroll to position [201, 0]
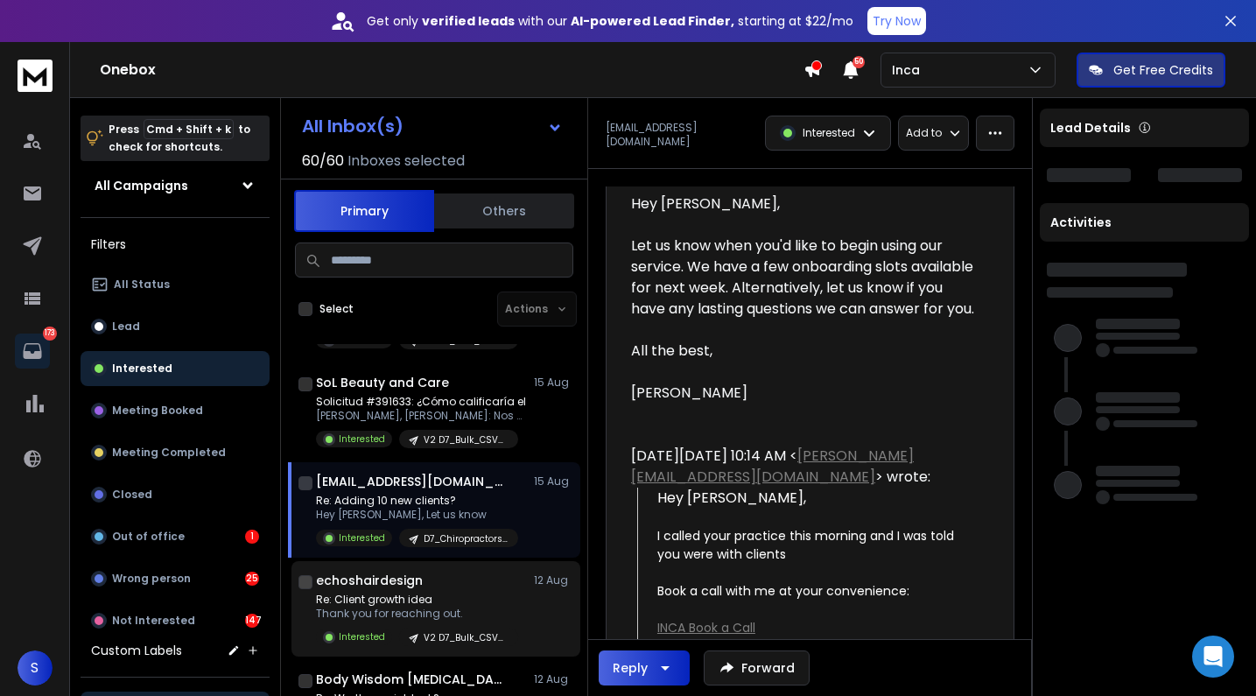
click at [454, 592] on div "echoshairdesign [DATE] Re: Client growth idea Thank you for reaching out. Inter…" at bounding box center [444, 609] width 257 height 74
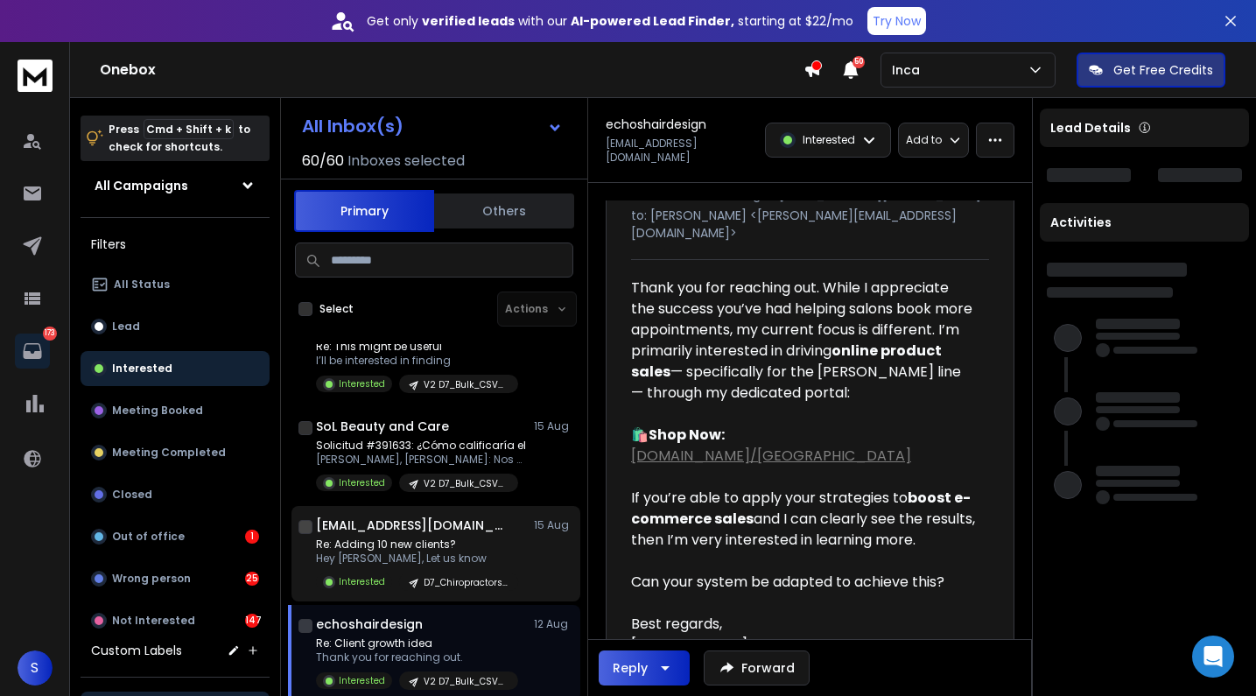
scroll to position [19, 0]
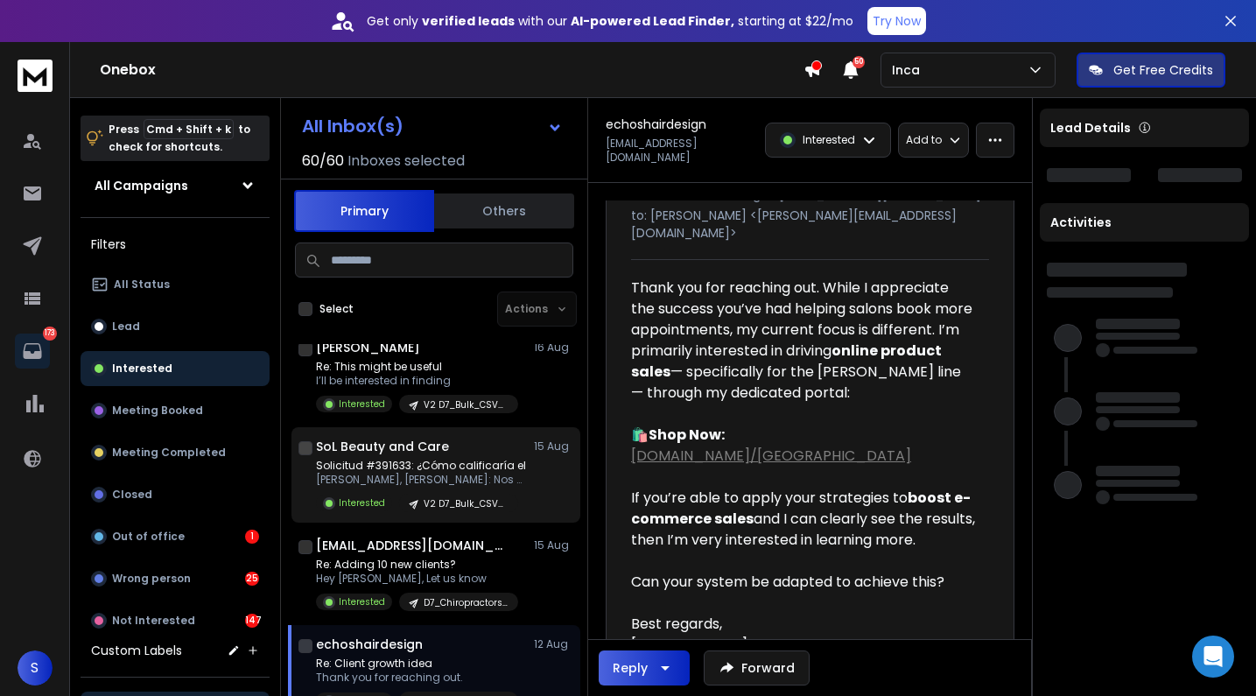
click at [379, 456] on div "SoL Beauty and Care [DATE] Solicitud #391633: ¿Cómo calificaría el Hola, [PERSO…" at bounding box center [444, 475] width 257 height 74
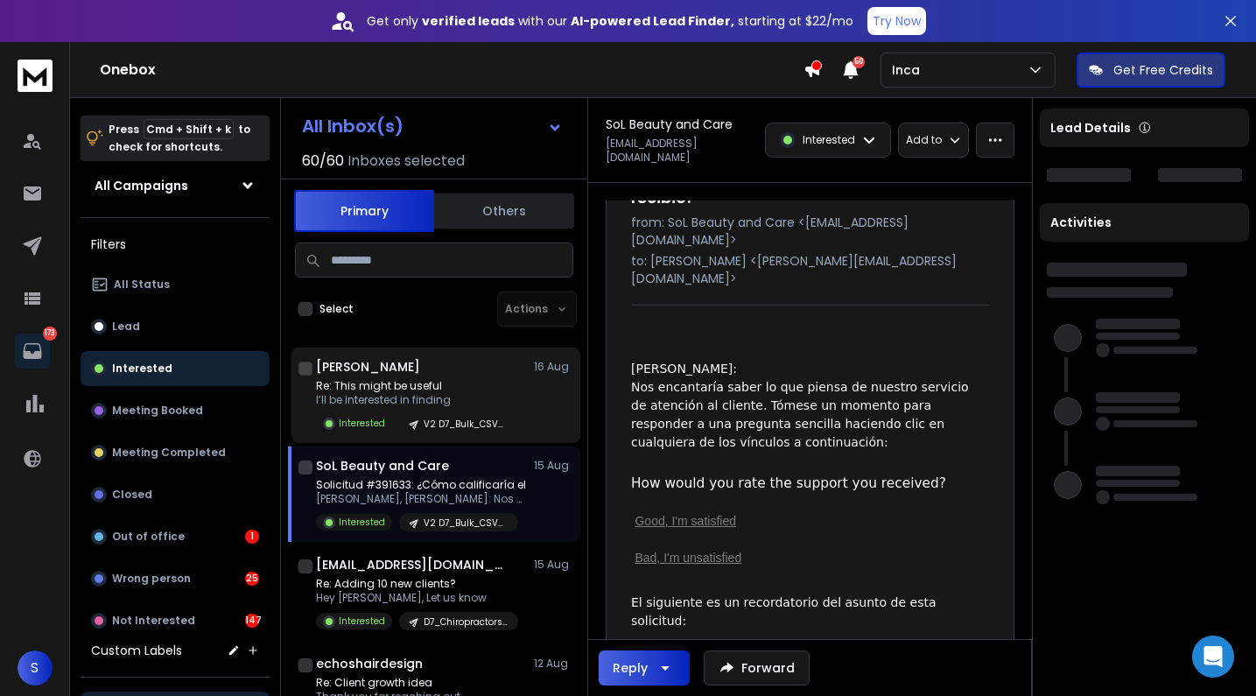
scroll to position [0, 0]
click at [401, 392] on p "Re: This might be useful" at bounding box center [417, 386] width 202 height 14
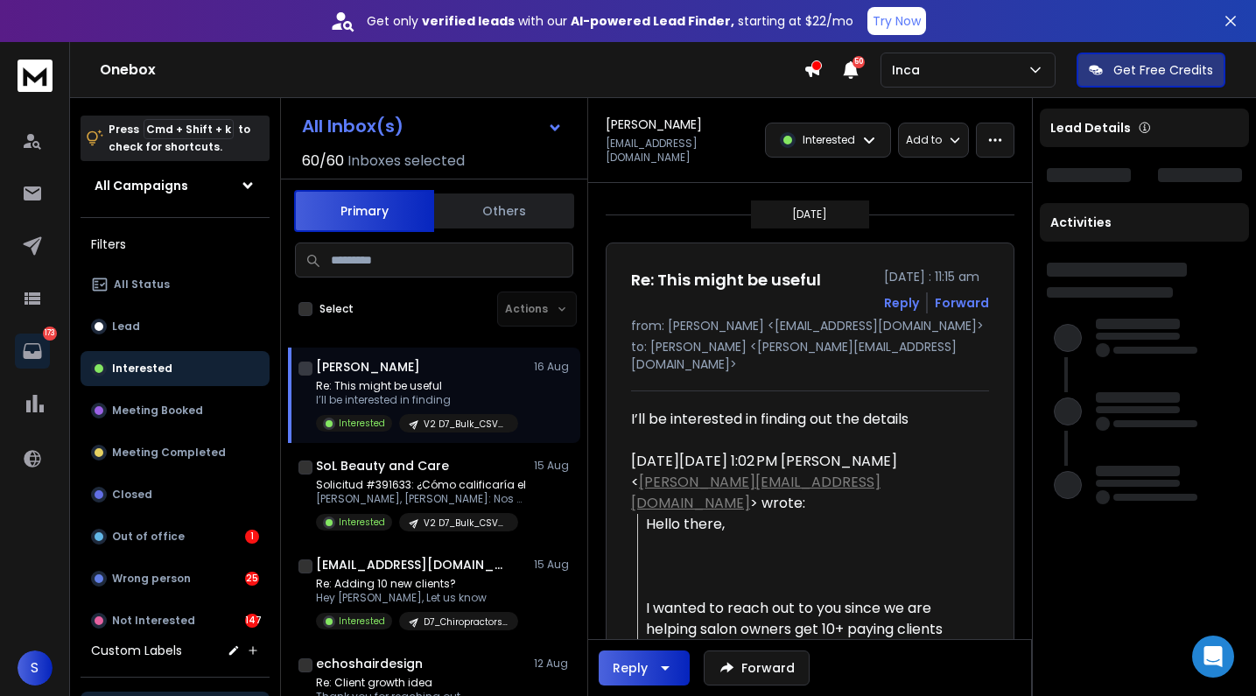
click at [629, 670] on div "Reply" at bounding box center [630, 668] width 35 height 18
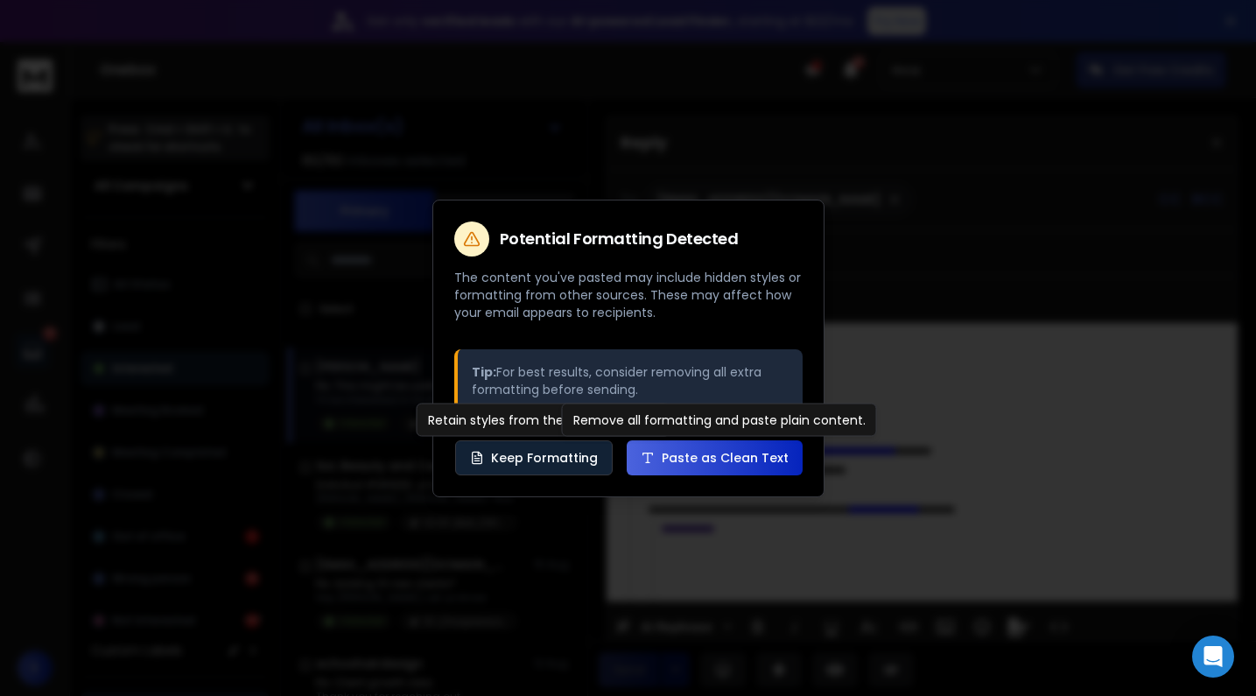
click at [589, 457] on button "Keep Formatting" at bounding box center [534, 457] width 158 height 35
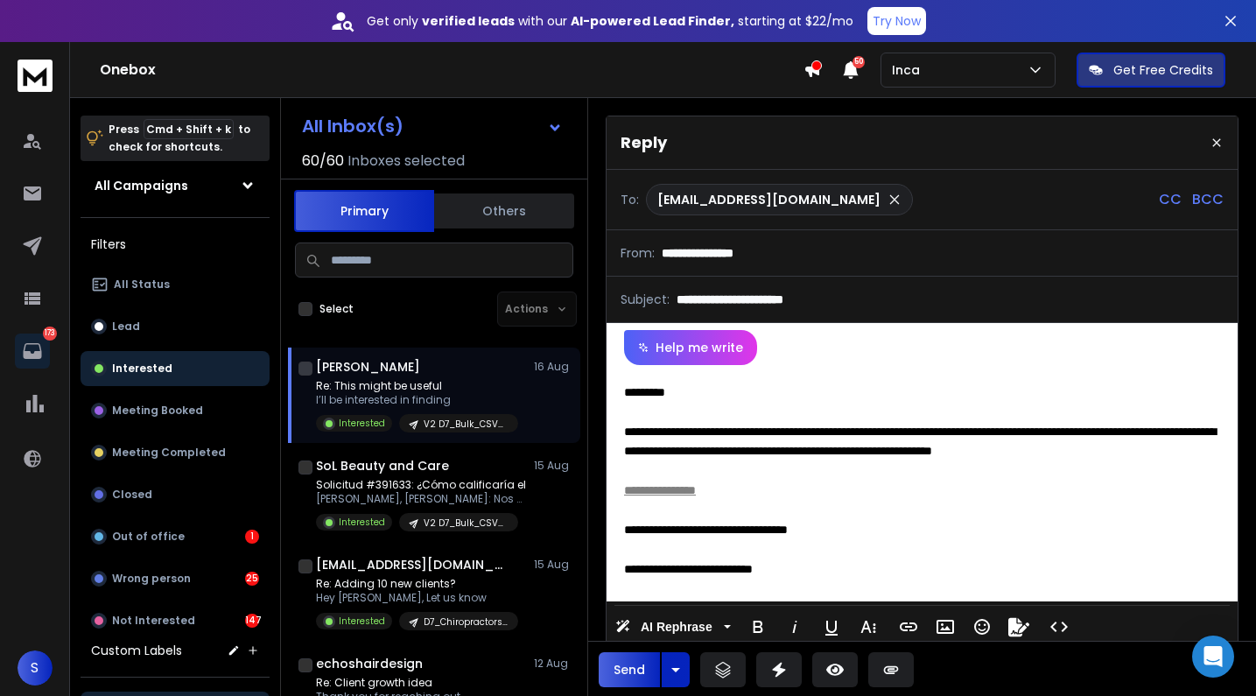
click at [668, 402] on div "*********" at bounding box center [922, 392] width 596 height 19
click at [664, 395] on span "*********" at bounding box center [644, 392] width 41 height 12
drag, startPoint x: 621, startPoint y: 457, endPoint x: 620, endPoint y: 431, distance: 26.3
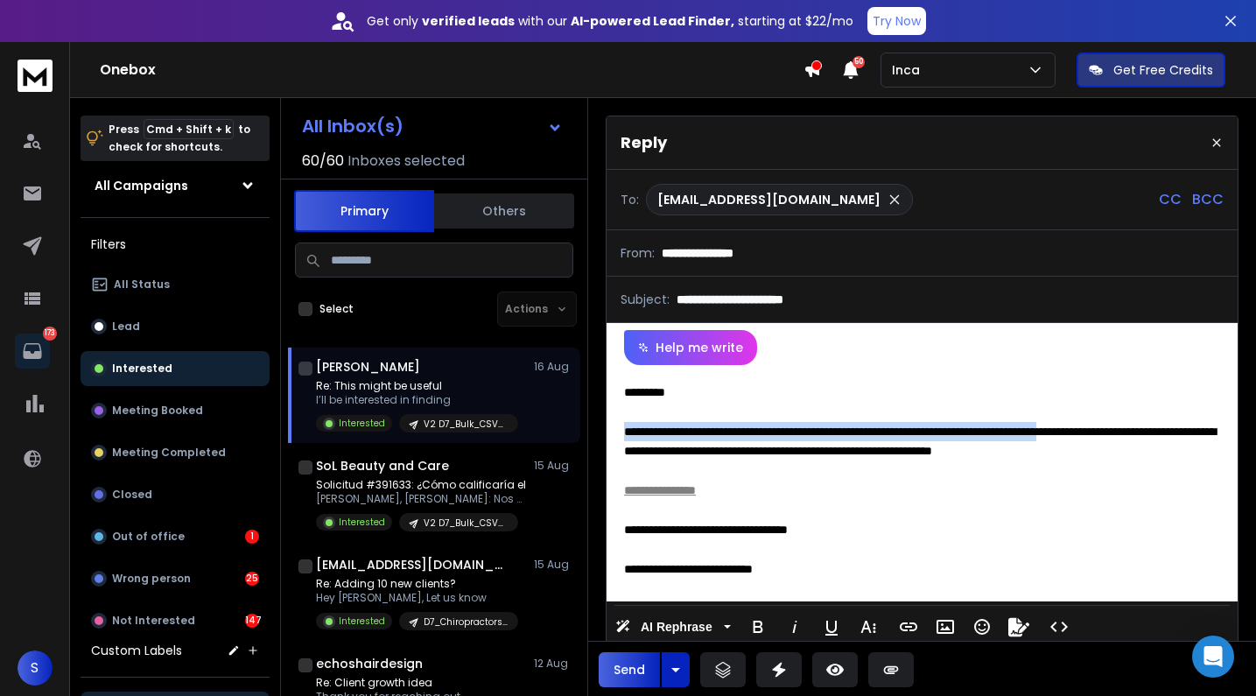
click at [620, 431] on div "**********" at bounding box center [922, 483] width 631 height 236
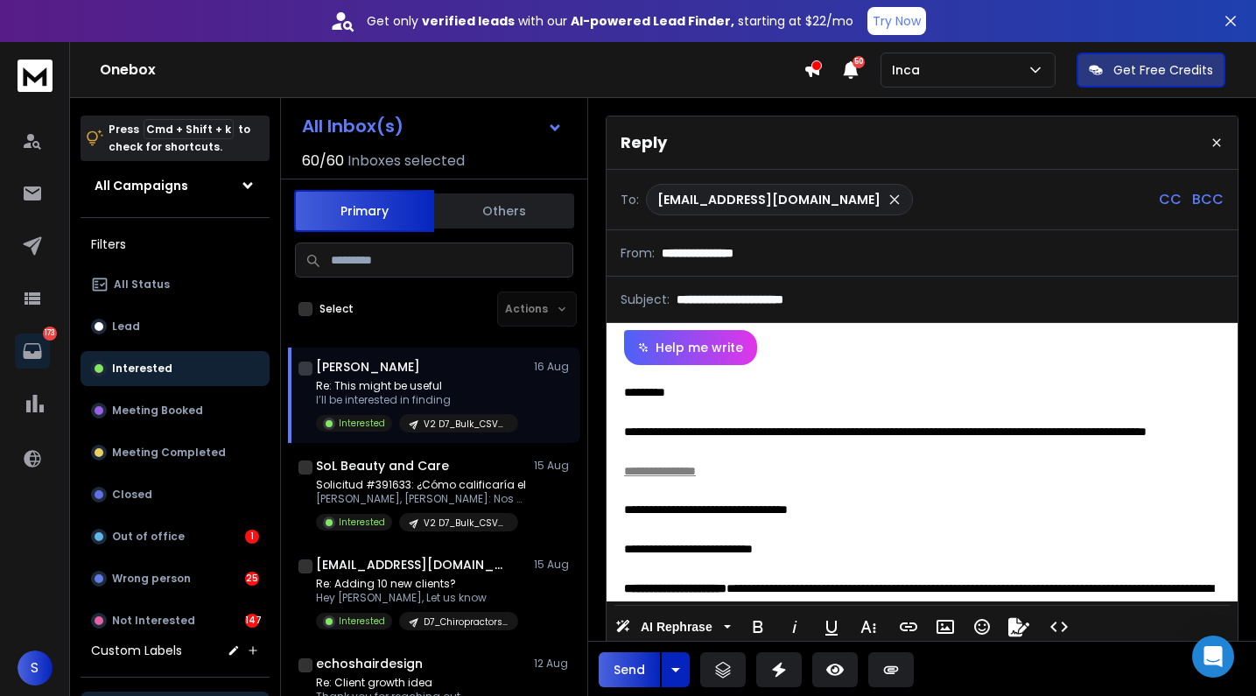
click at [870, 460] on div at bounding box center [922, 450] width 596 height 19
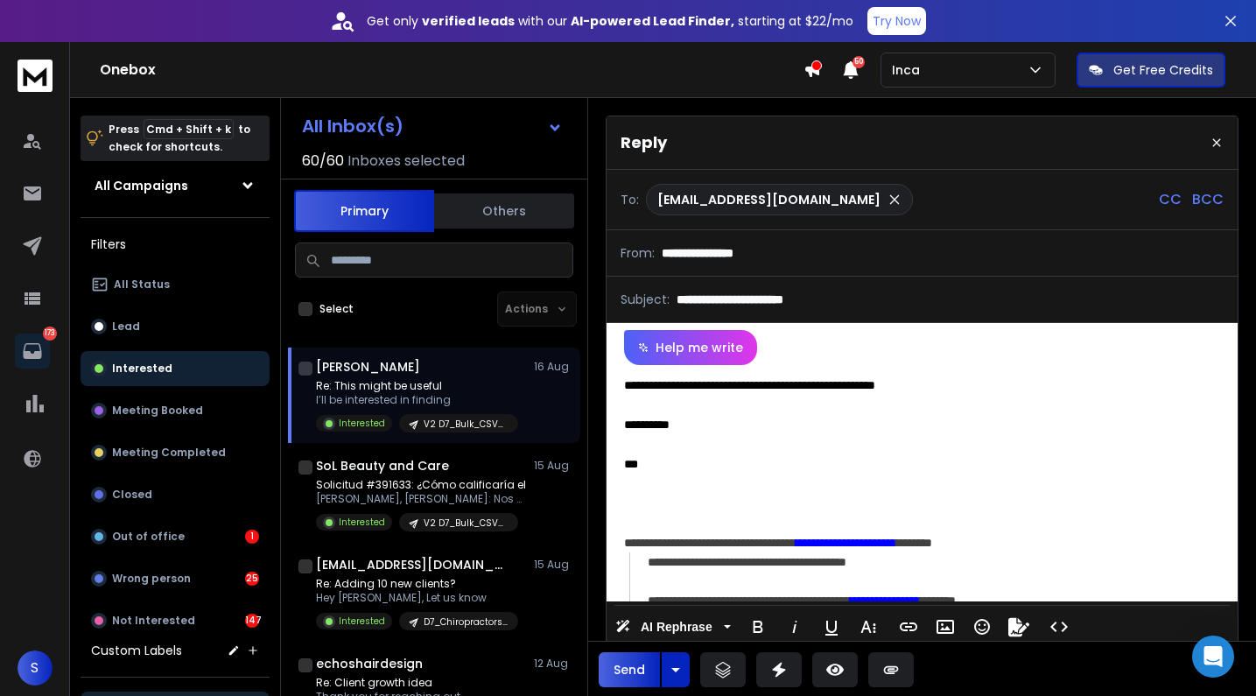
scroll to position [382, 0]
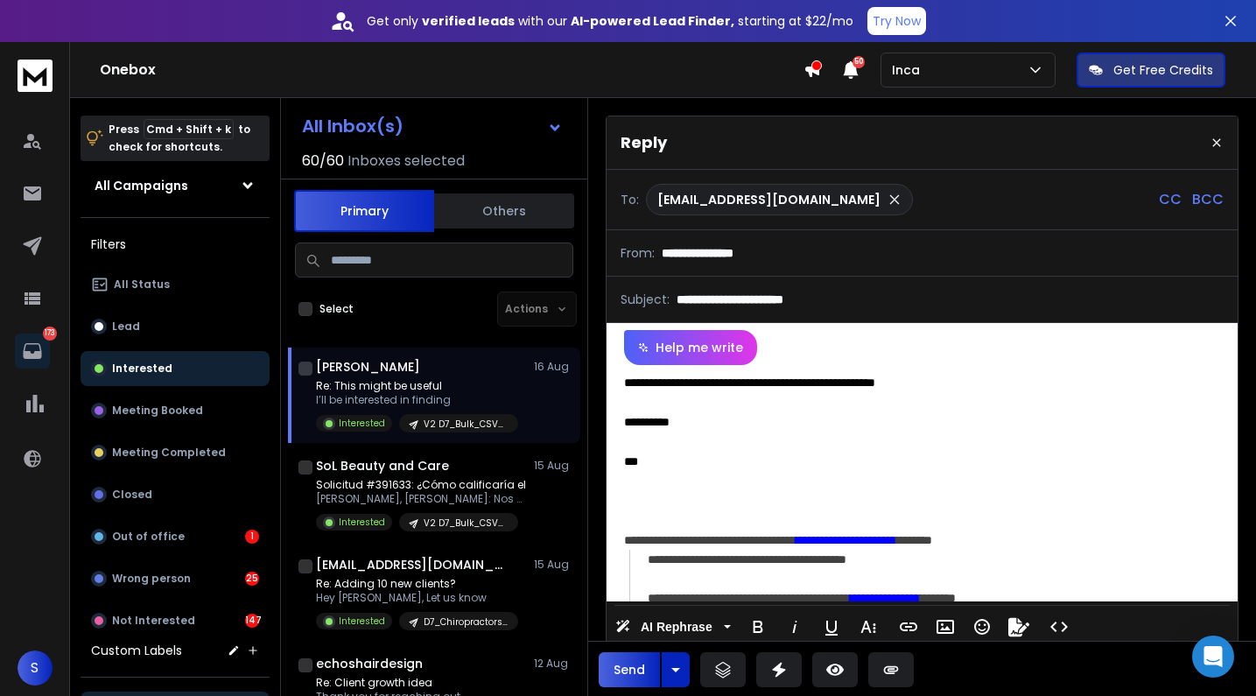
click at [629, 663] on button "Send" at bounding box center [629, 669] width 61 height 35
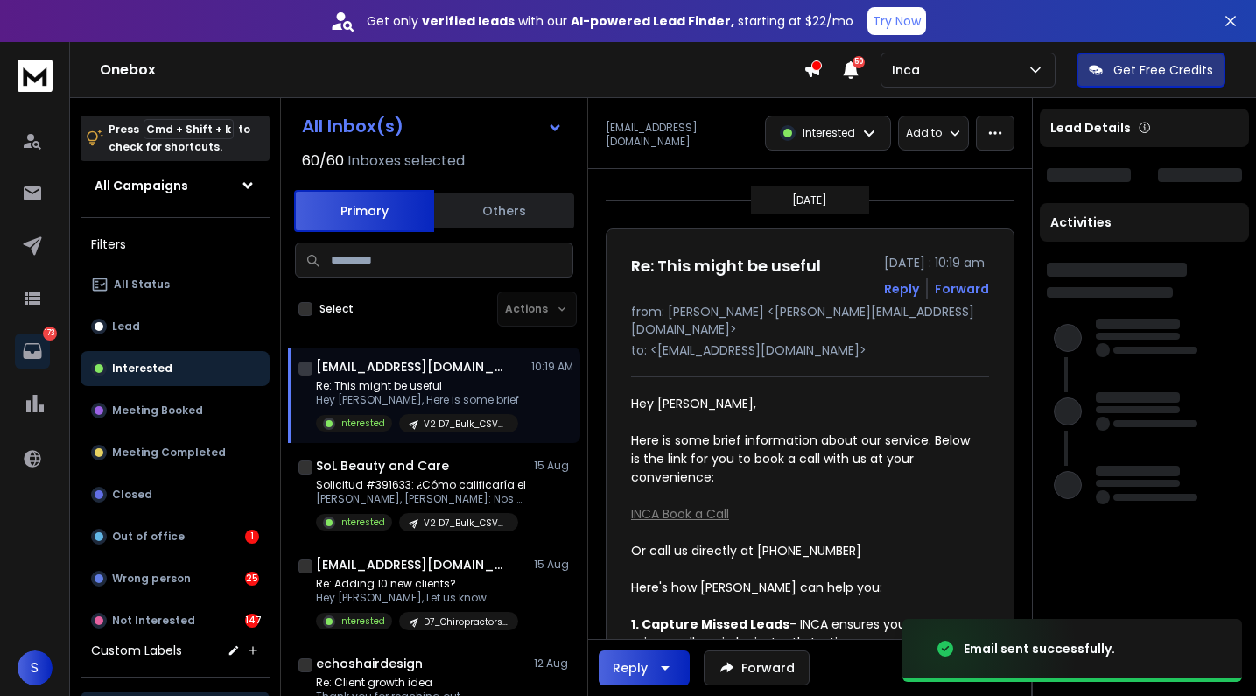
scroll to position [0, 0]
